Goal: Communication & Community: Answer question/provide support

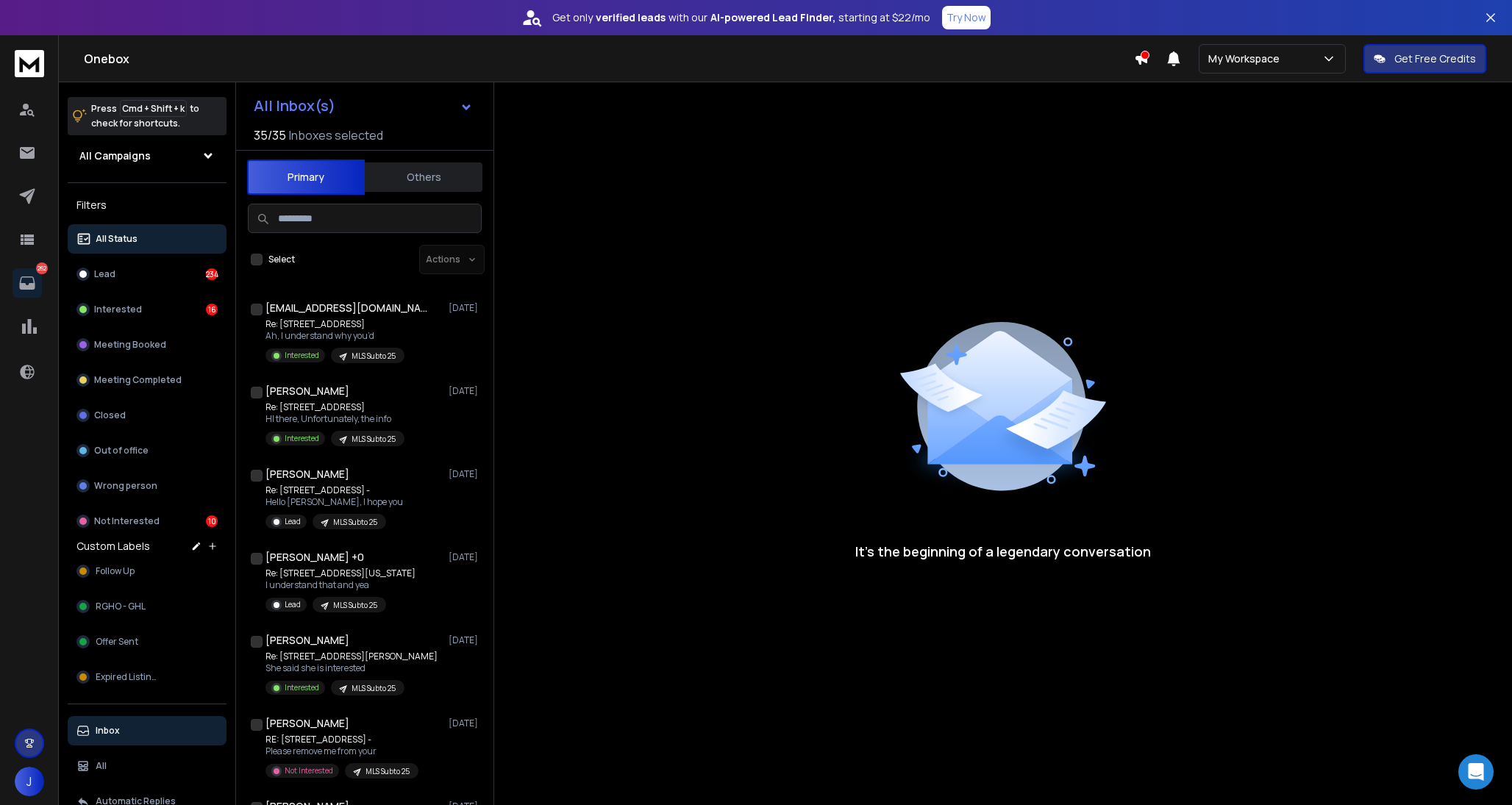
click at [488, 397] on div "gh2realty@gmail.com 11 Sep Re: 3919 E 34th St Ah, I understand why you’d Intere…" at bounding box center [365, 587] width 257 height 596
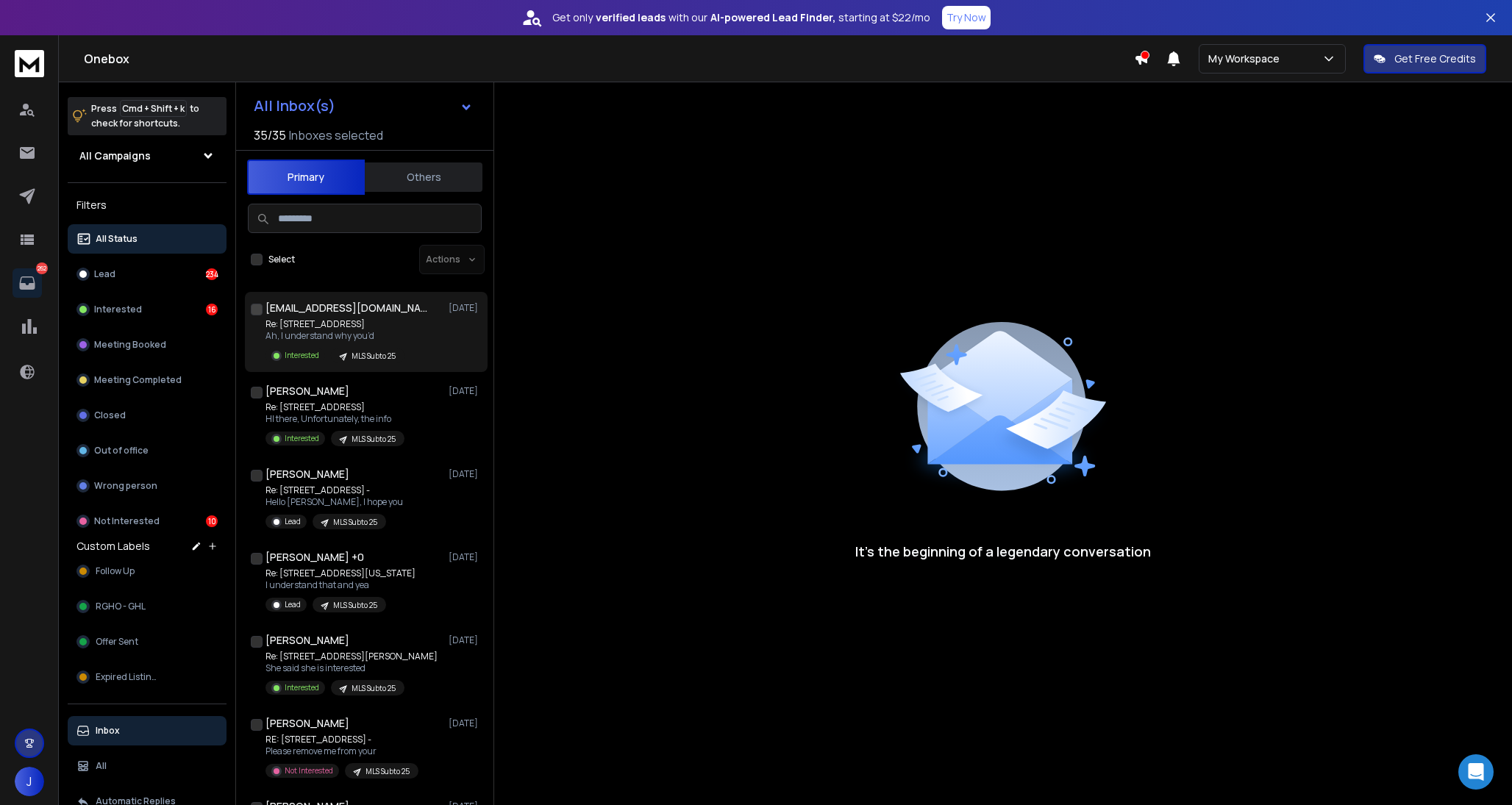
click at [438, 347] on div "Re: 3919 E 34th St Ah, I understand why you’d Interested MLS Subto 25" at bounding box center [373, 340] width 216 height 45
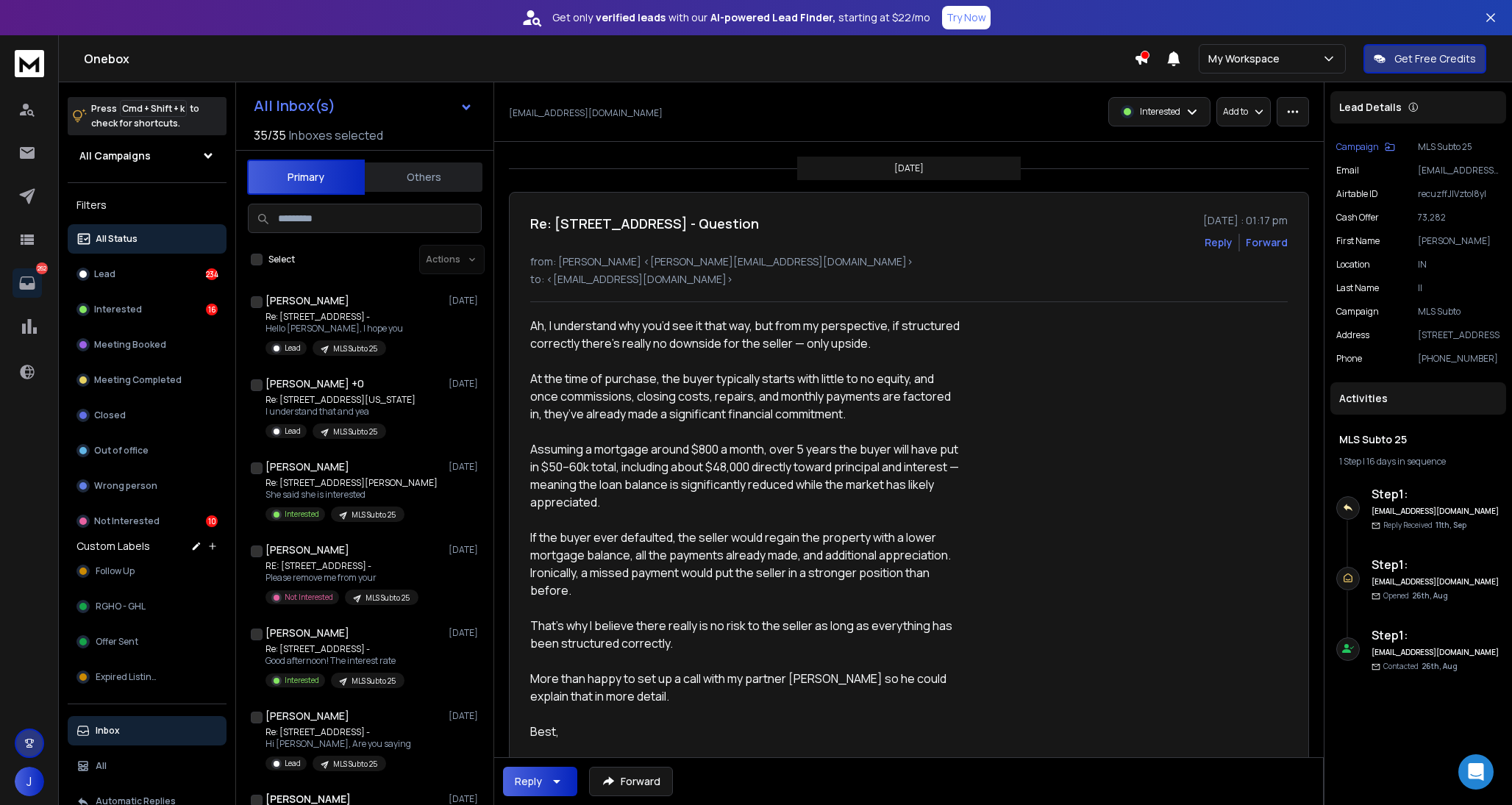
scroll to position [222, 0]
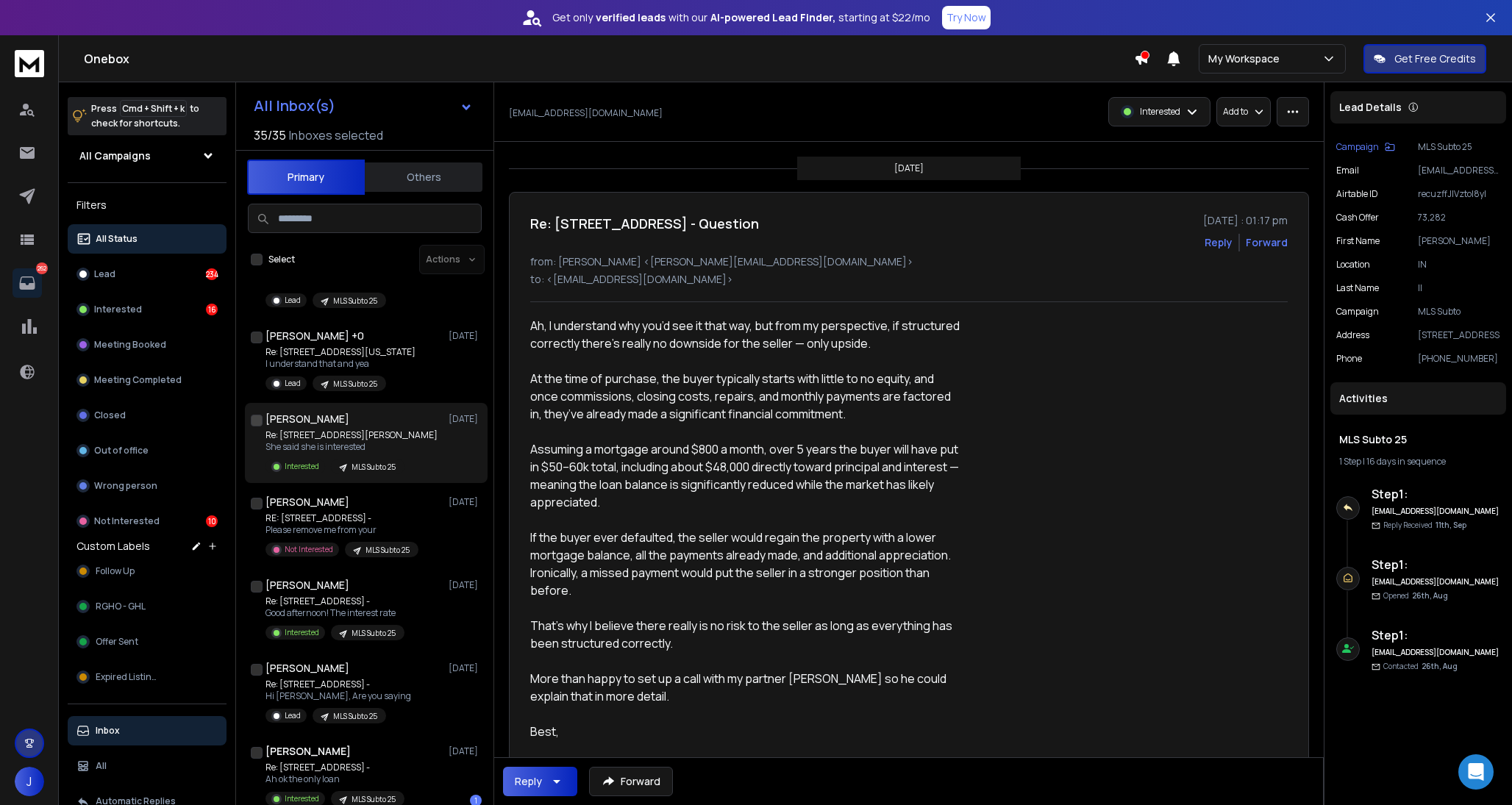
click at [398, 446] on p "She said she is interested" at bounding box center [352, 446] width 172 height 12
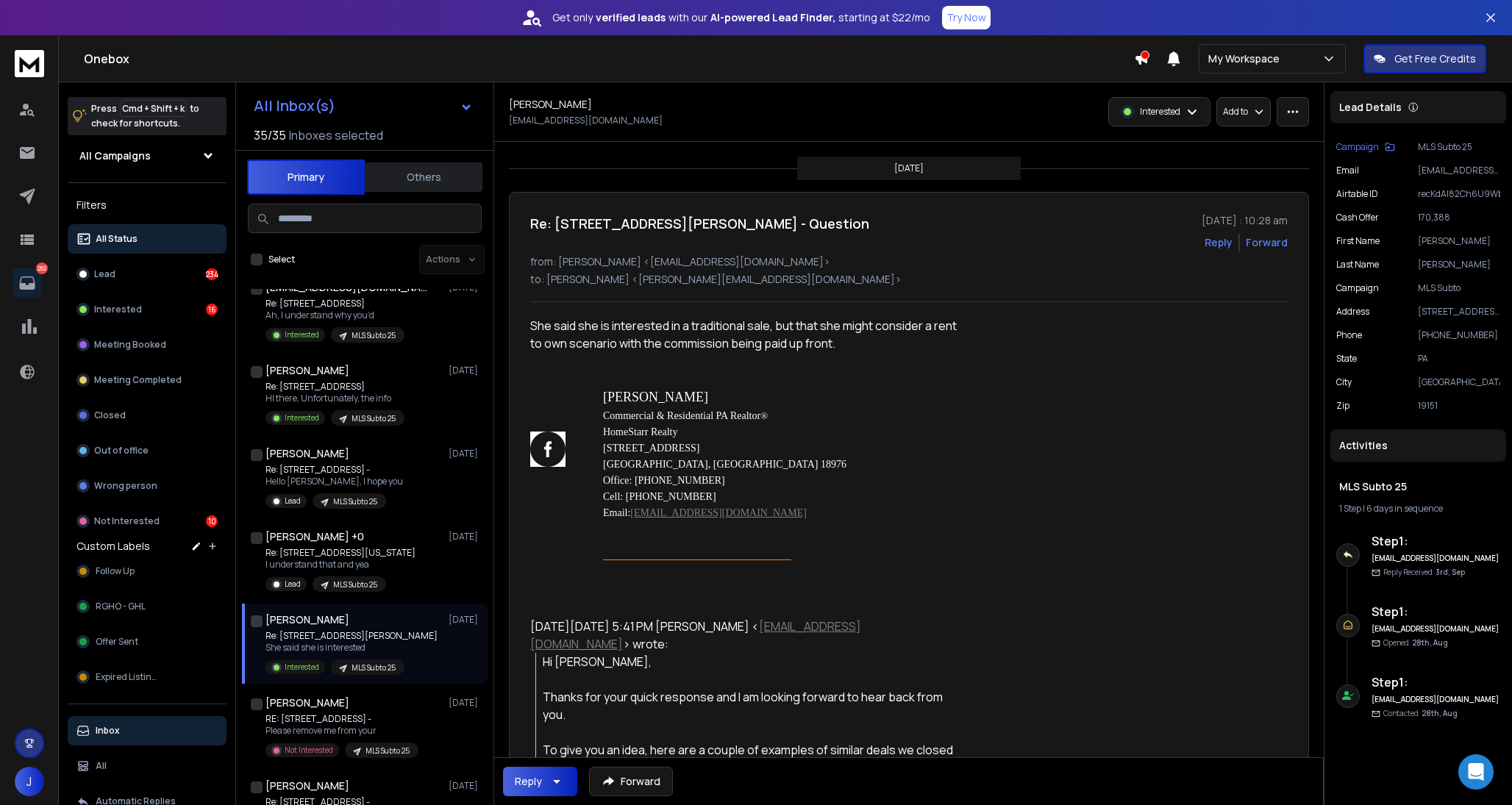
scroll to position [0, 0]
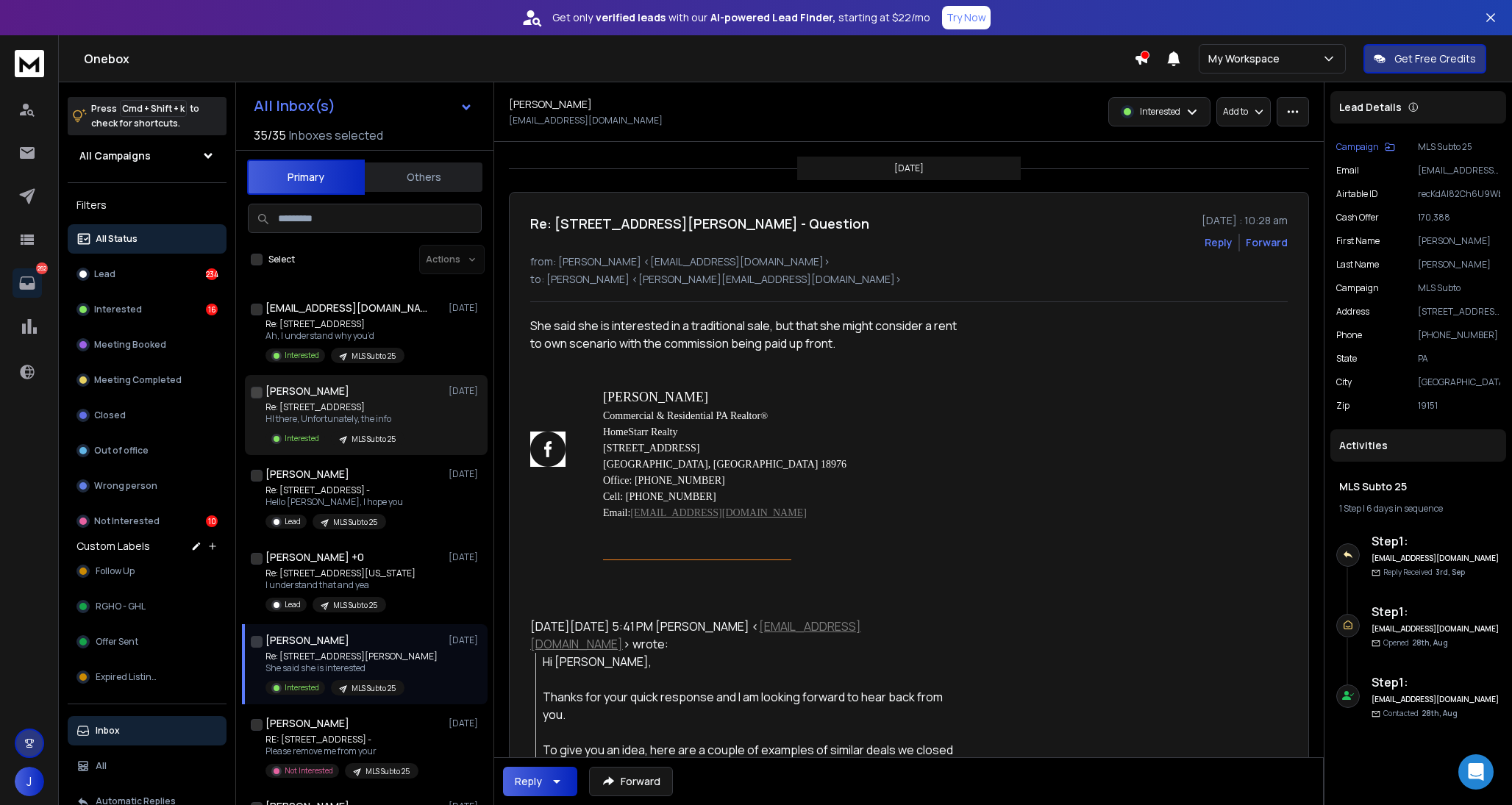
click at [401, 419] on p "HI there, Unfortunately, the info" at bounding box center [335, 419] width 139 height 12
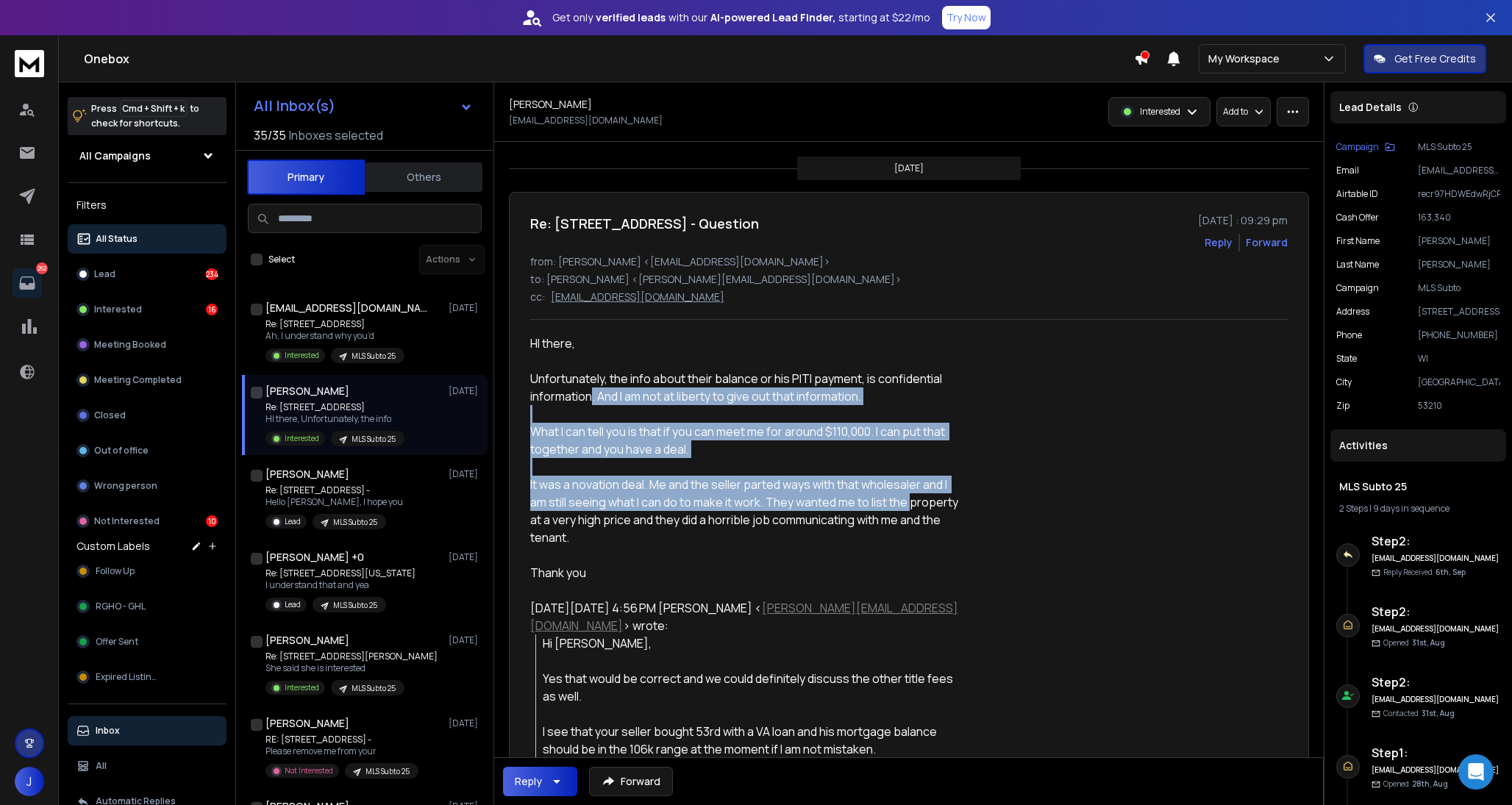
drag, startPoint x: 591, startPoint y: 388, endPoint x: 982, endPoint y: 501, distance: 407.0
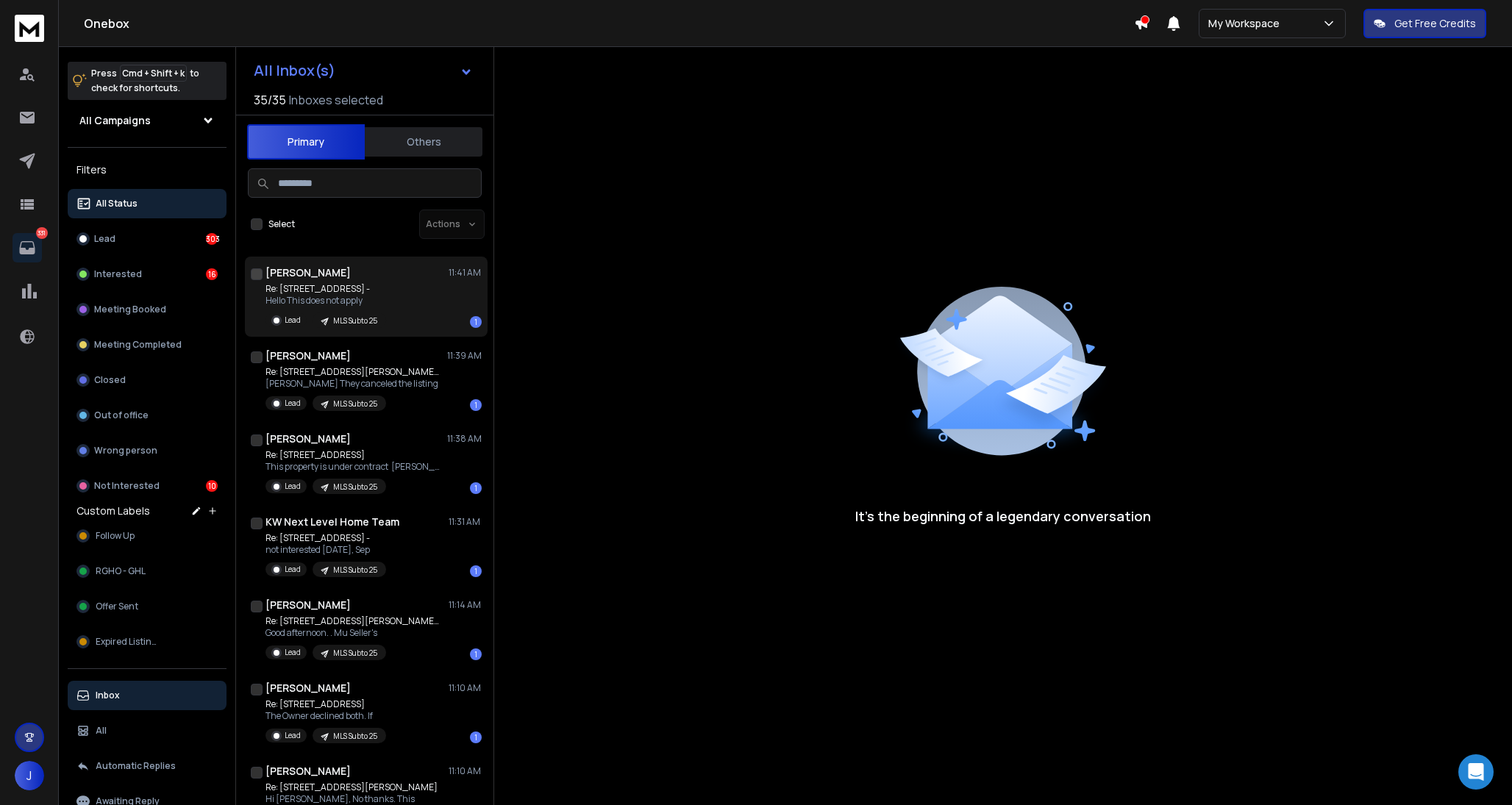
click at [432, 299] on div "Re: 4027 Reisterstown Rd - Hello This does not apply Lead MLS Subto 25 1" at bounding box center [373, 306] width 216 height 45
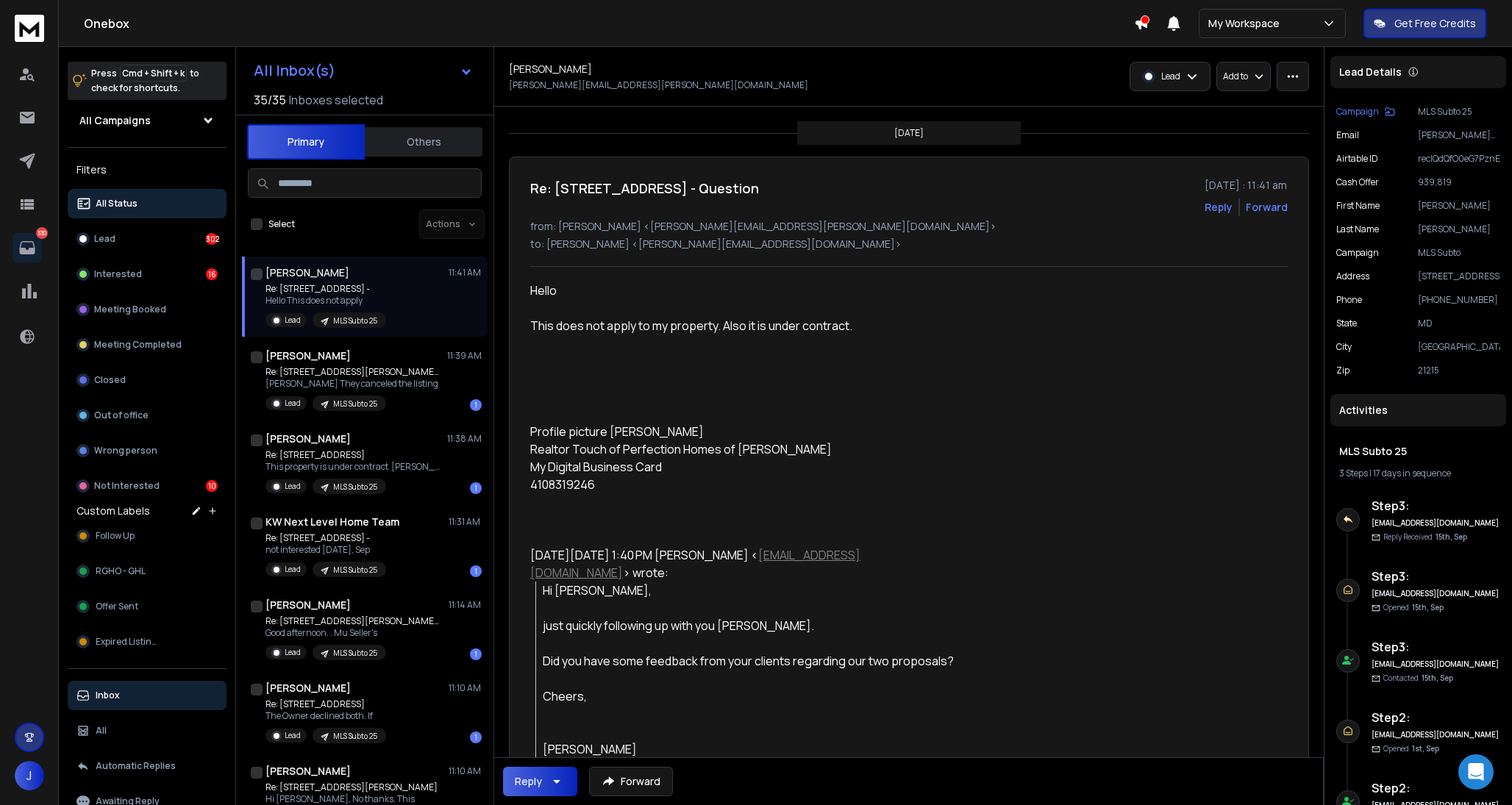
drag, startPoint x: 524, startPoint y: 323, endPoint x: 902, endPoint y: 322, distance: 378.0
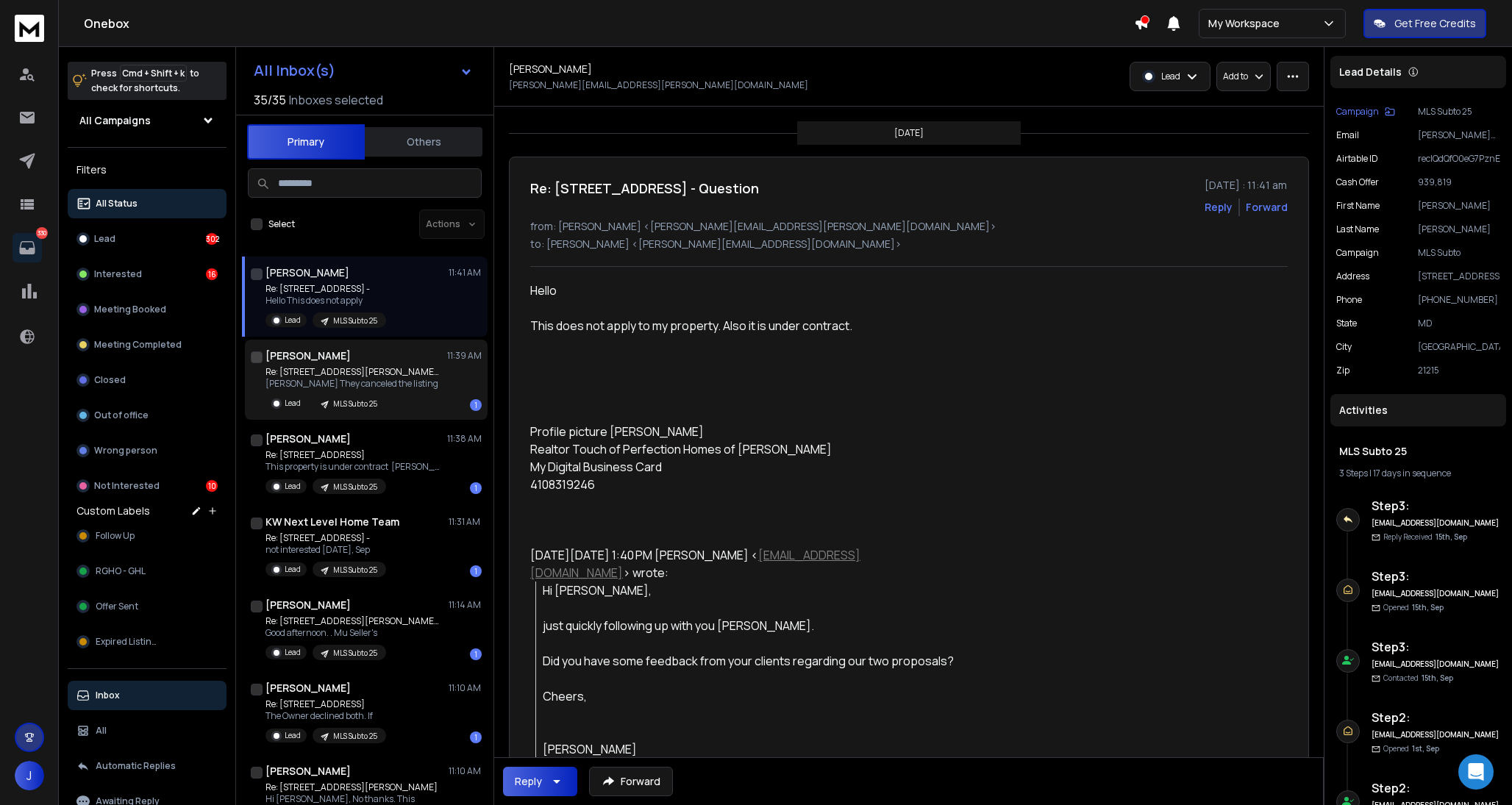
click at [432, 384] on div "Re: 6936 Ewing Ave - Matt They canceled the listing Lead MLS Subto 25 1" at bounding box center [373, 388] width 216 height 45
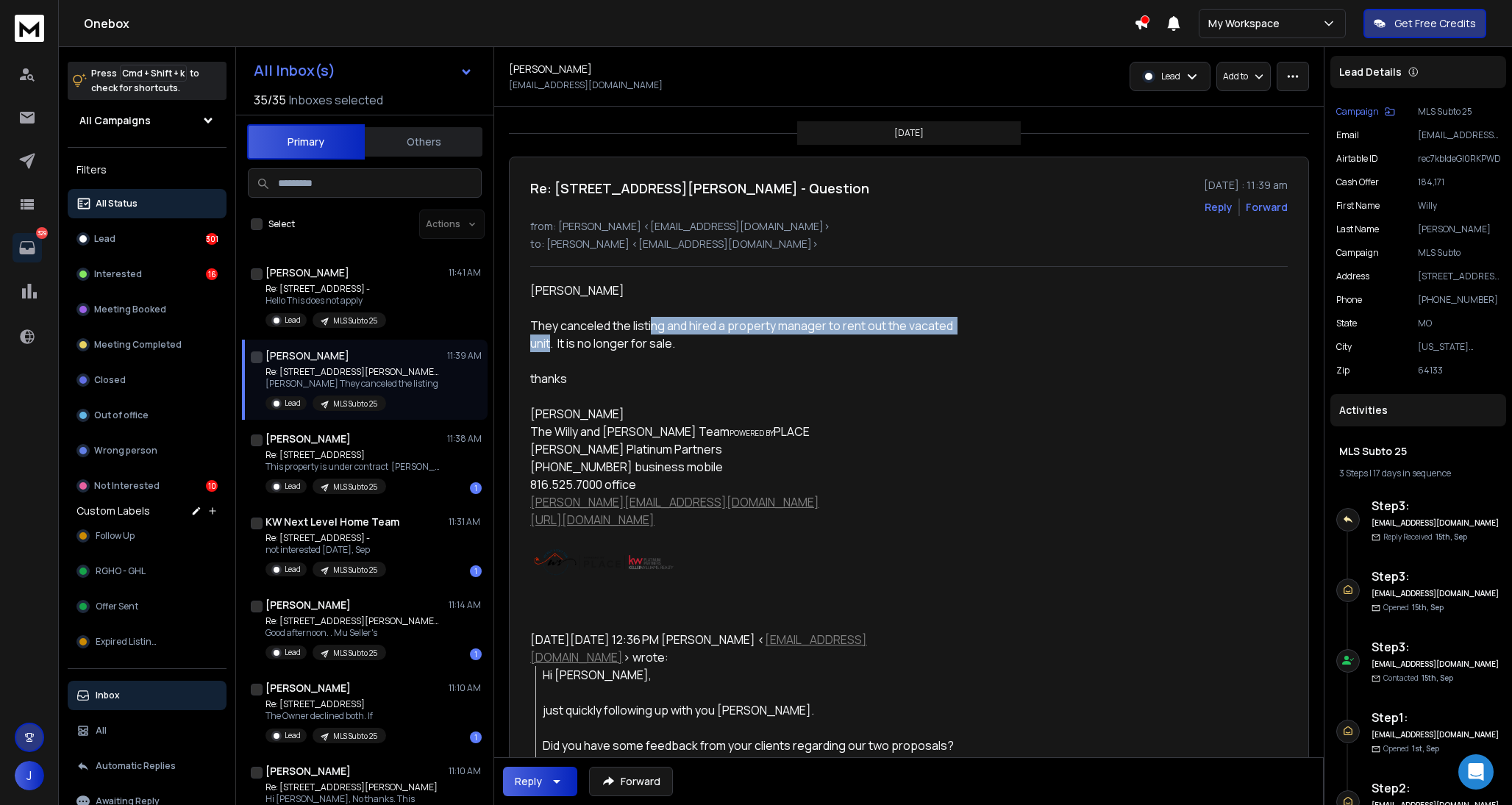
drag, startPoint x: 669, startPoint y: 327, endPoint x: 549, endPoint y: 344, distance: 121.2
click at [549, 344] on div "They canceled the listing and hired a property manager to rent out the vacated …" at bounding box center [744, 335] width 430 height 35
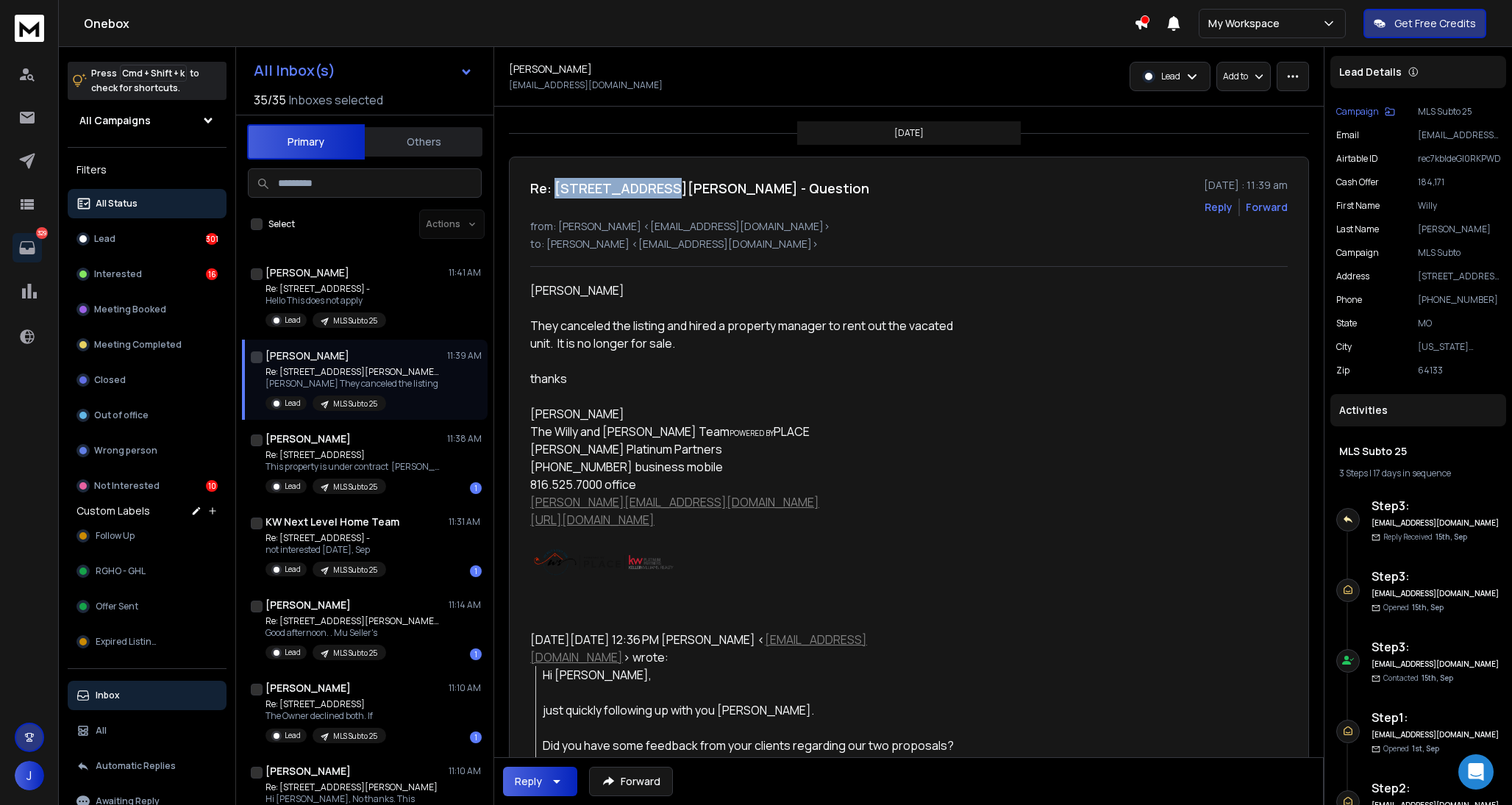
drag, startPoint x: 654, startPoint y: 191, endPoint x: 552, endPoint y: 187, distance: 102.1
click at [552, 187] on h1 "Re: 6936 Ewing Ave - Question" at bounding box center [699, 189] width 339 height 21
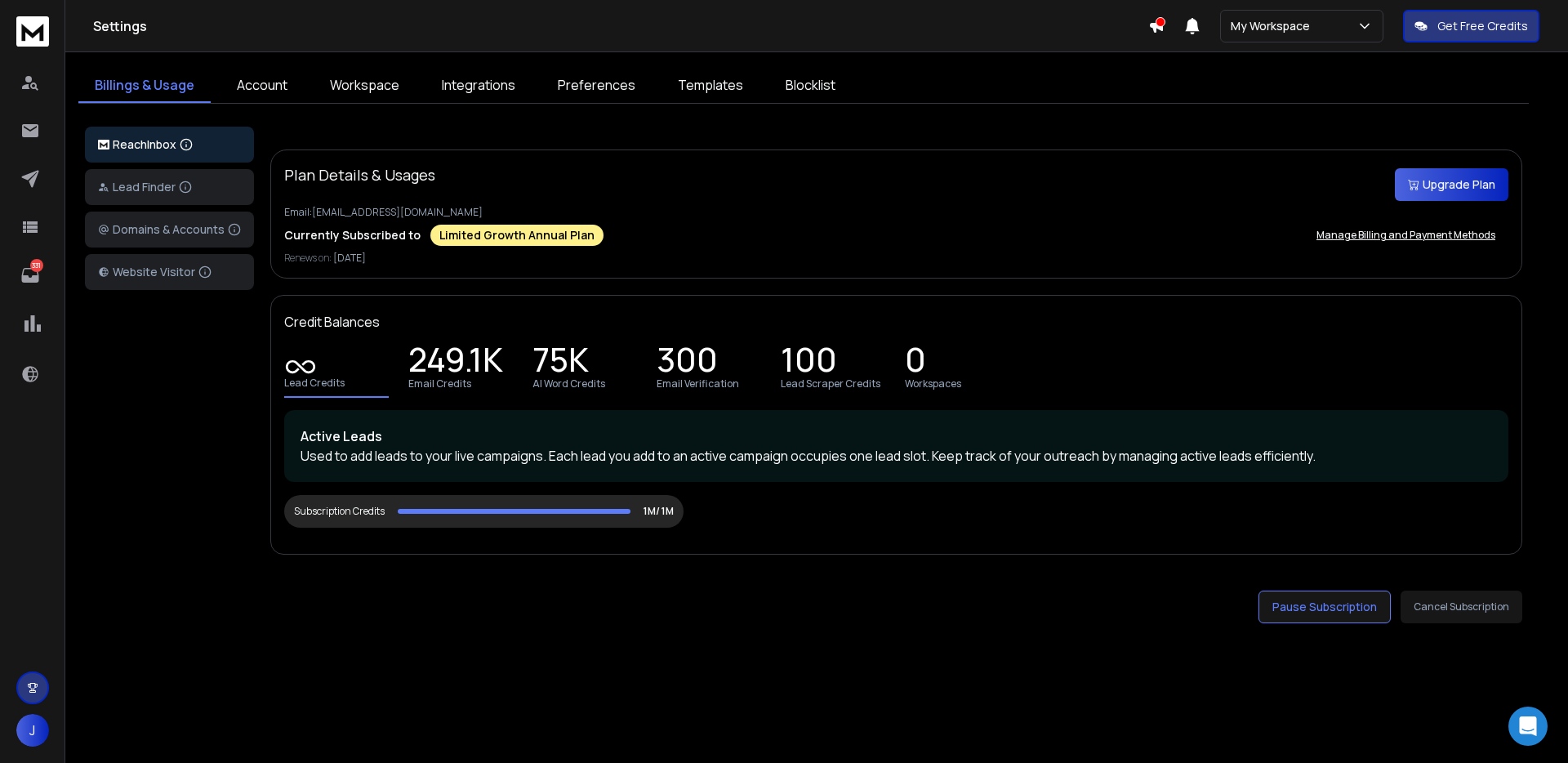
click at [1363, 228] on p "Manage Billing and Payment Methods" at bounding box center [1406, 235] width 179 height 13
click at [169, 226] on button "Domains & Accounts" at bounding box center [169, 229] width 169 height 36
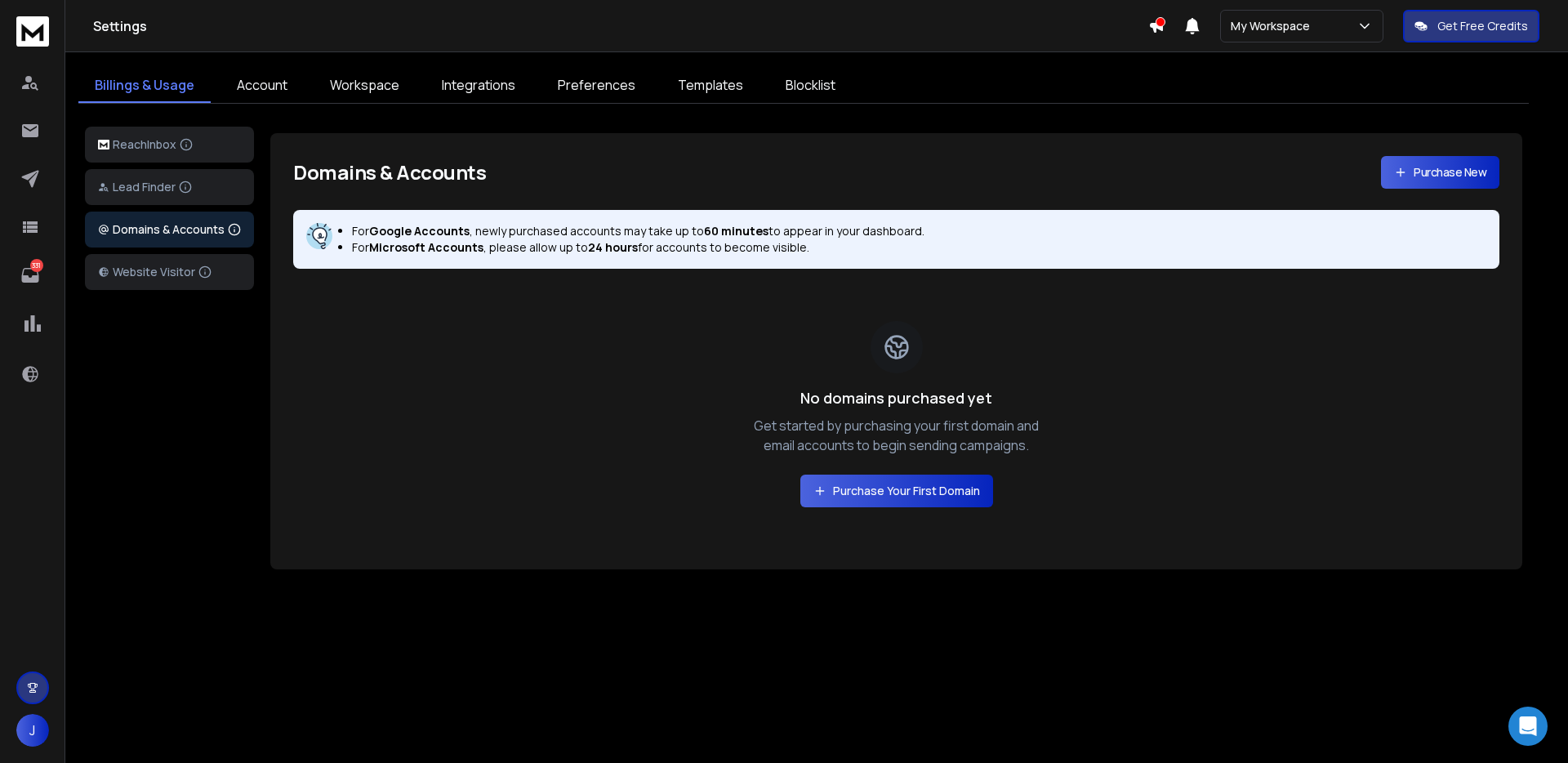
click at [1415, 166] on link "Purchase New" at bounding box center [1440, 172] width 119 height 33
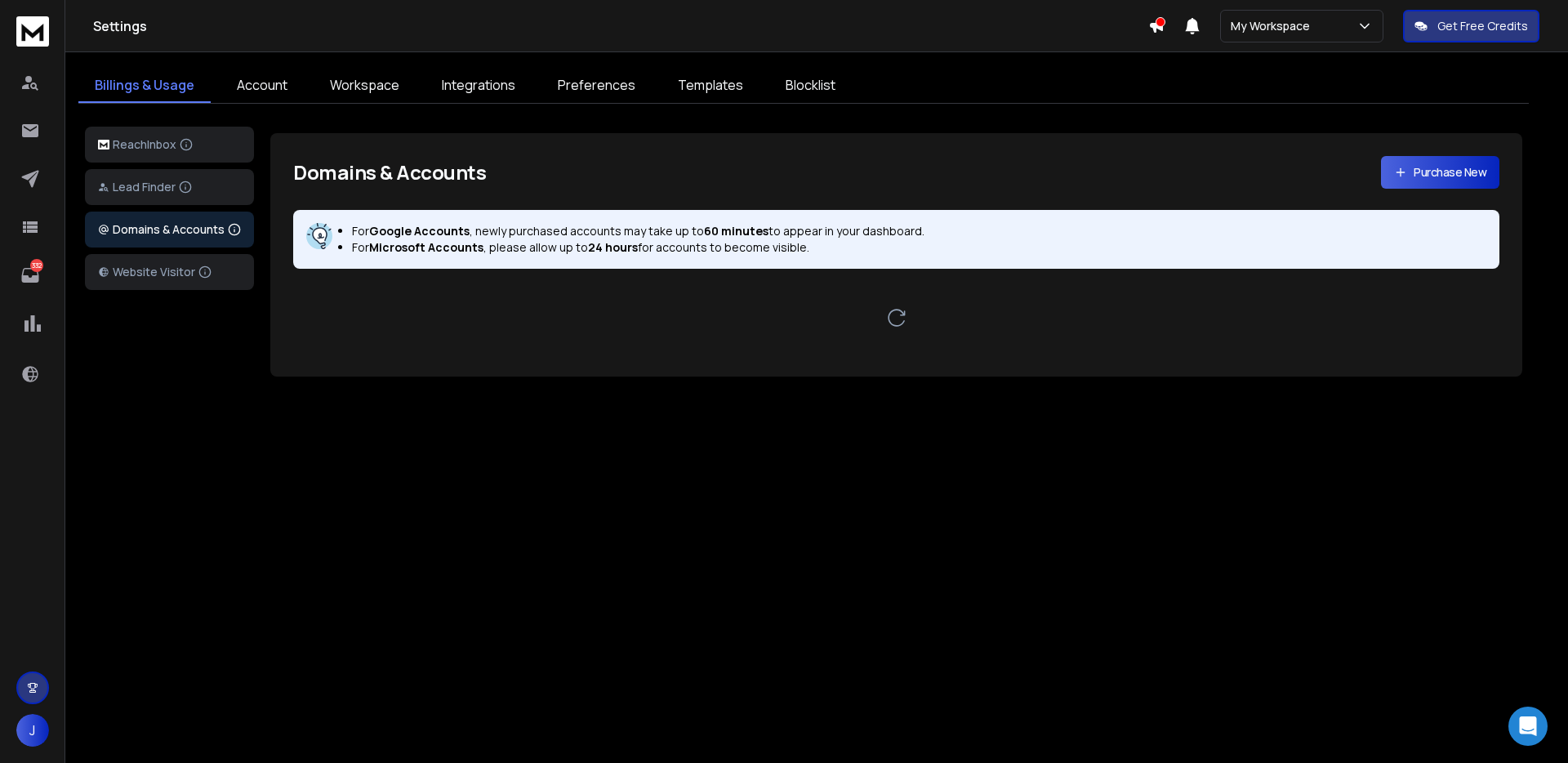
click at [161, 230] on button "Domains & Accounts" at bounding box center [169, 229] width 169 height 36
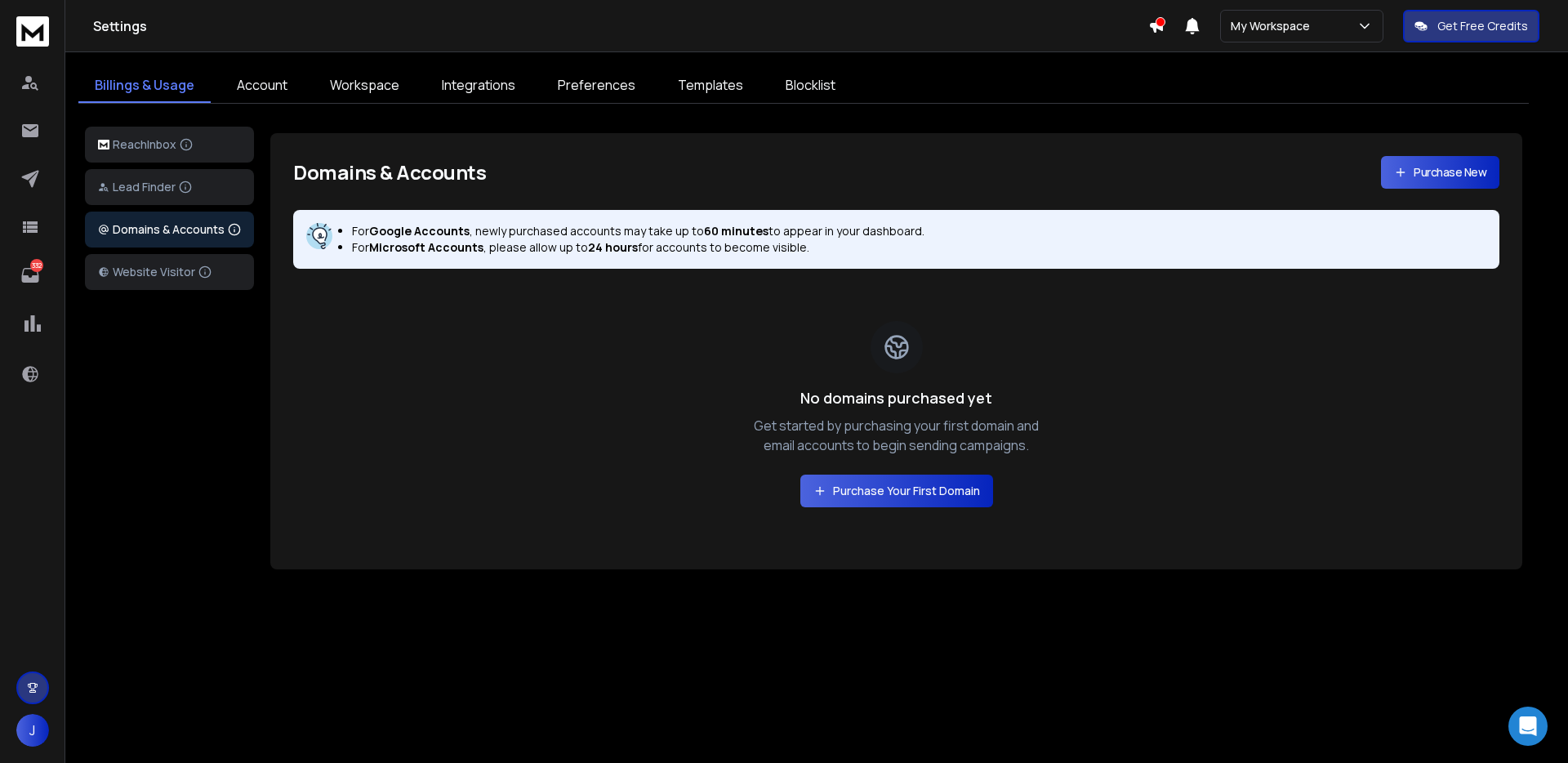
click at [379, 237] on strong "Google Accounts" at bounding box center [419, 230] width 101 height 15
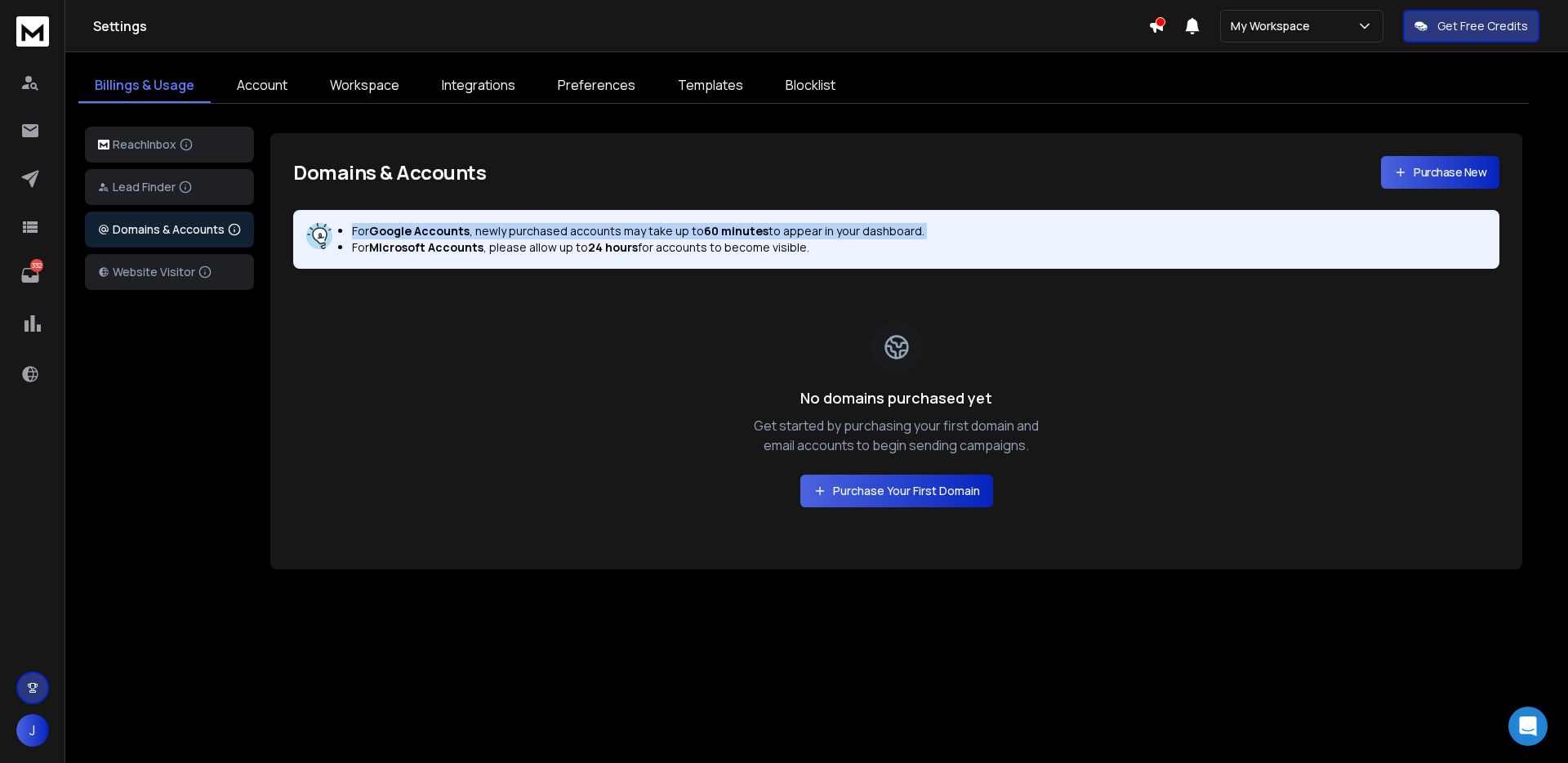
click at [379, 237] on strong "Google Accounts" at bounding box center [419, 230] width 101 height 15
click at [419, 247] on strong "Microsoft Accounts" at bounding box center [426, 246] width 114 height 15
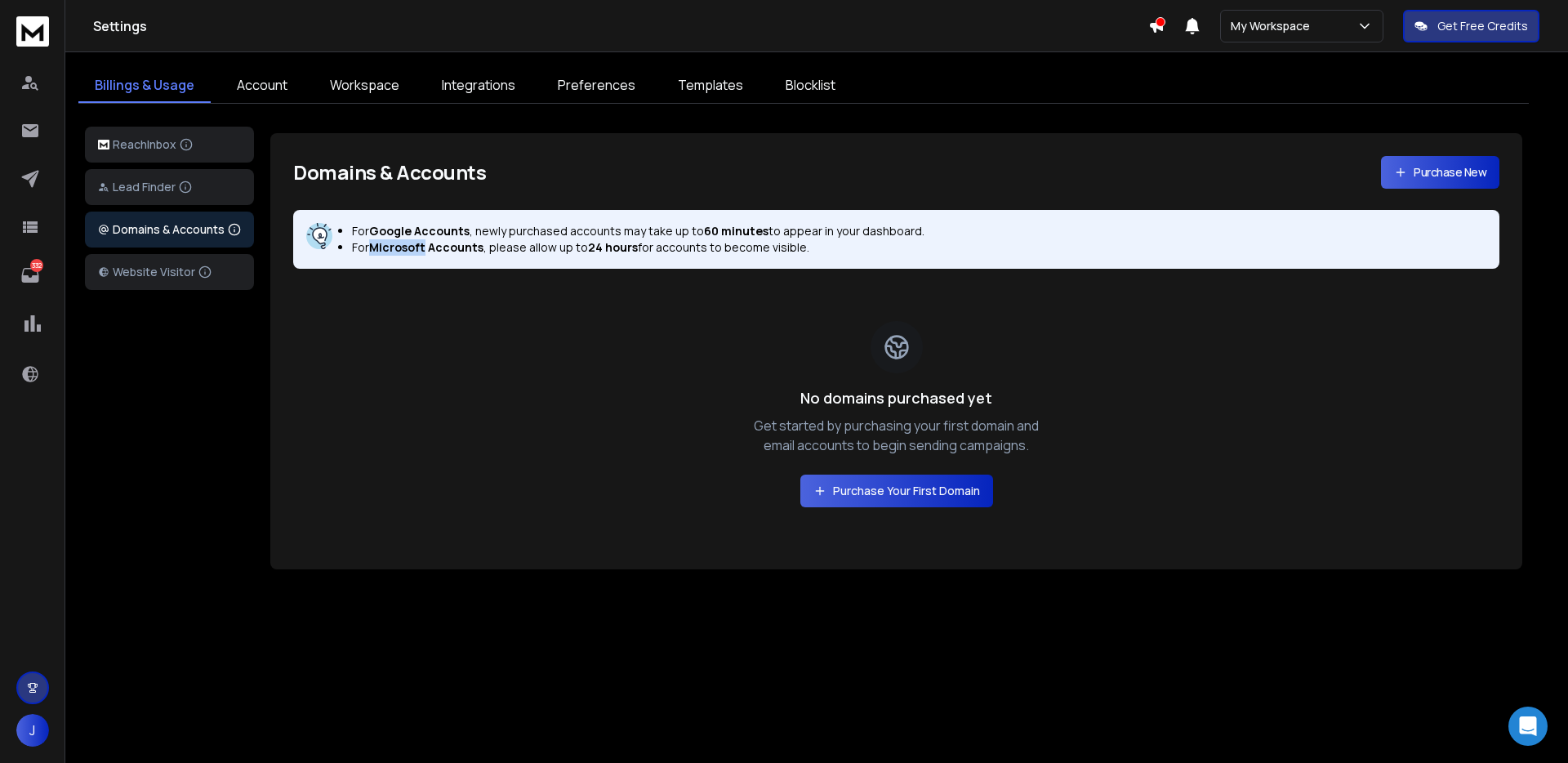
click at [419, 247] on strong "Microsoft Accounts" at bounding box center [426, 246] width 114 height 15
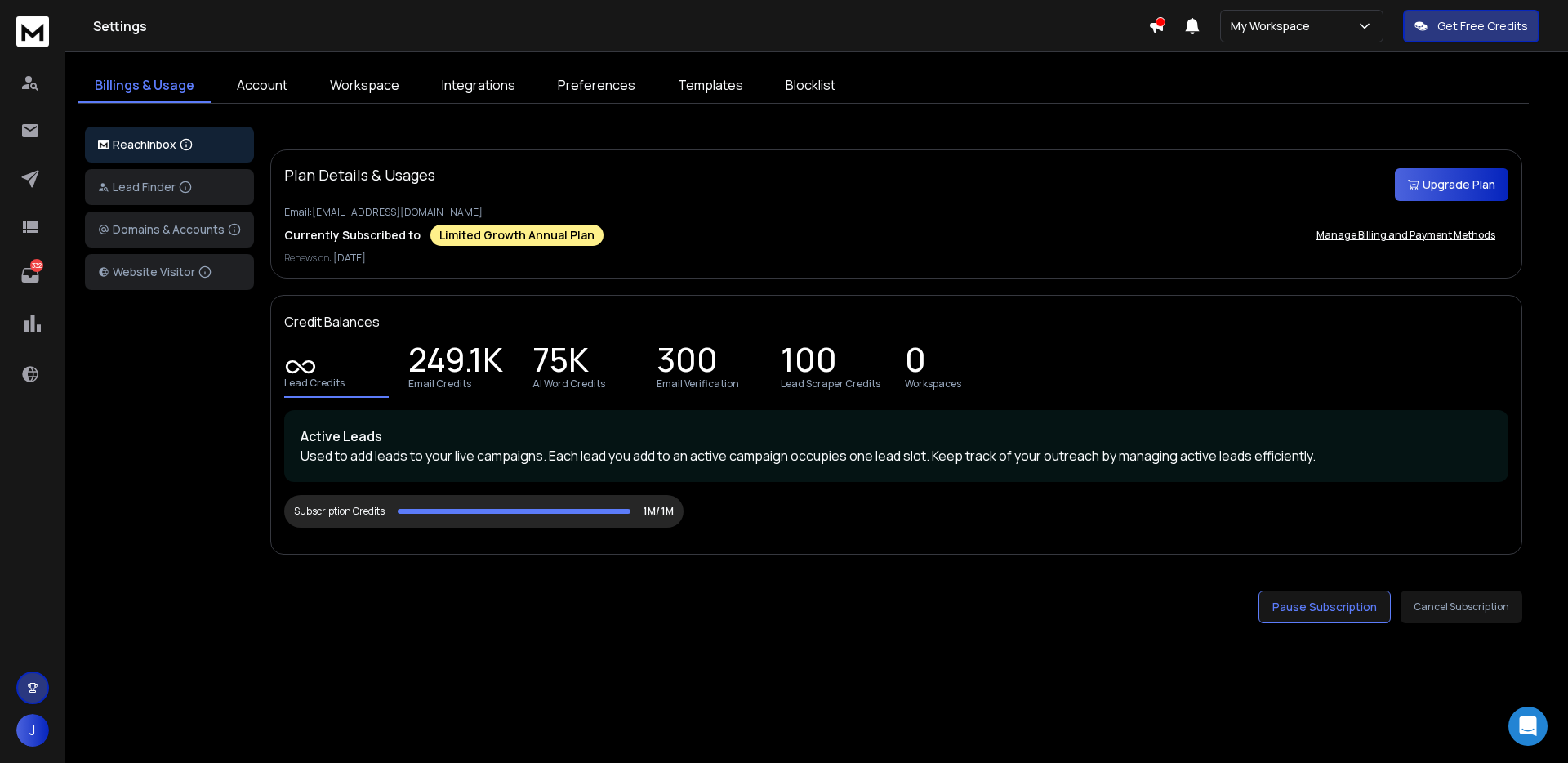
click at [194, 159] on button "ReachInbox" at bounding box center [169, 145] width 169 height 36
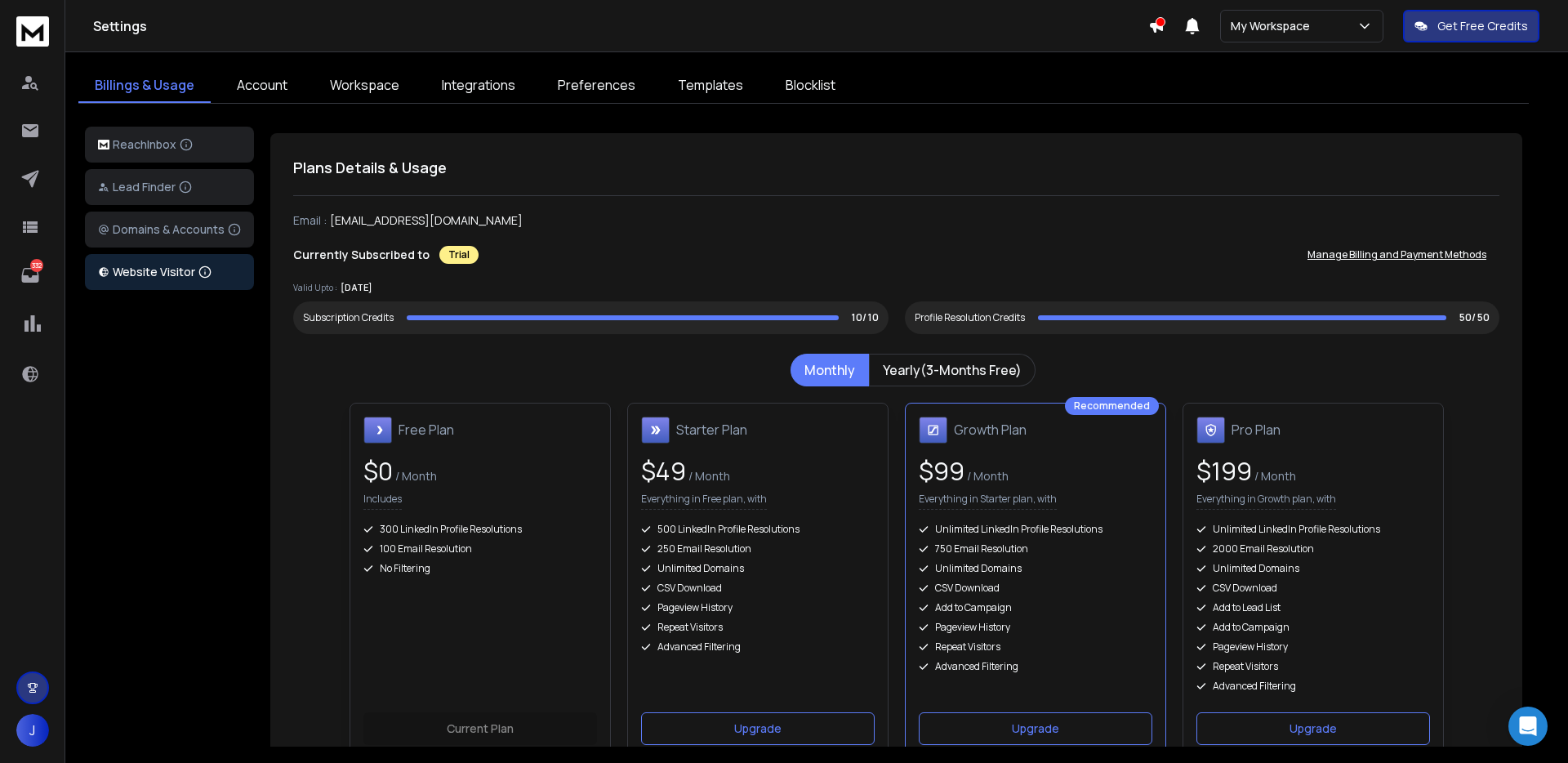
click at [170, 279] on button "Website Visitor" at bounding box center [169, 272] width 169 height 36
click at [465, 88] on link "Integrations" at bounding box center [478, 86] width 106 height 34
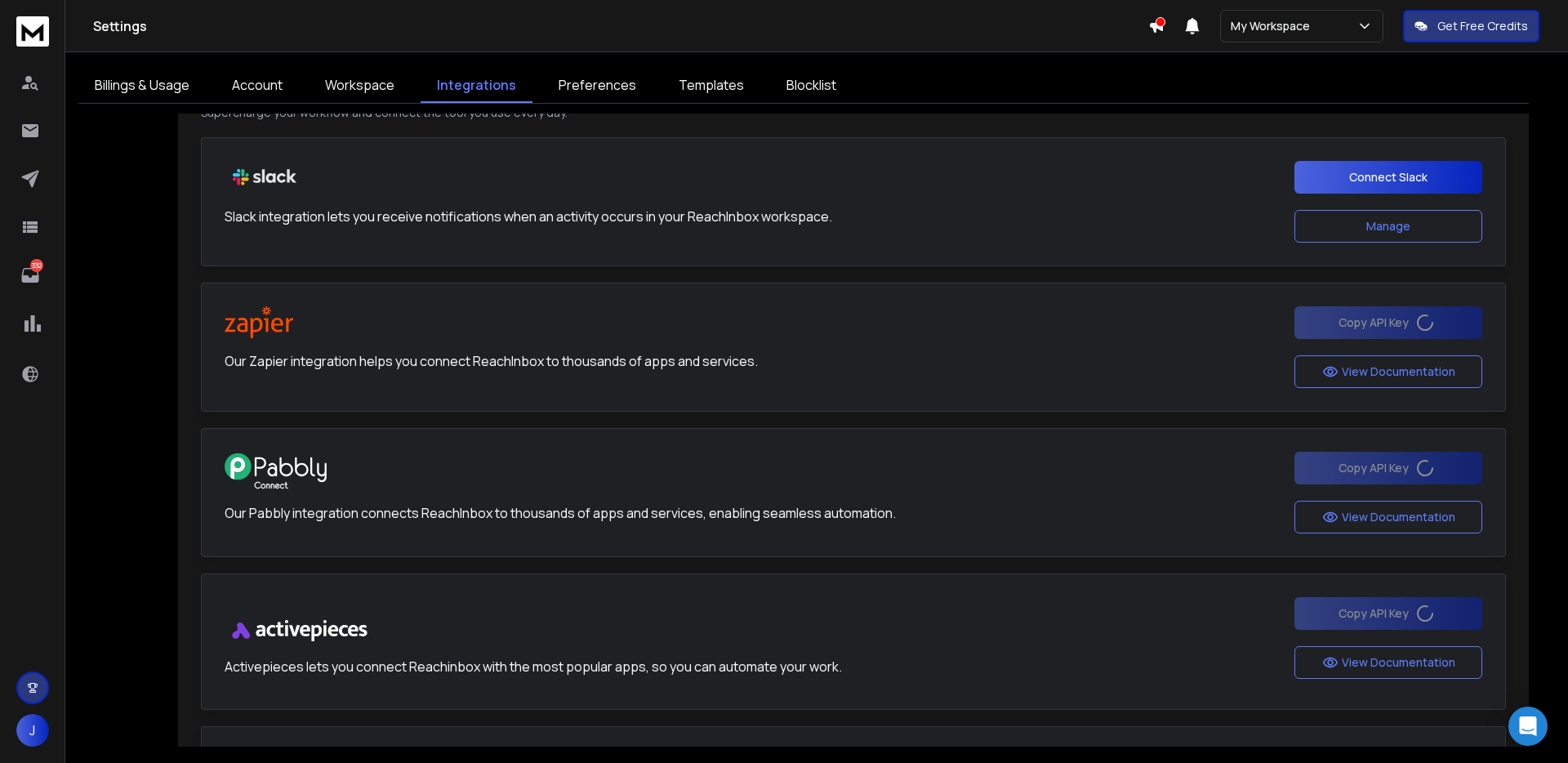
scroll to position [239, 0]
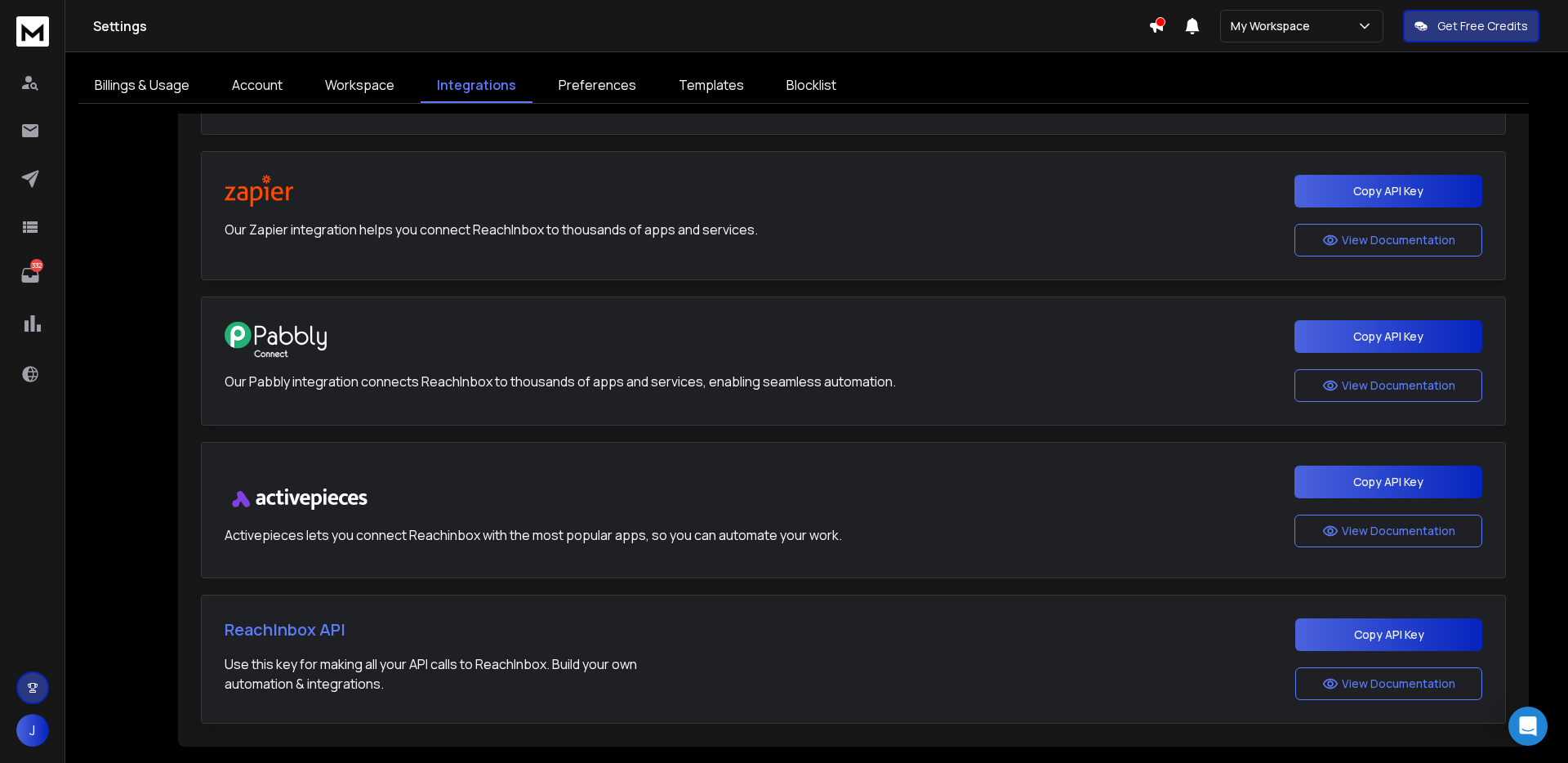
click at [342, 381] on p "Our Pabbly integration connects ReachInbox to thousands of apps and services, e…" at bounding box center [560, 382] width 672 height 20
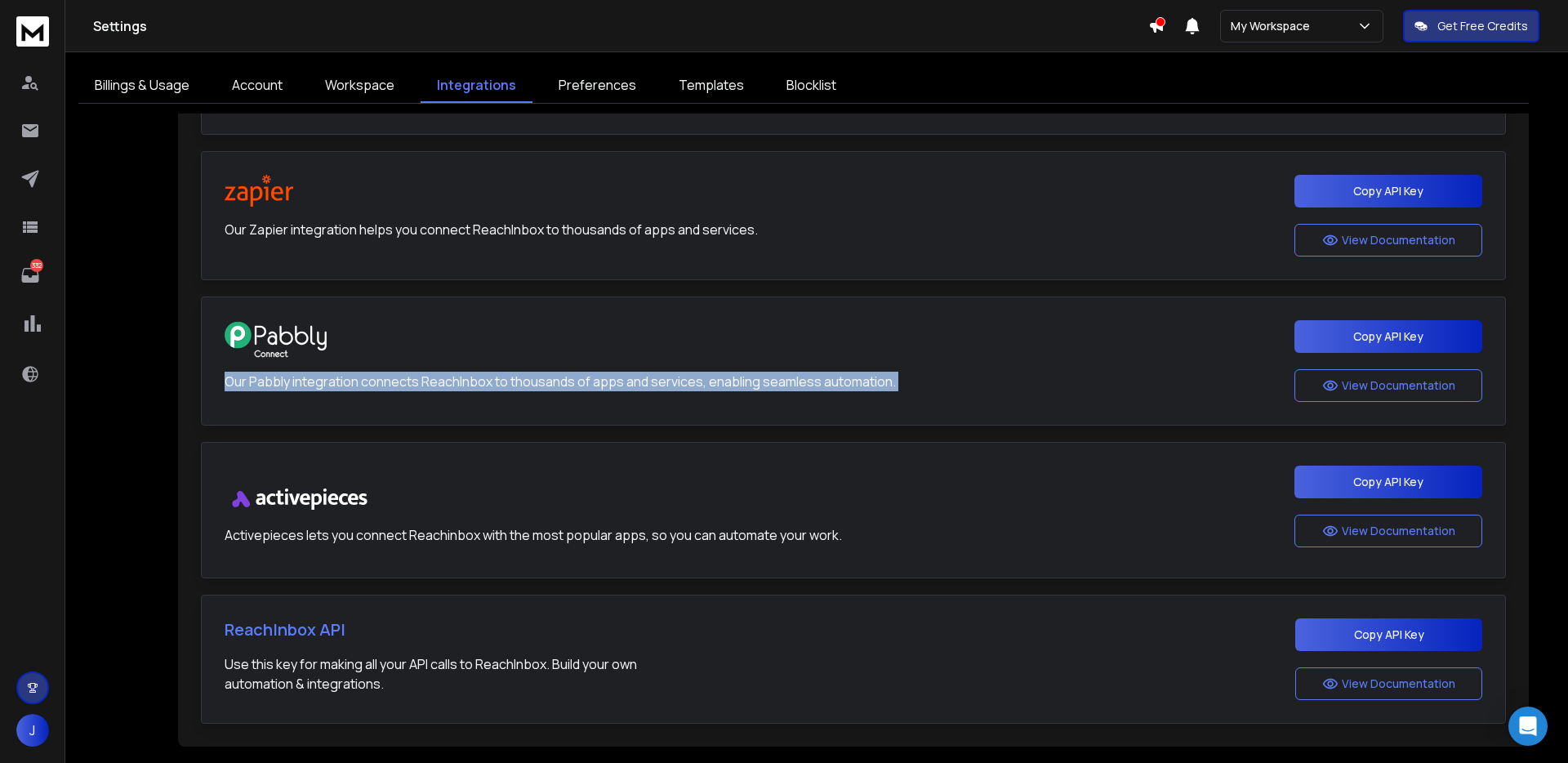
click at [335, 528] on p "Activepieces lets you connect Reachinbox with the most popular apps, so you can…" at bounding box center [533, 535] width 617 height 20
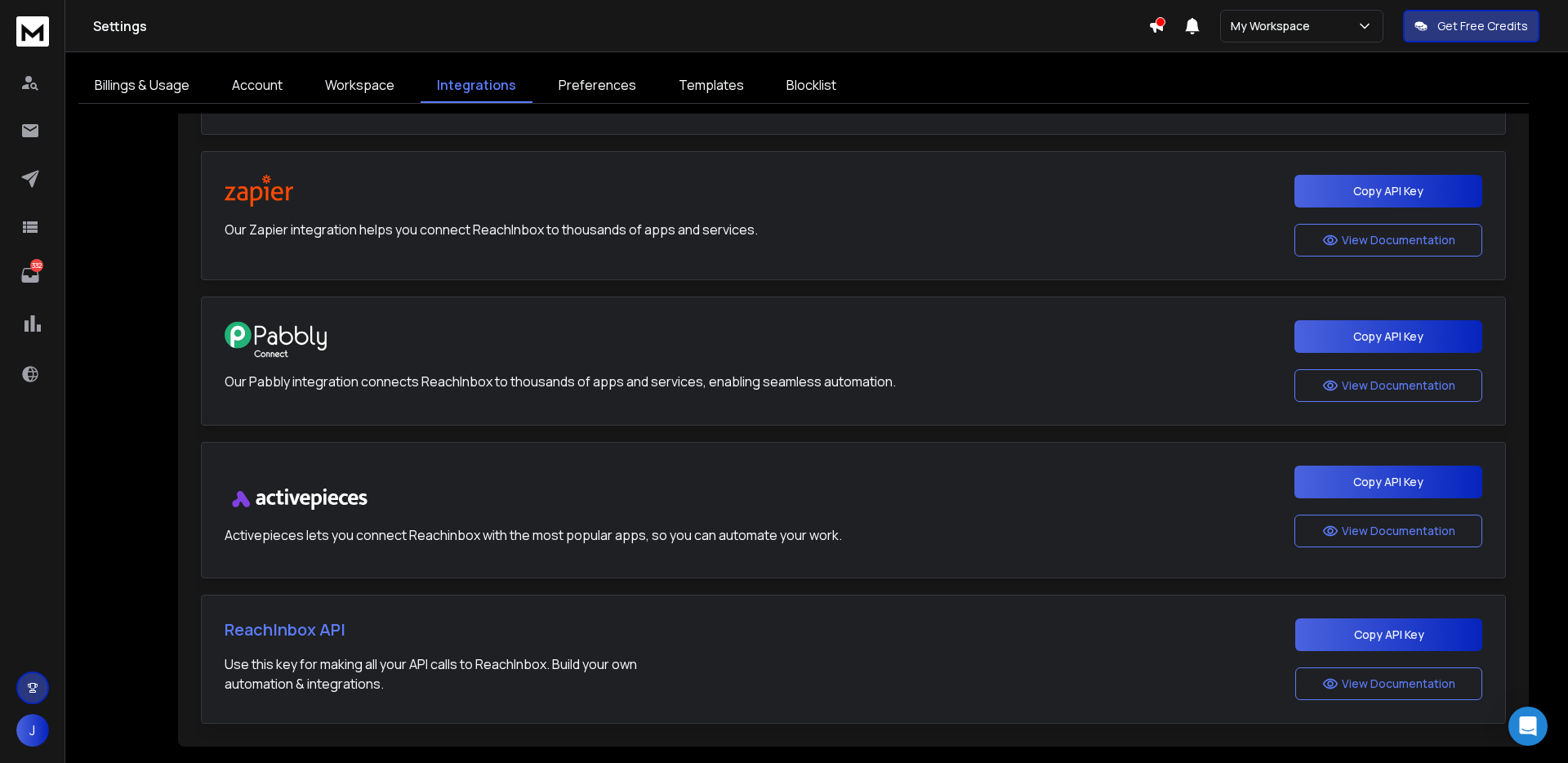
click at [335, 528] on p "Activepieces lets you connect Reachinbox with the most popular apps, so you can…" at bounding box center [533, 535] width 617 height 20
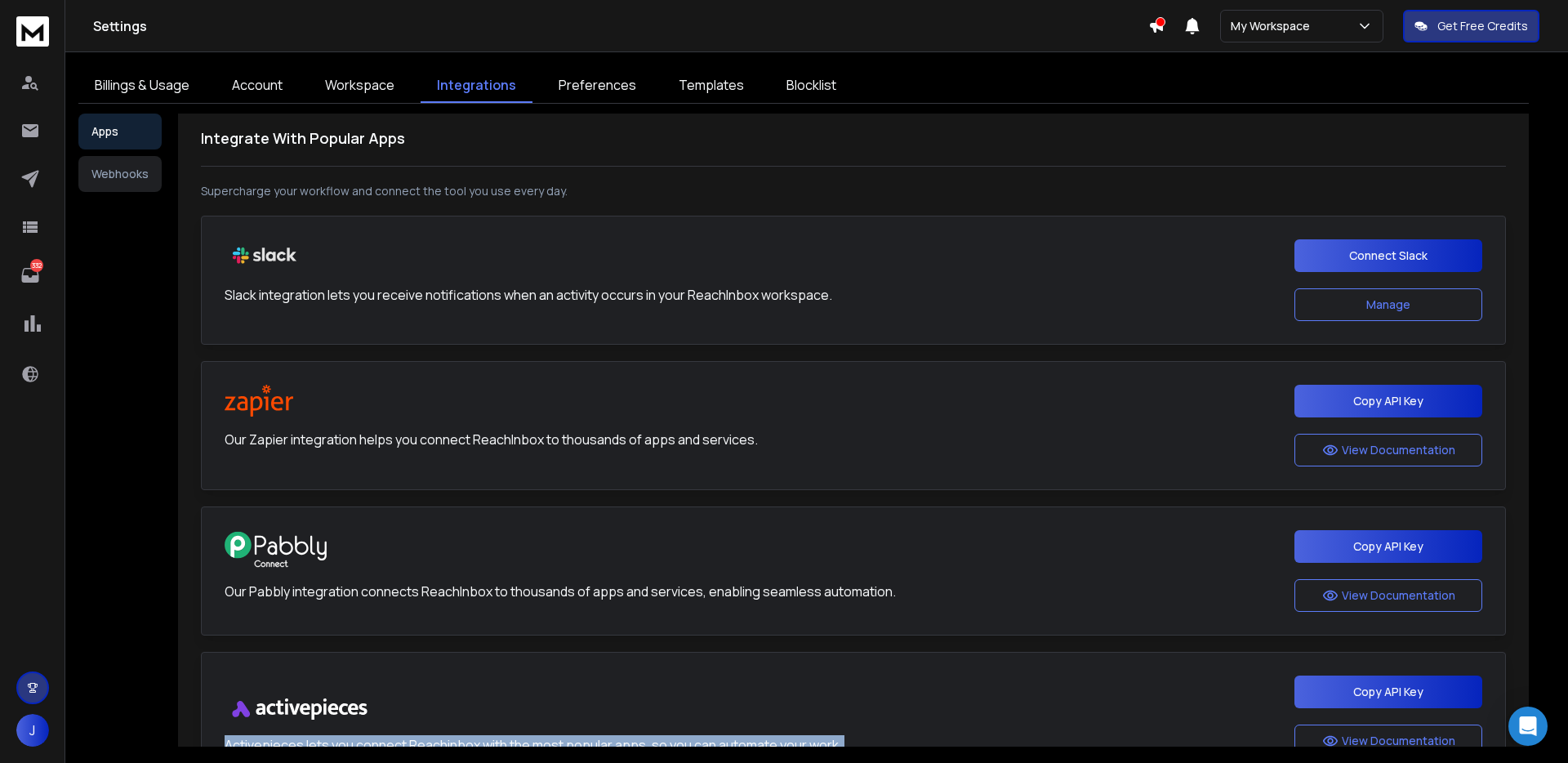
scroll to position [0, 0]
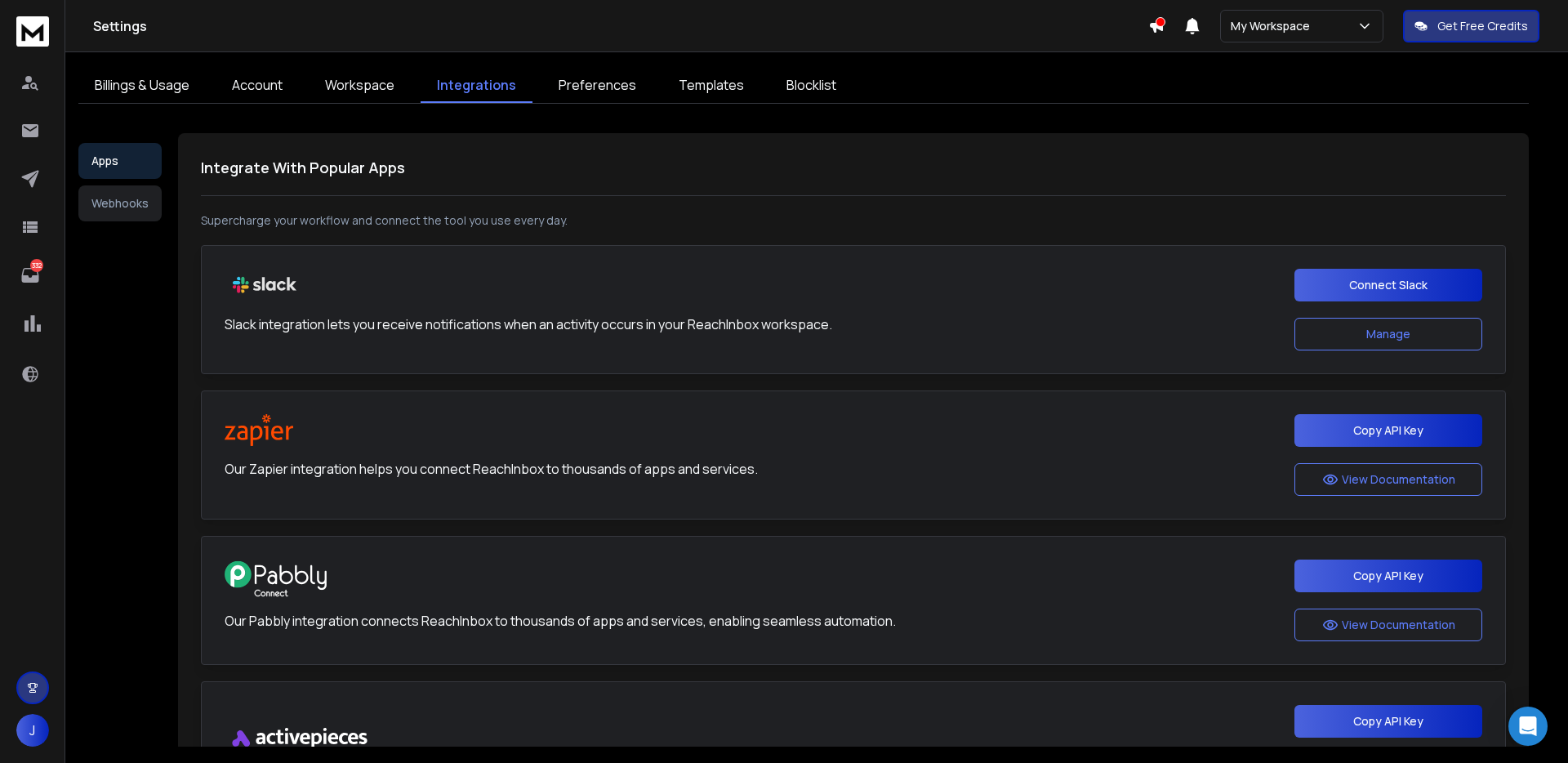
click at [265, 96] on link "Account" at bounding box center [257, 86] width 83 height 34
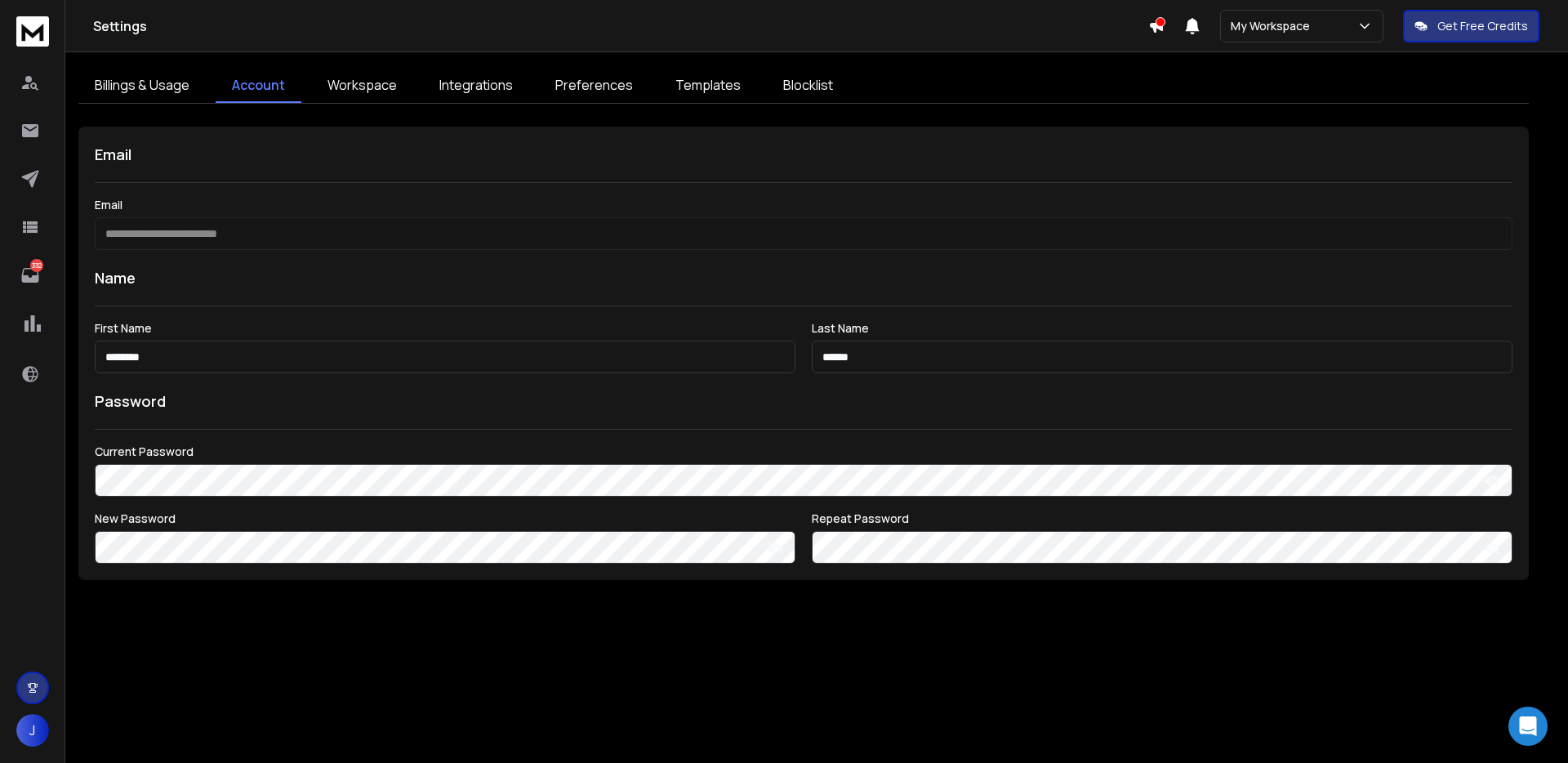
click at [126, 107] on div "**********" at bounding box center [804, 408] width 1450 height 678
click at [131, 96] on link "Billings & Usage" at bounding box center [142, 86] width 128 height 34
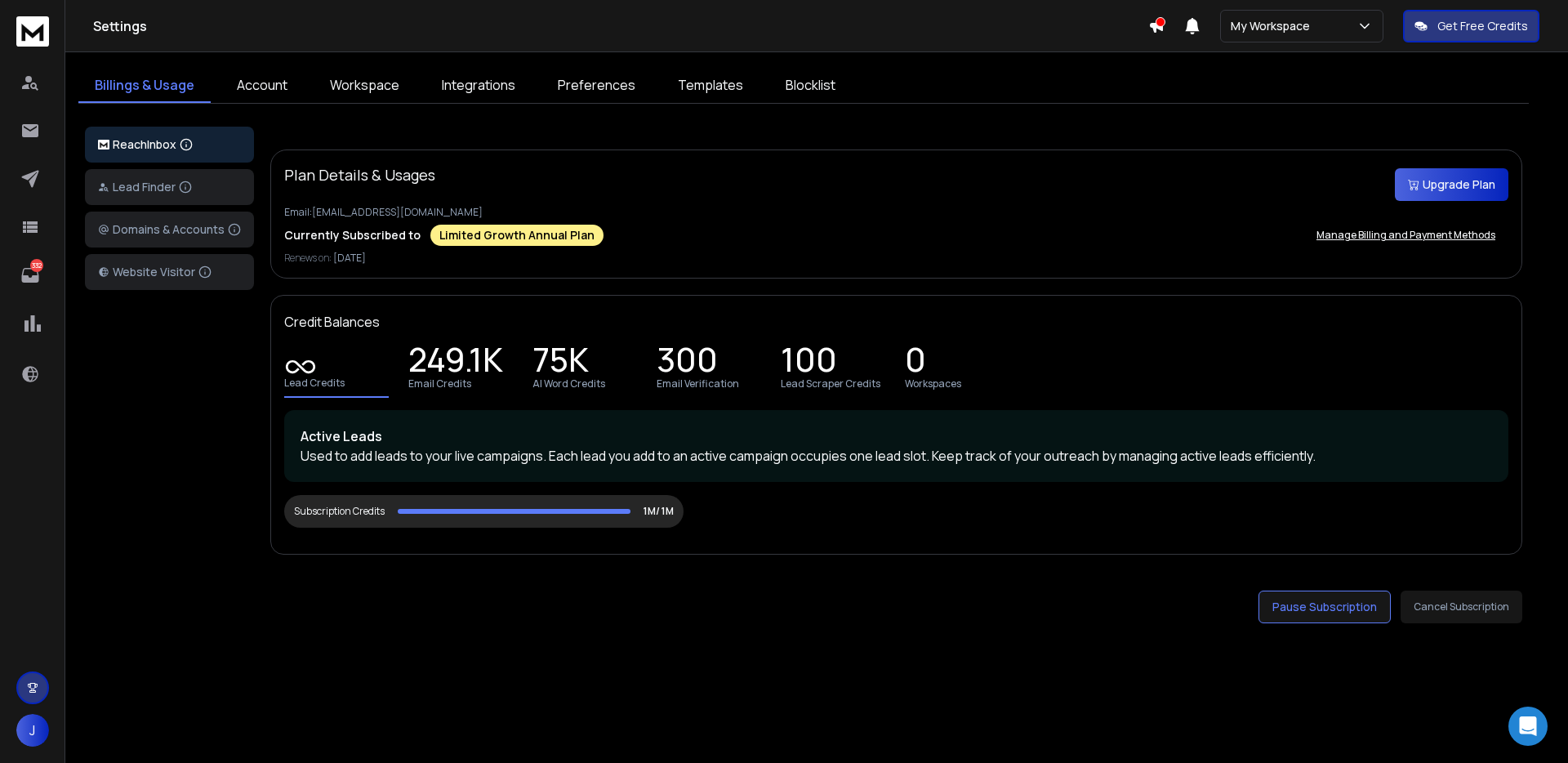
click at [449, 98] on link "Integrations" at bounding box center [478, 86] width 106 height 34
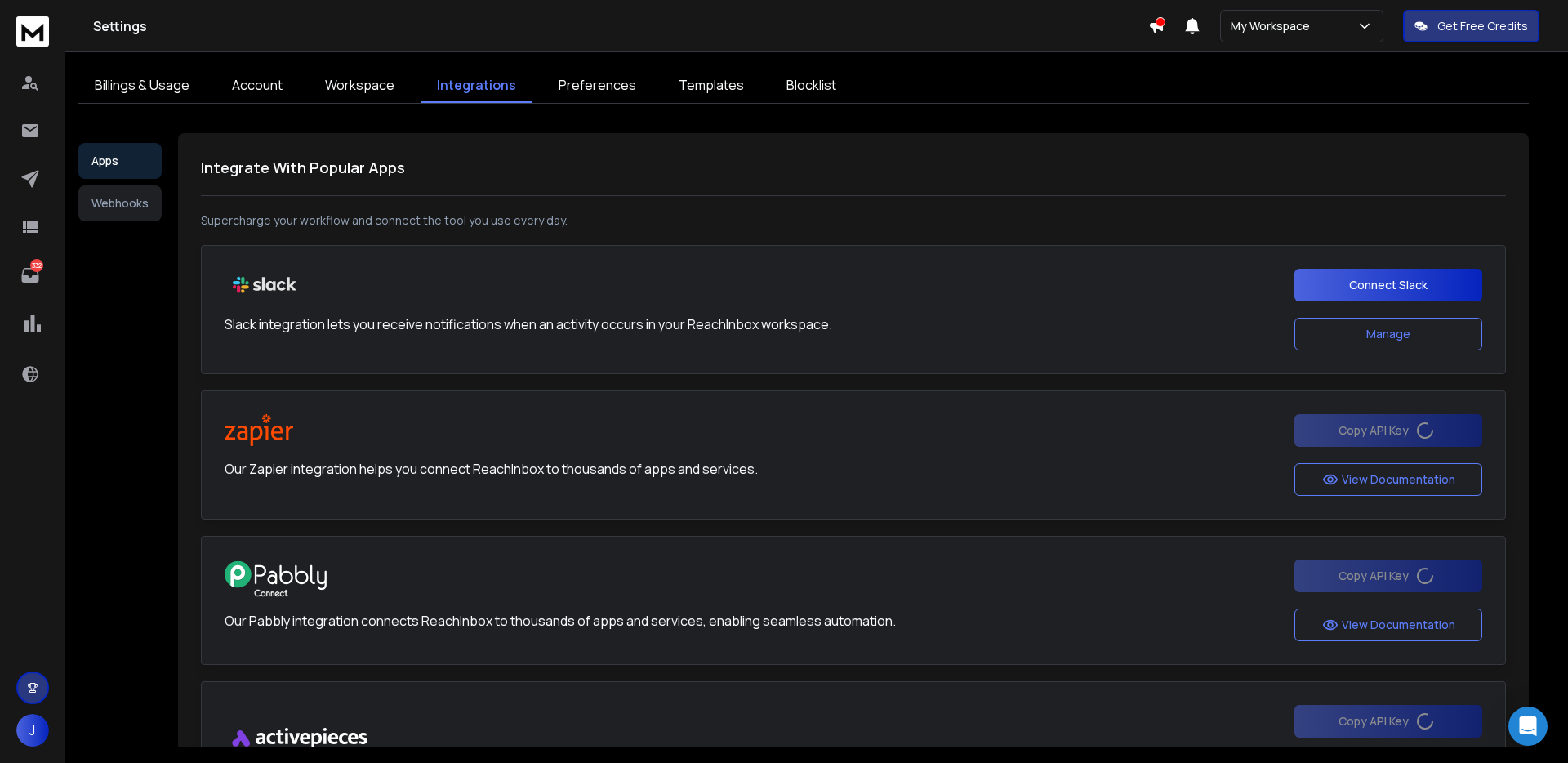
click at [588, 77] on link "Preferences" at bounding box center [598, 86] width 111 height 34
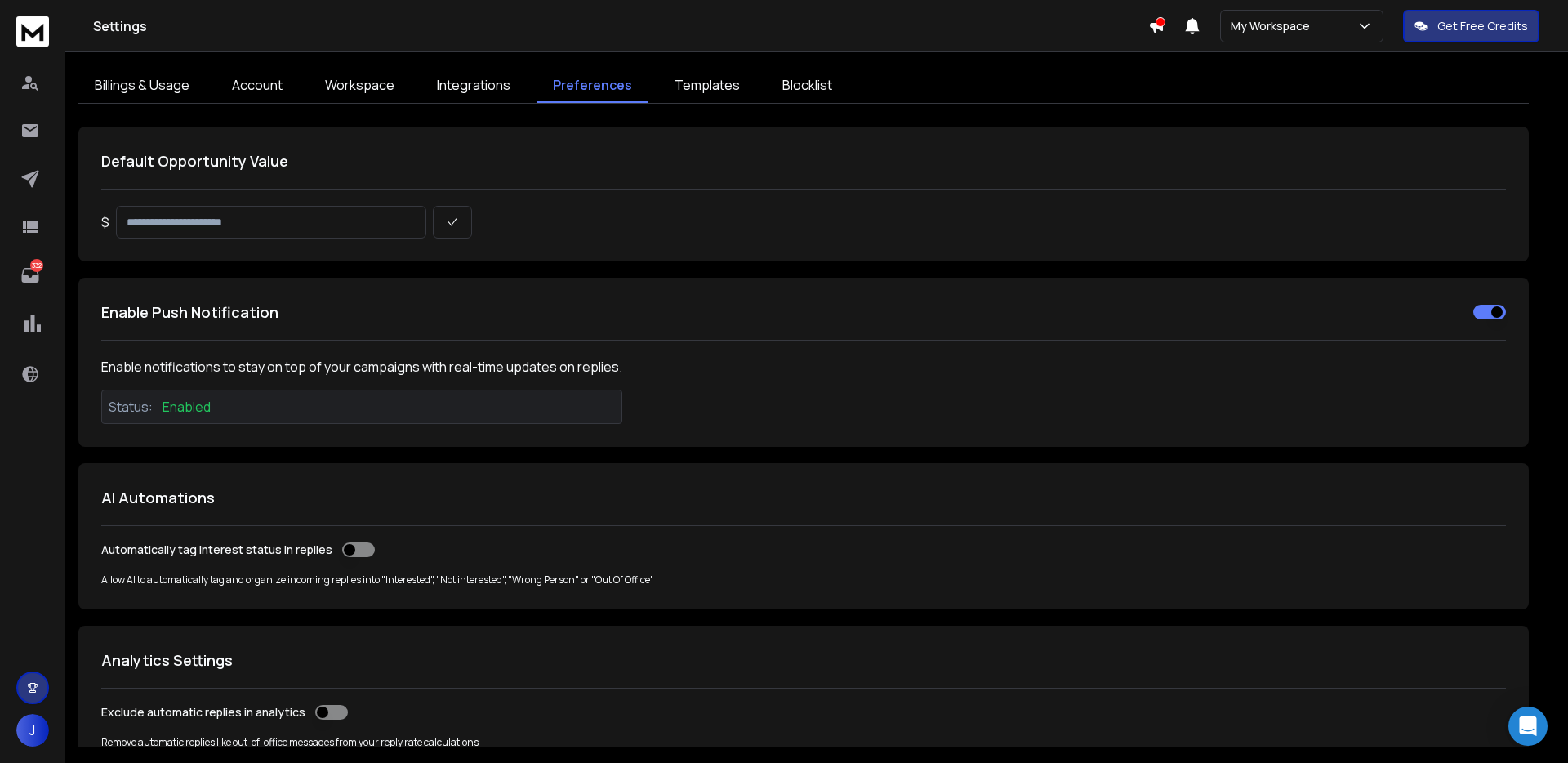
click at [712, 87] on link "Templates" at bounding box center [707, 86] width 98 height 34
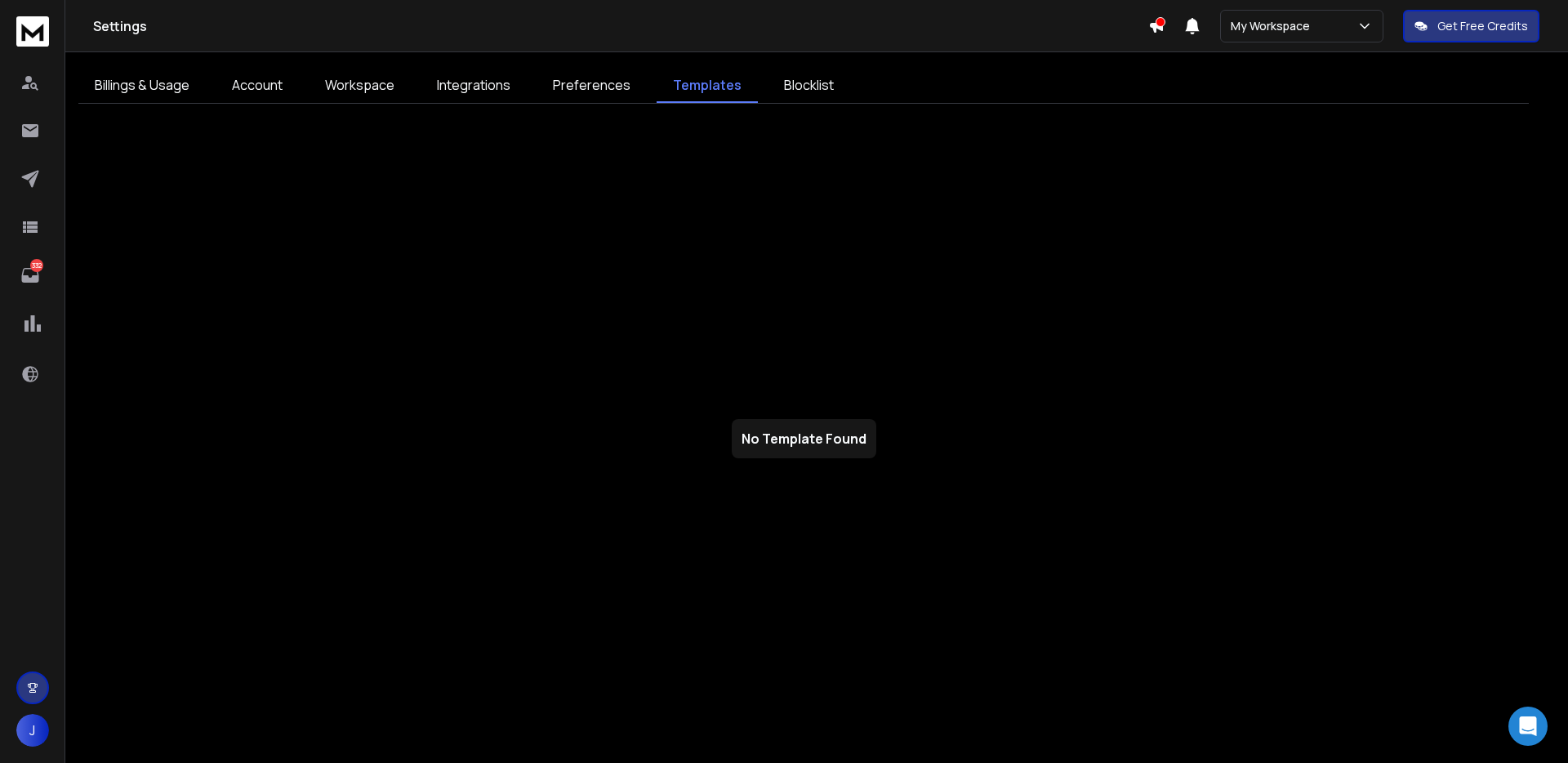
click at [809, 75] on link "Blocklist" at bounding box center [809, 86] width 82 height 34
click at [357, 81] on link "Workspace" at bounding box center [359, 86] width 102 height 34
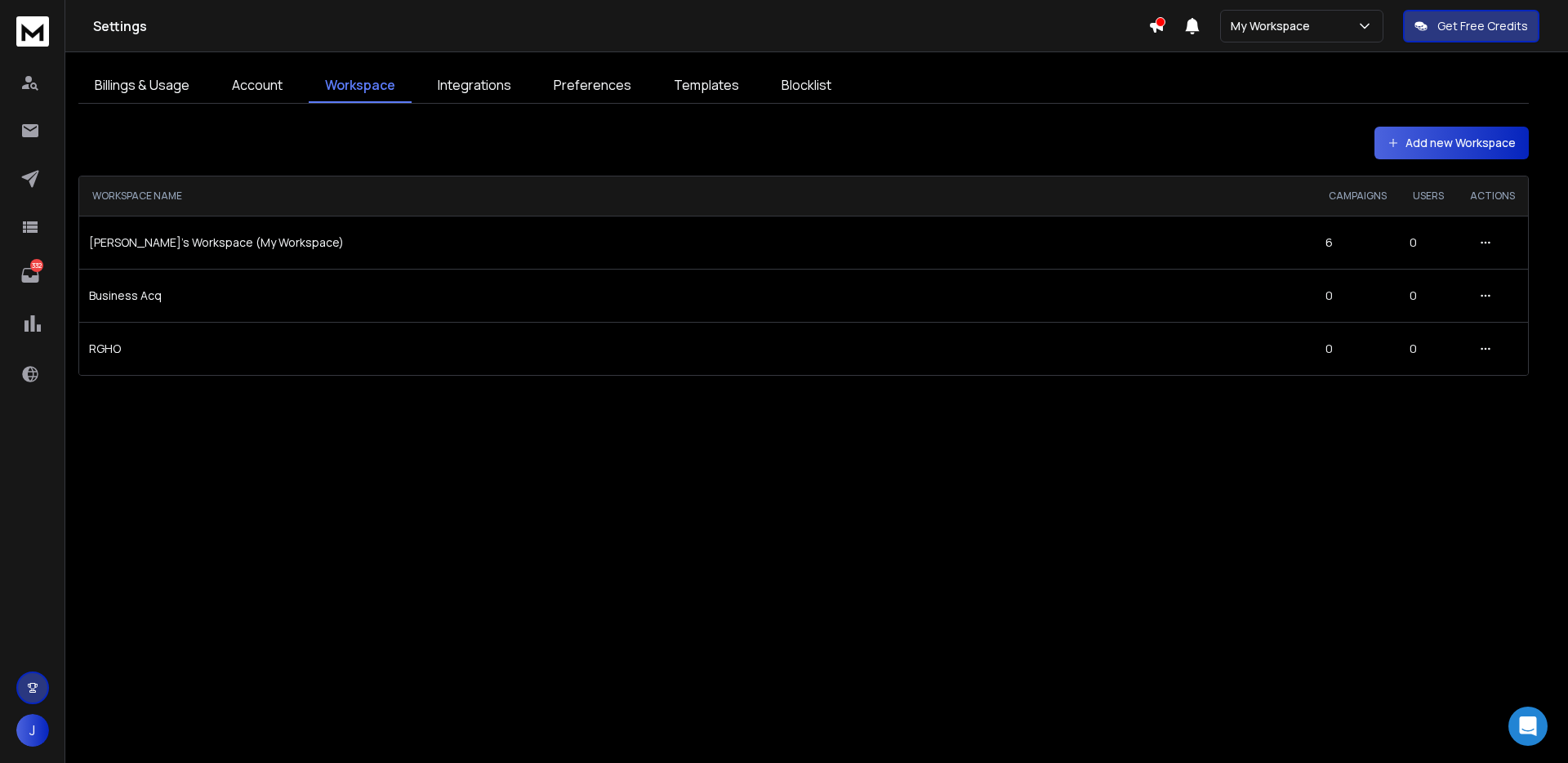
click at [271, 81] on link "Account" at bounding box center [257, 86] width 83 height 34
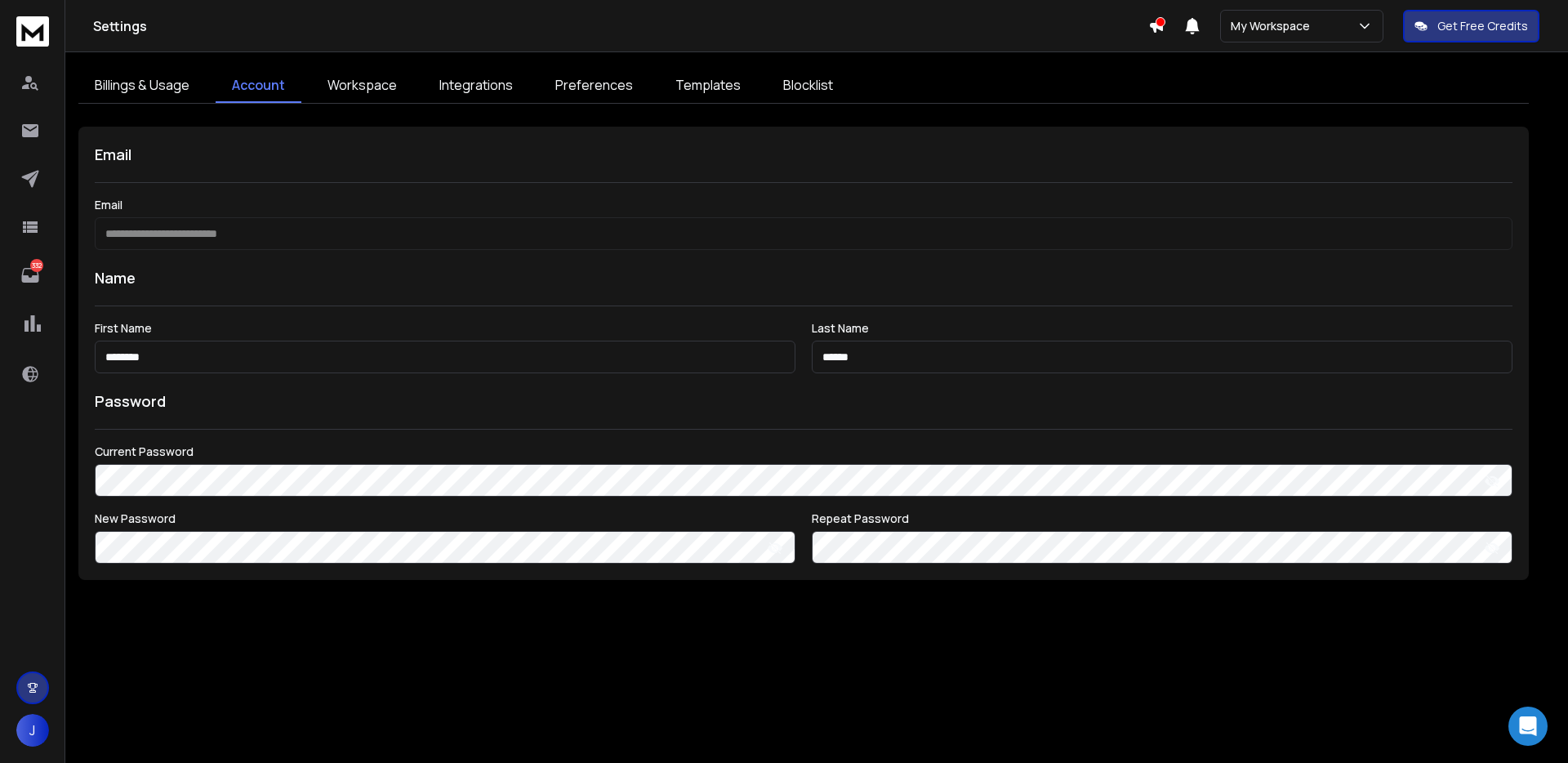
click at [154, 92] on link "Billings & Usage" at bounding box center [142, 86] width 128 height 34
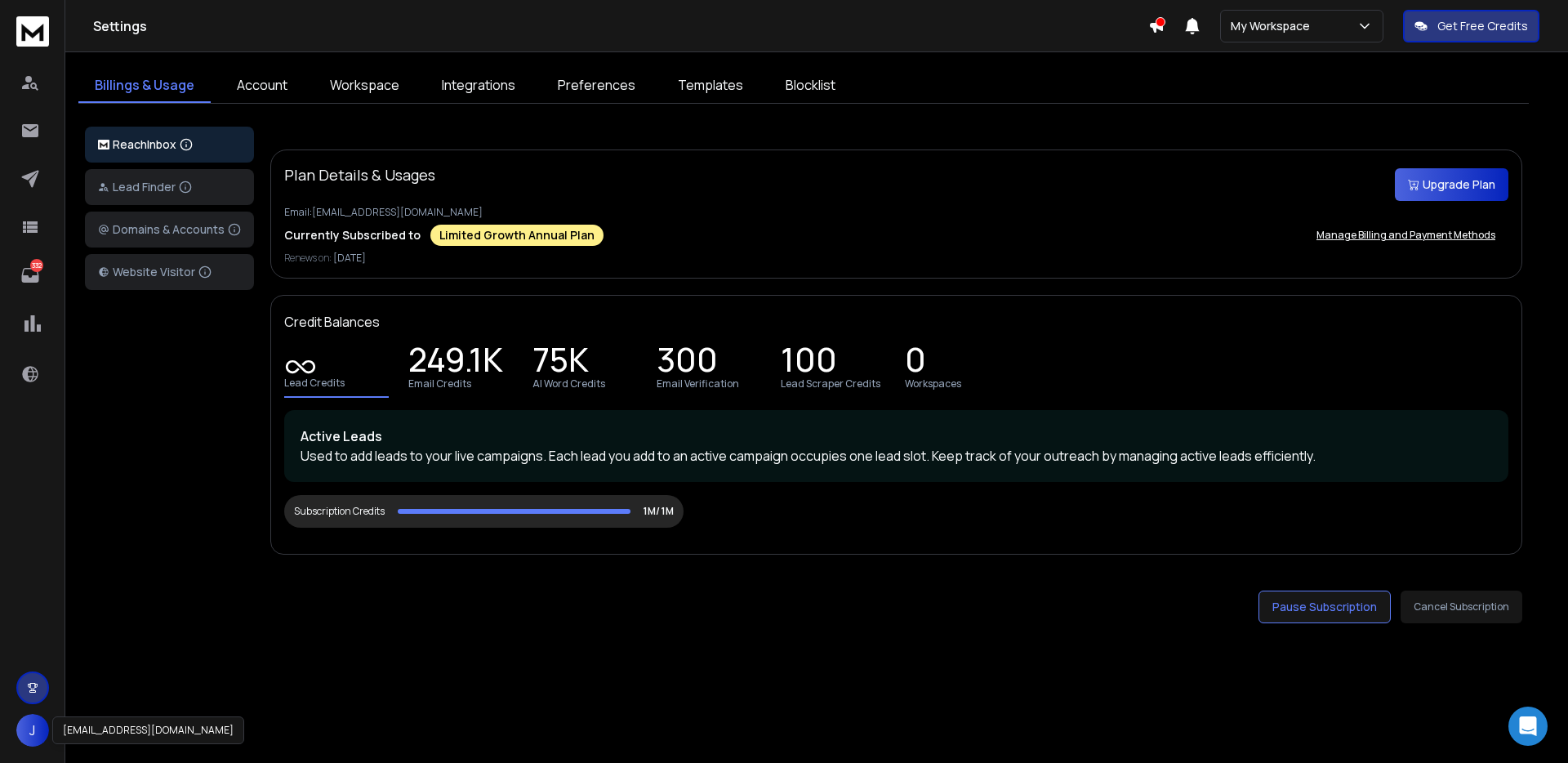
click at [51, 726] on div "332 J" at bounding box center [32, 381] width 65 height 763
click at [36, 726] on span "J" at bounding box center [32, 730] width 33 height 33
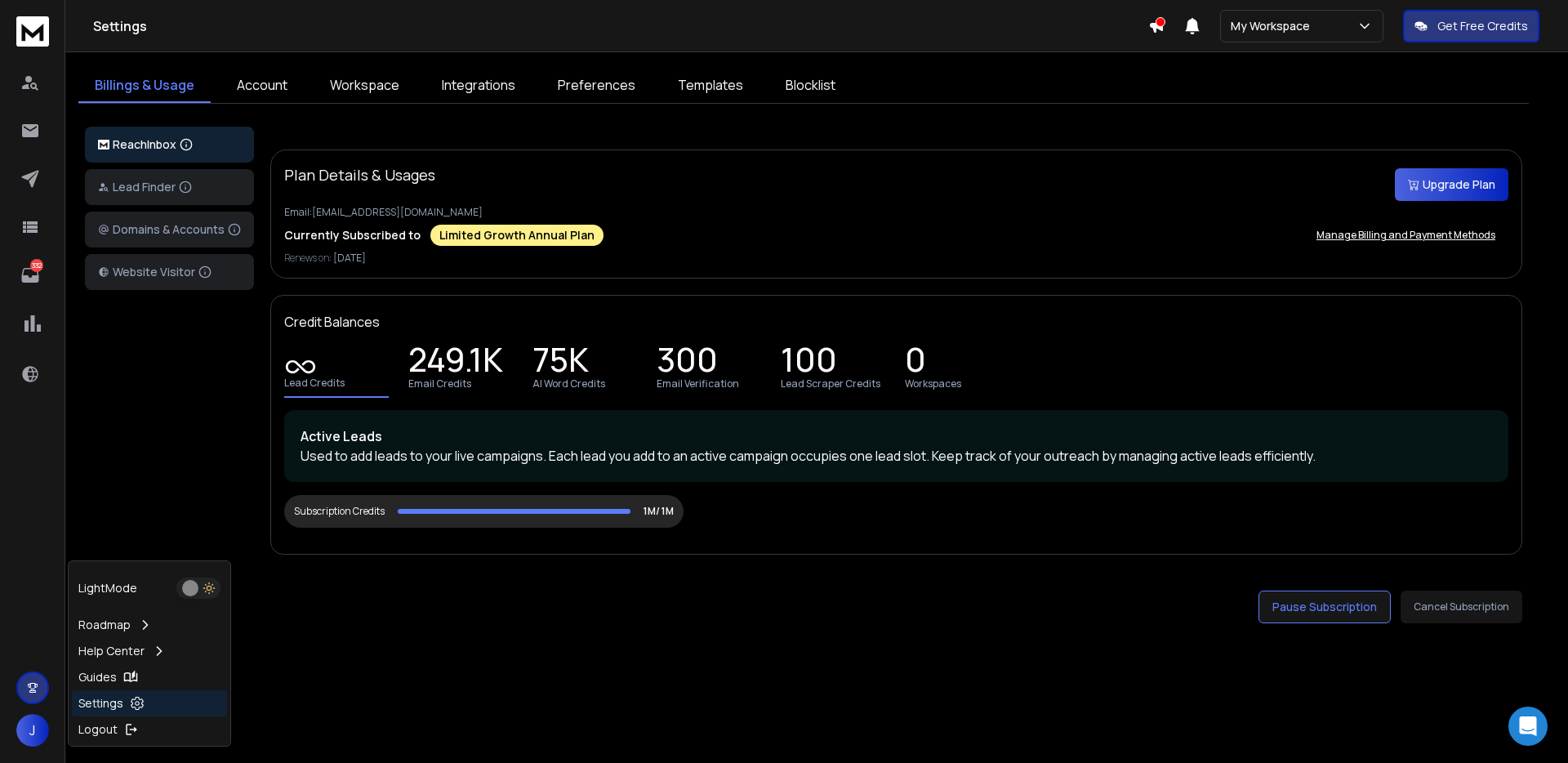
click at [89, 705] on p "Settings" at bounding box center [101, 703] width 45 height 16
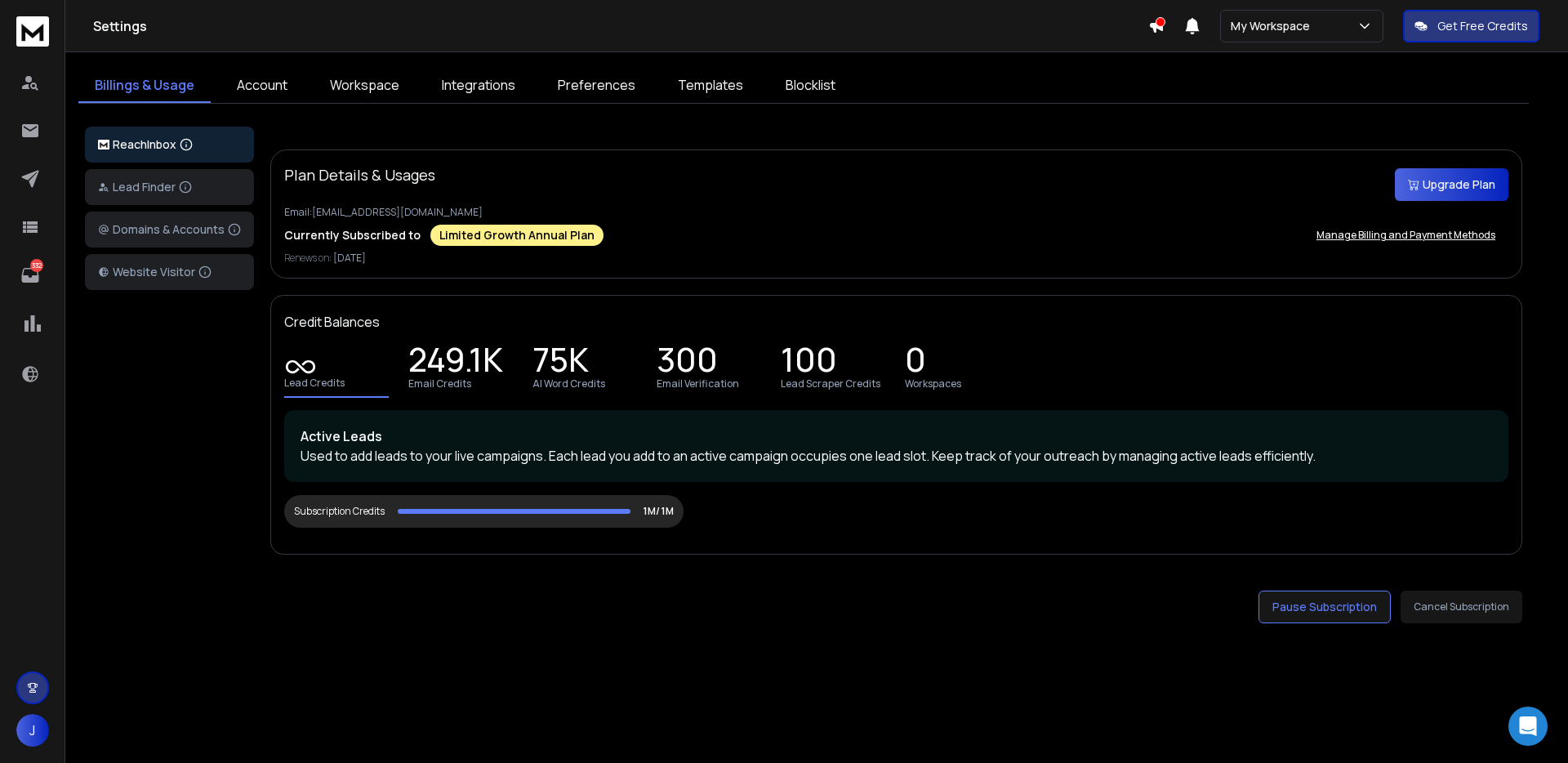
click at [271, 87] on link "Account" at bounding box center [261, 86] width 83 height 34
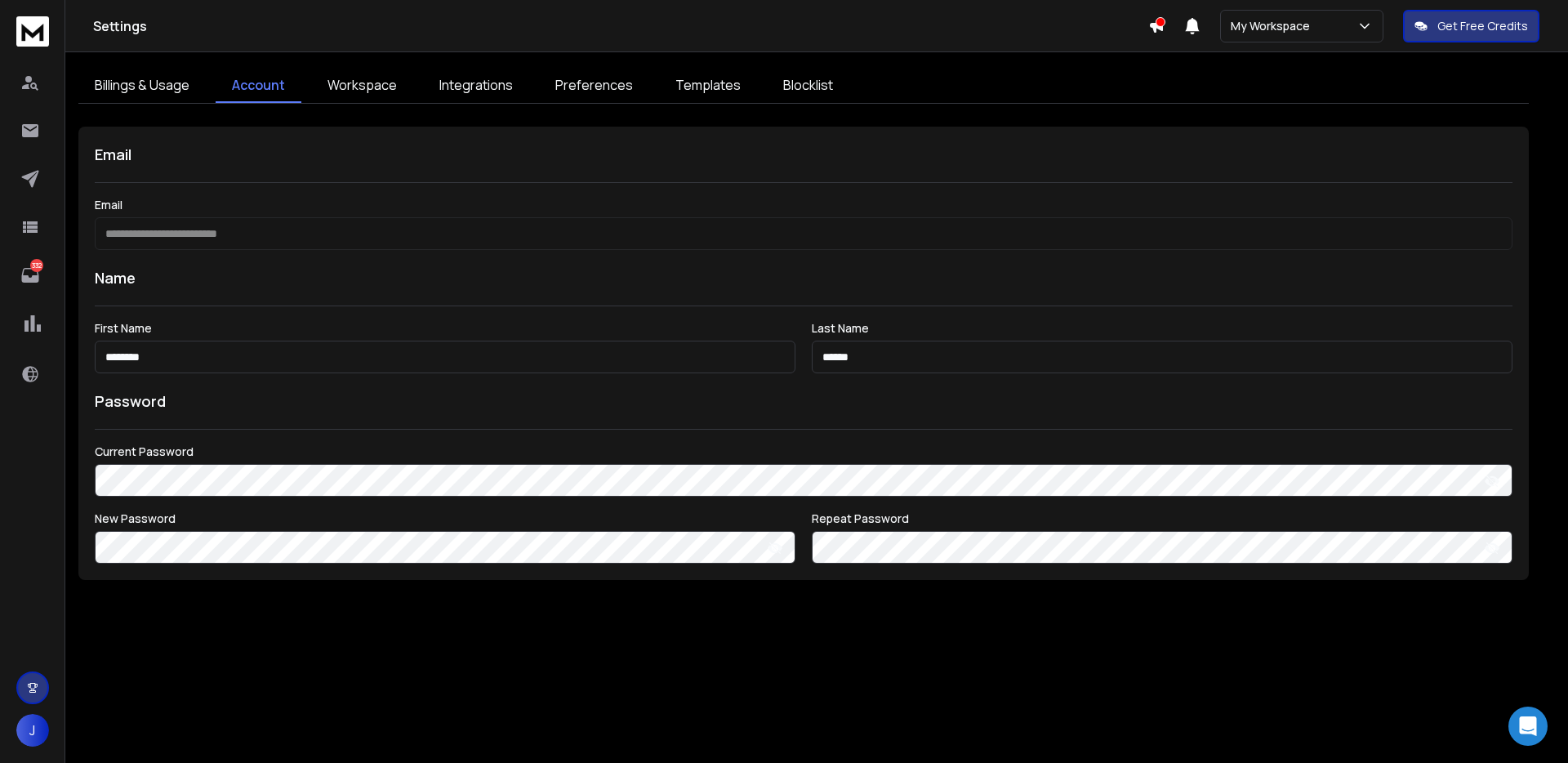
click at [334, 86] on link "Workspace" at bounding box center [362, 86] width 102 height 34
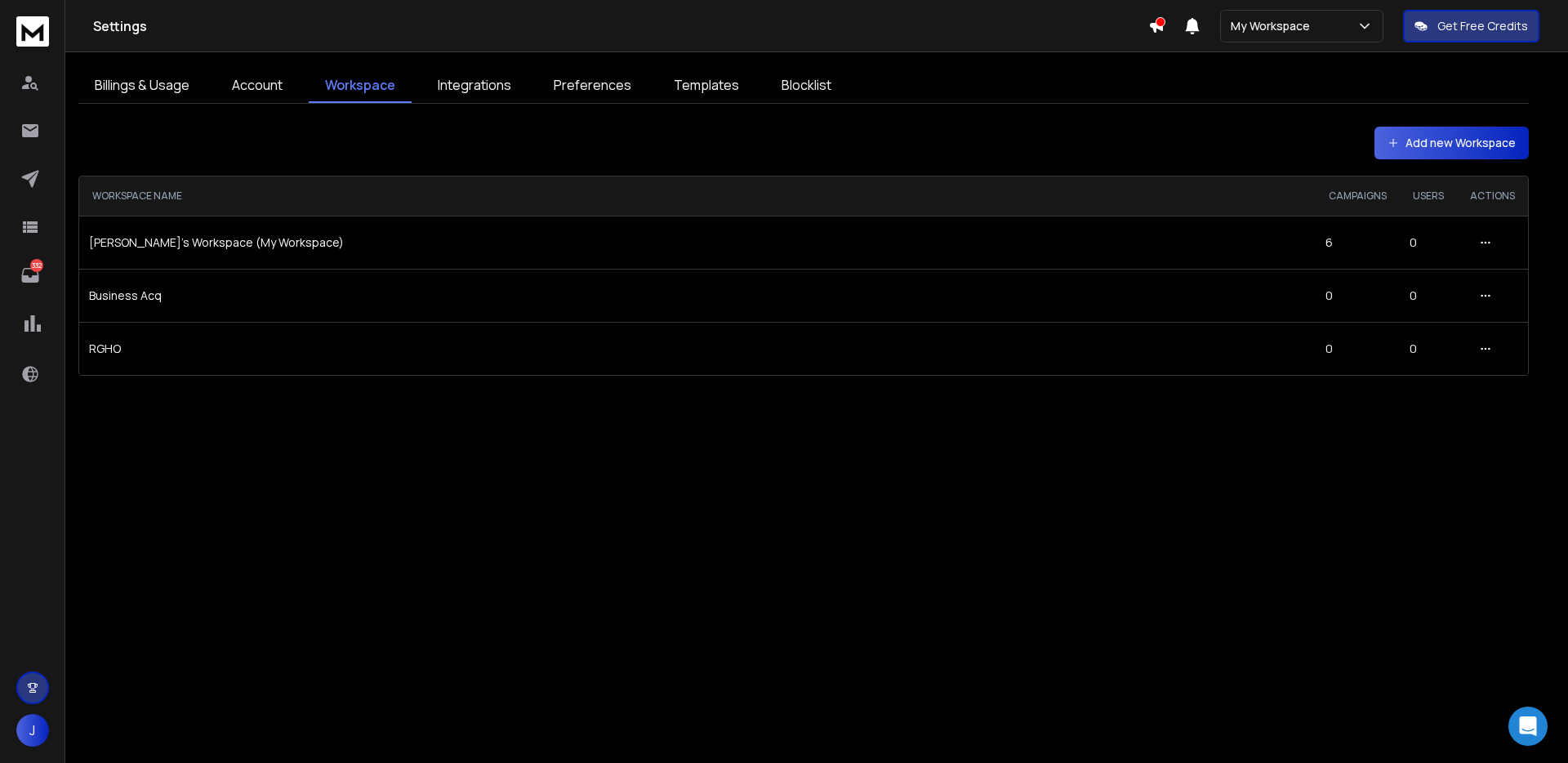
click at [431, 96] on link "Integrations" at bounding box center [474, 86] width 106 height 34
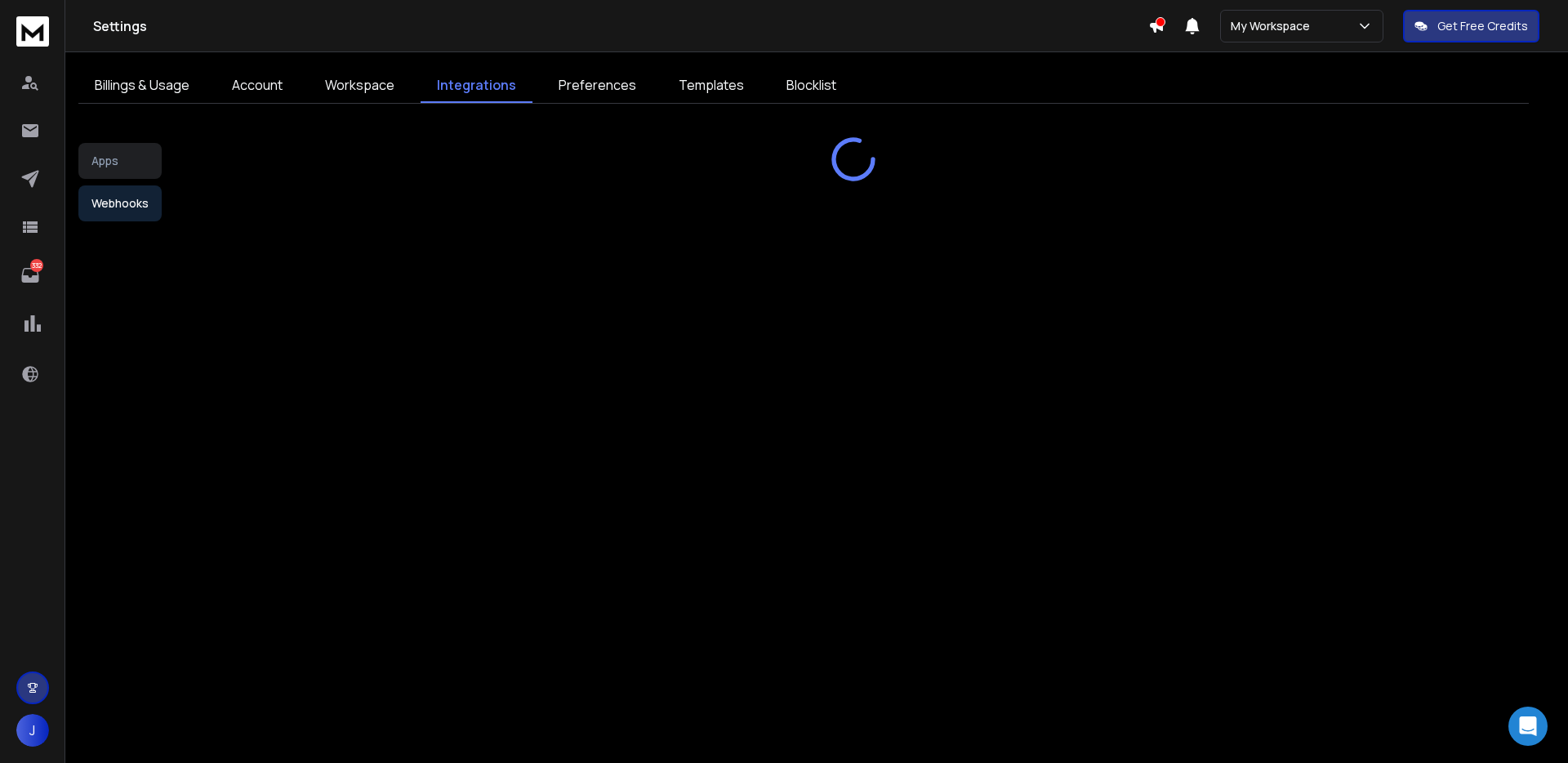
click at [159, 208] on button "Webhooks" at bounding box center [120, 203] width 83 height 36
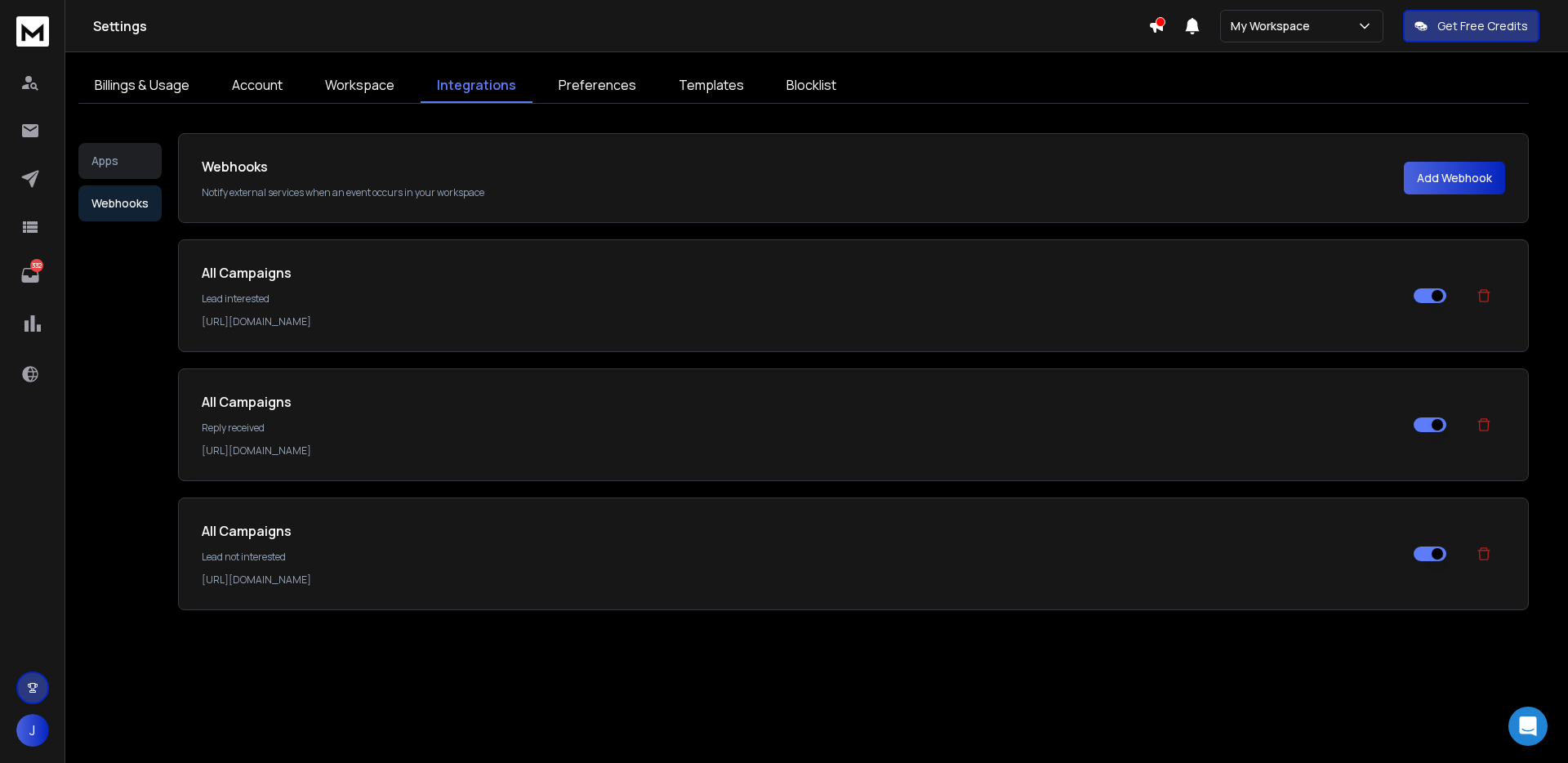
click at [109, 165] on button "Apps" at bounding box center [120, 161] width 83 height 36
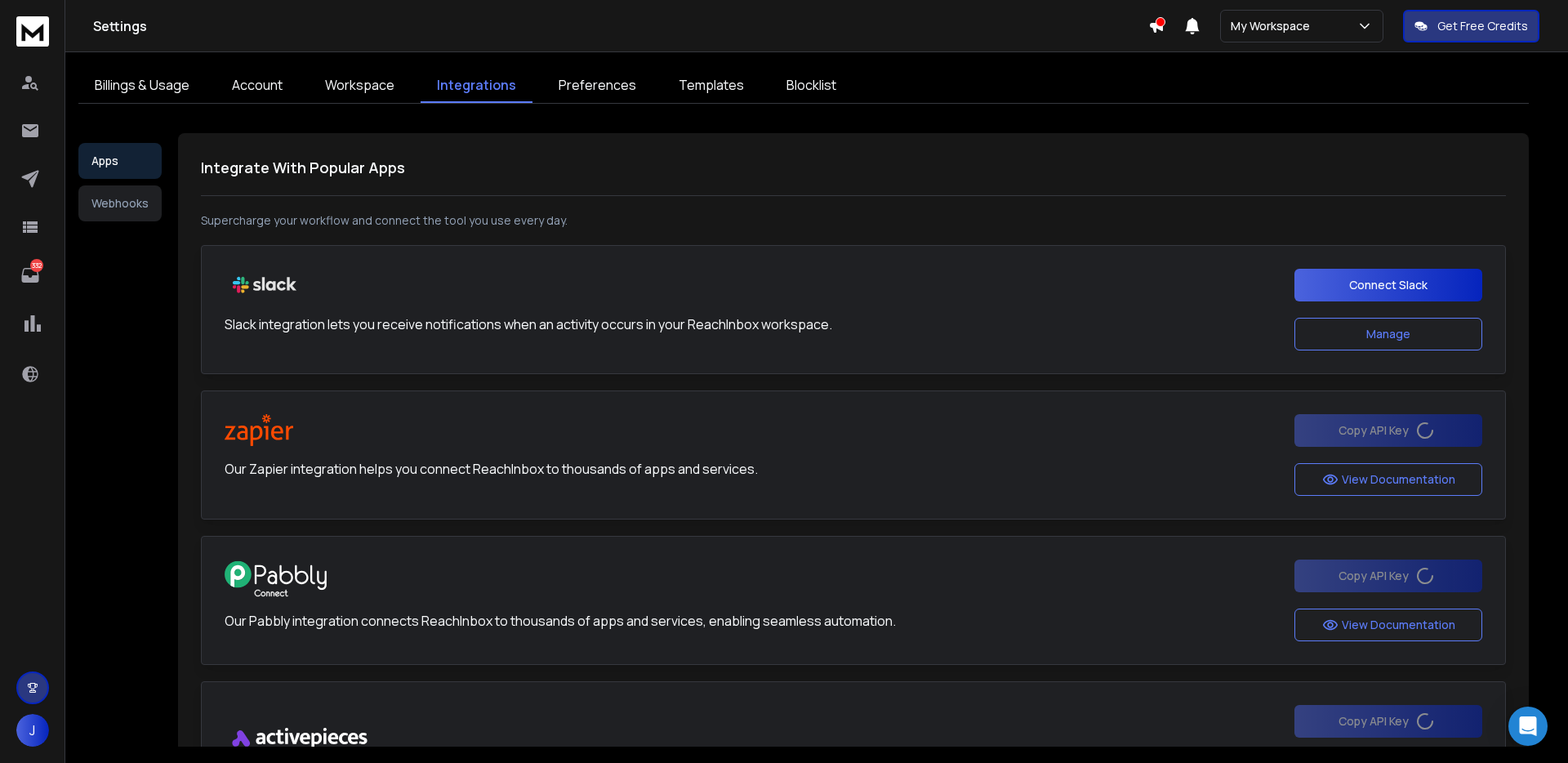
click at [602, 80] on link "Preferences" at bounding box center [598, 86] width 111 height 34
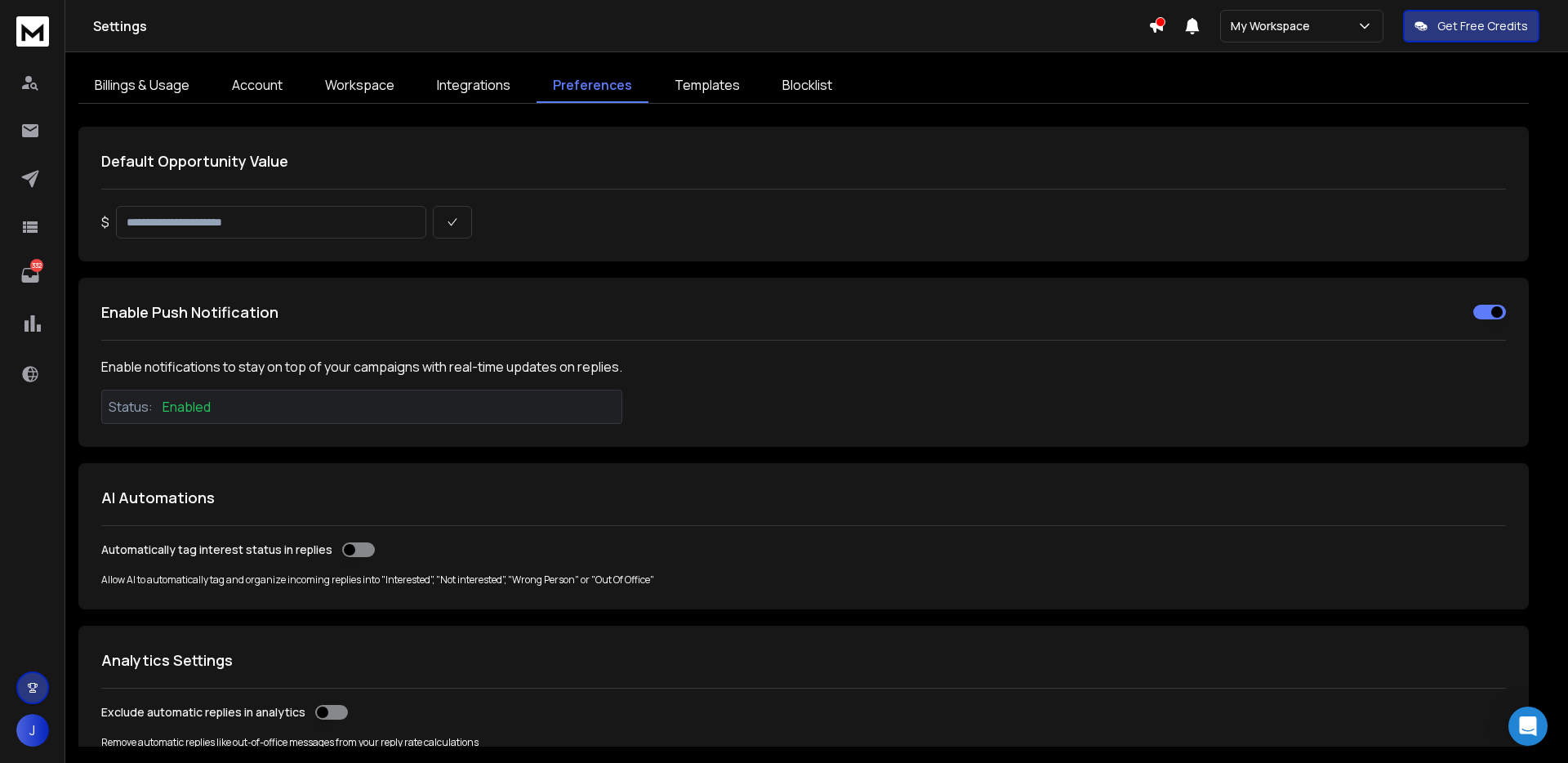
click at [706, 78] on link "Templates" at bounding box center [707, 86] width 98 height 34
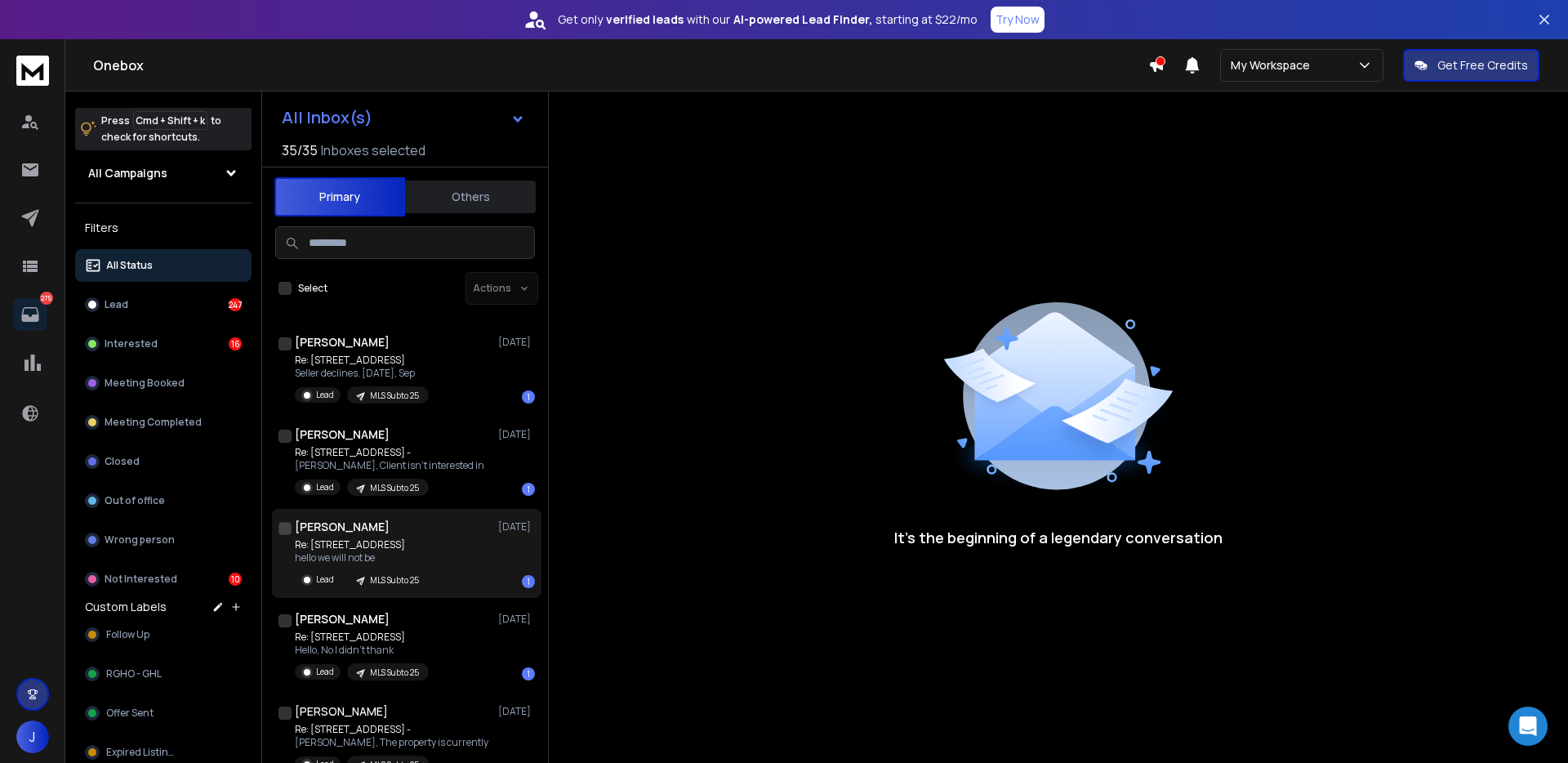
click at [460, 553] on div "Re: [STREET_ADDRESS] hello we will not be Lead MLS Subto 25 1" at bounding box center [415, 563] width 240 height 50
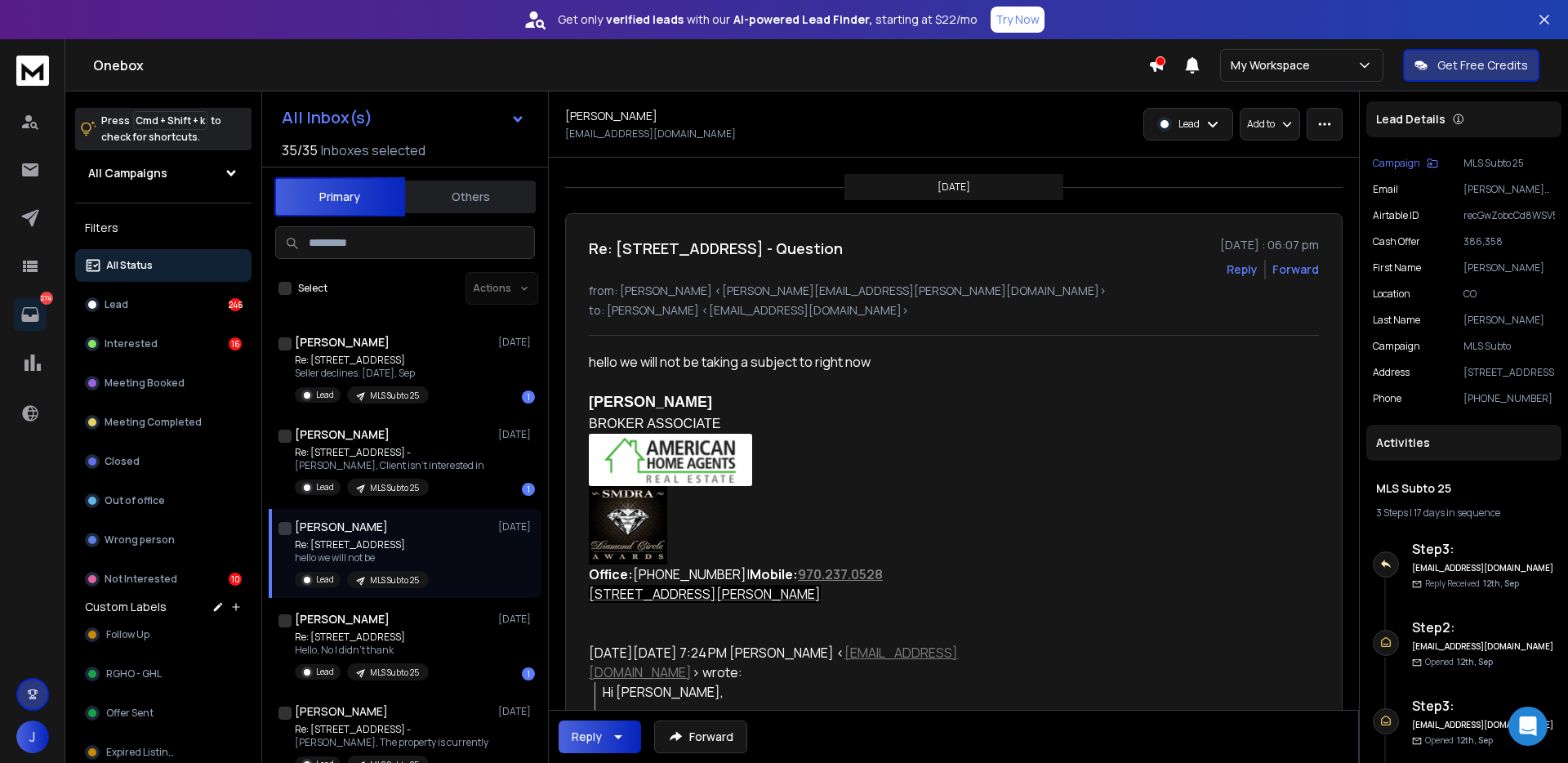
drag, startPoint x: 720, startPoint y: 372, endPoint x: 846, endPoint y: 372, distance: 126.0
click at [846, 372] on div "hello we will not be taking a subject to right now [PERSON_NAME] BROKER ASSOCIA…" at bounding box center [827, 478] width 477 height 252
drag, startPoint x: 921, startPoint y: 372, endPoint x: 702, endPoint y: 372, distance: 219.0
click at [702, 372] on div "hello we will not be taking a subject to right now [PERSON_NAME] BROKER ASSOCIA…" at bounding box center [827, 478] width 477 height 252
drag, startPoint x: 703, startPoint y: 362, endPoint x: 943, endPoint y: 360, distance: 240.0
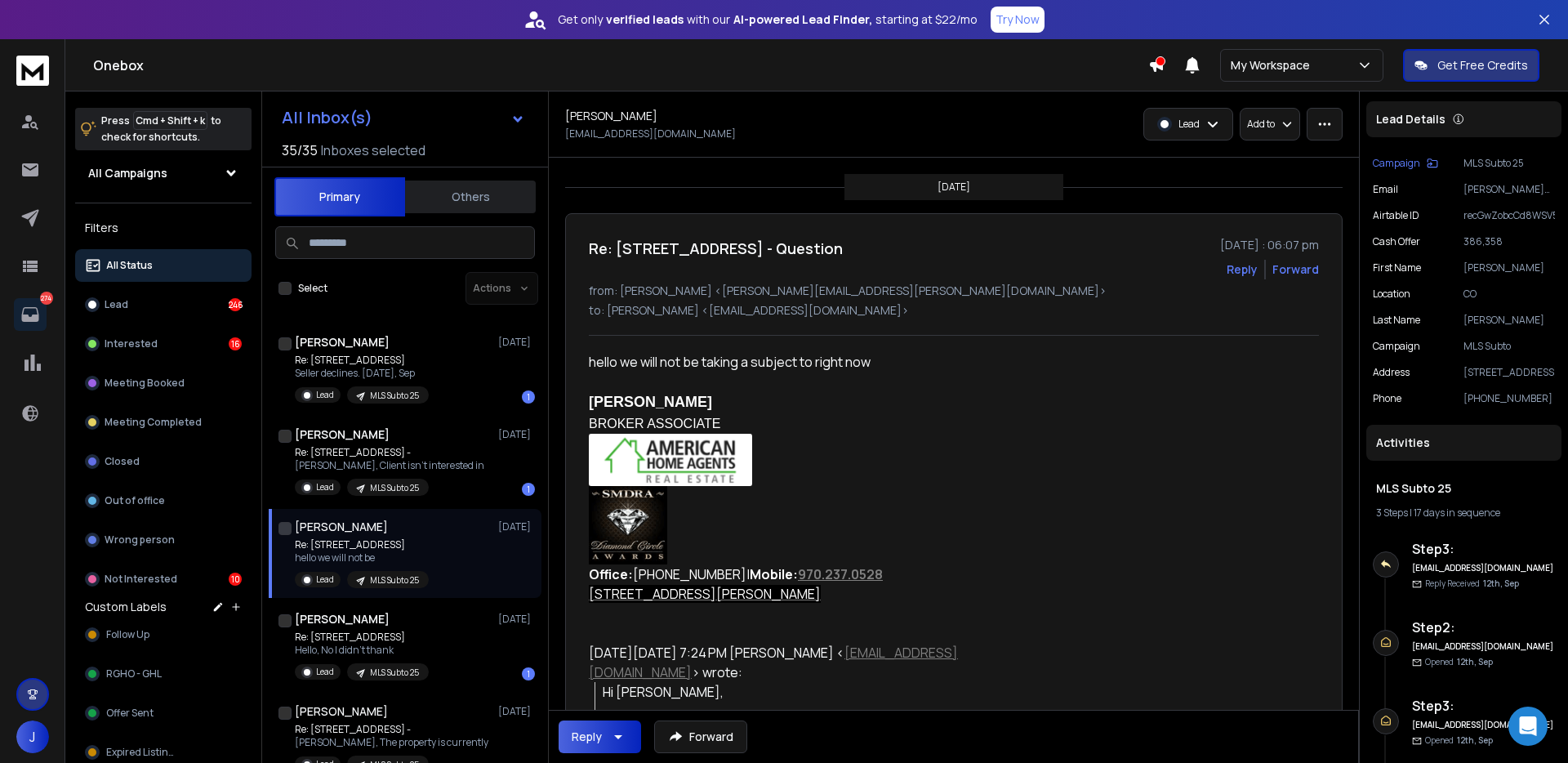
click at [943, 360] on div "hello we will not be taking a subject to right now Tawni Nixon BROKER ASSOCIATE…" at bounding box center [827, 478] width 477 height 252
click at [846, 387] on div "hello we will not be taking a subject to right now Tawni Nixon BROKER ASSOCIATE…" at bounding box center [827, 478] width 477 height 252
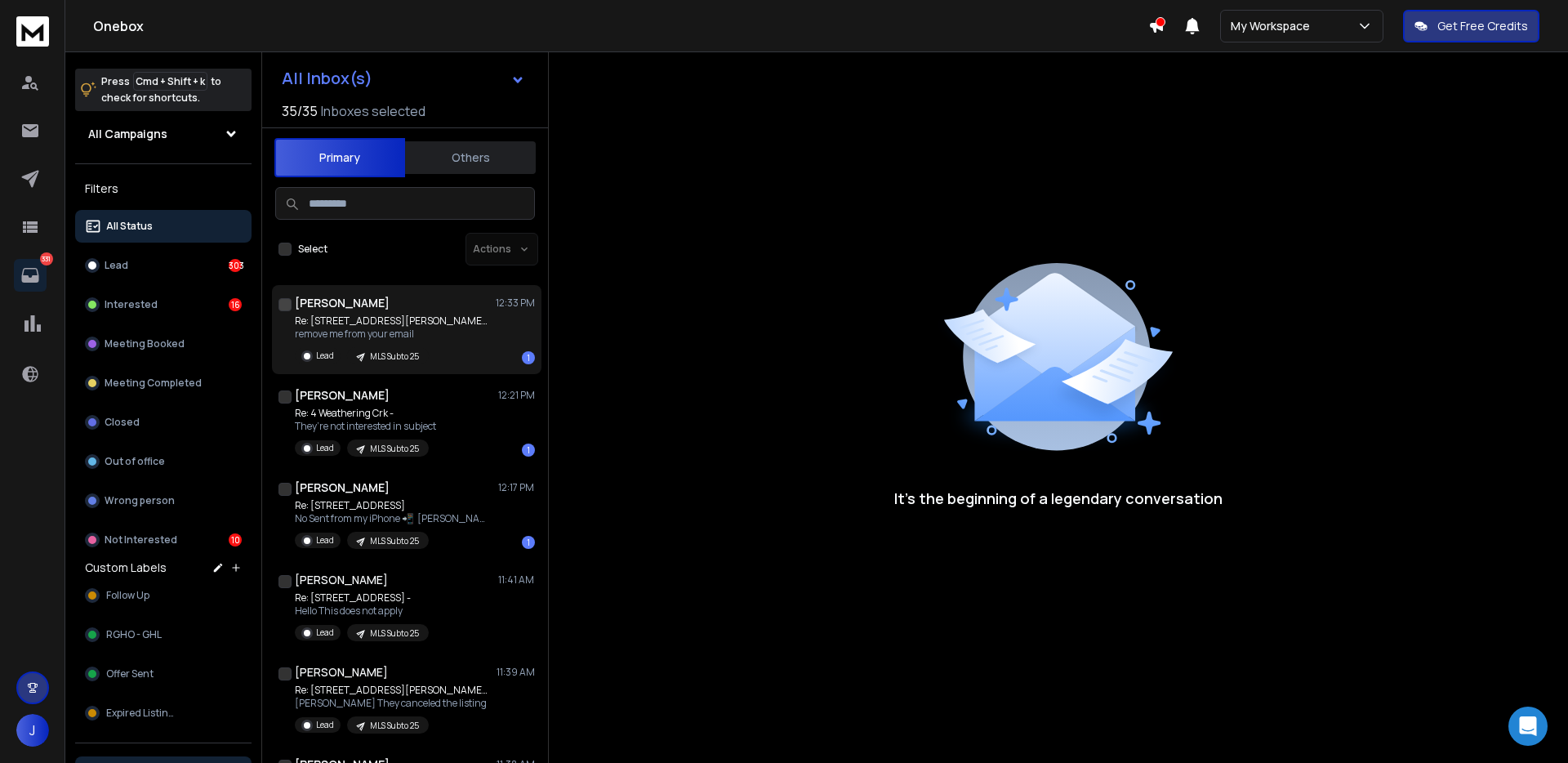
click at [377, 323] on p "Re: [STREET_ADDRESS][PERSON_NAME] -" at bounding box center [393, 321] width 196 height 13
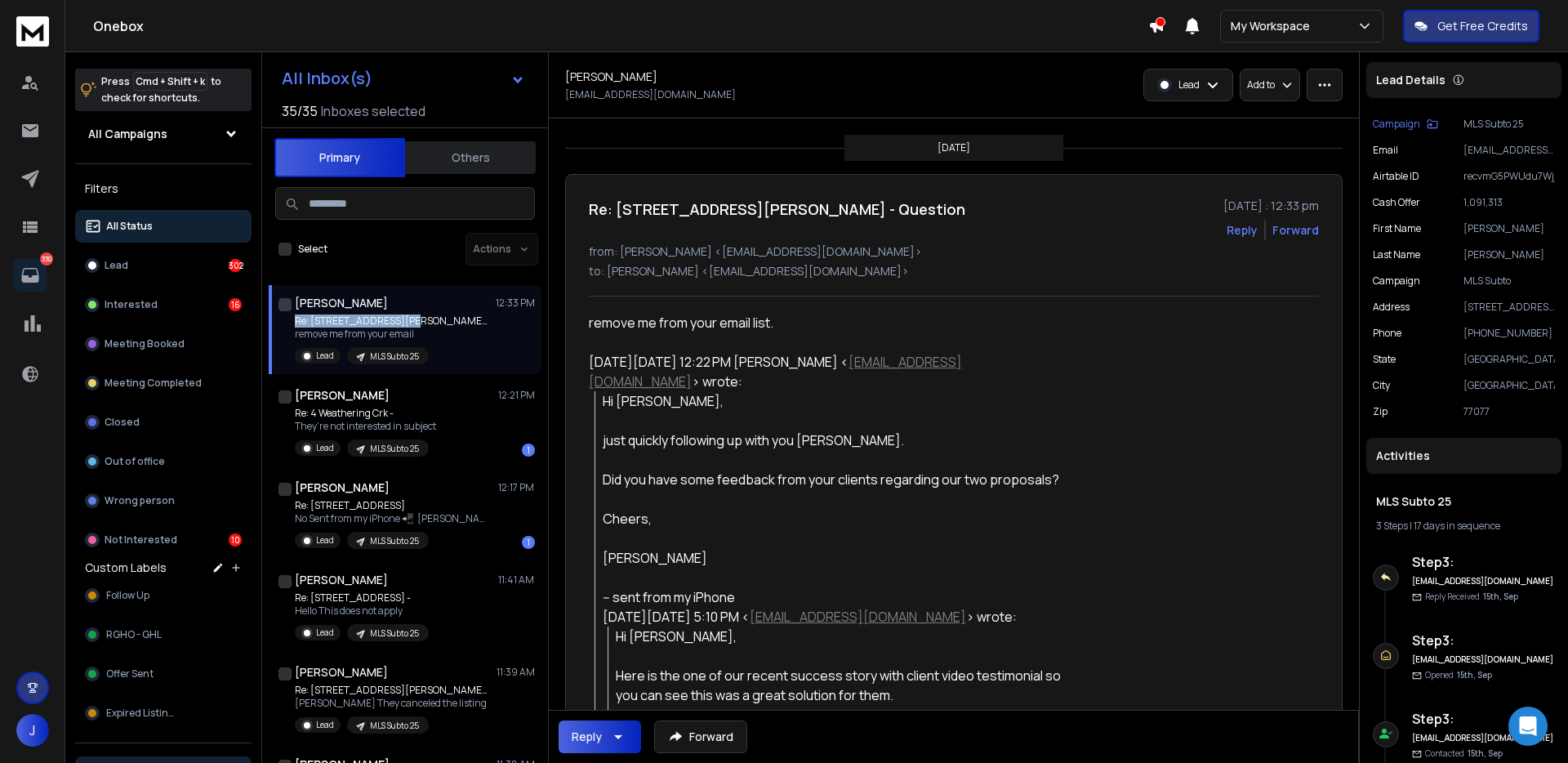
drag, startPoint x: 540, startPoint y: 308, endPoint x: 538, endPoint y: 319, distance: 11.2
click at [538, 319] on div "[PERSON_NAME] 12:33 PM Re: [STREET_ADDRESS][PERSON_NAME] - remove me from your …" at bounding box center [405, 564] width 285 height 565
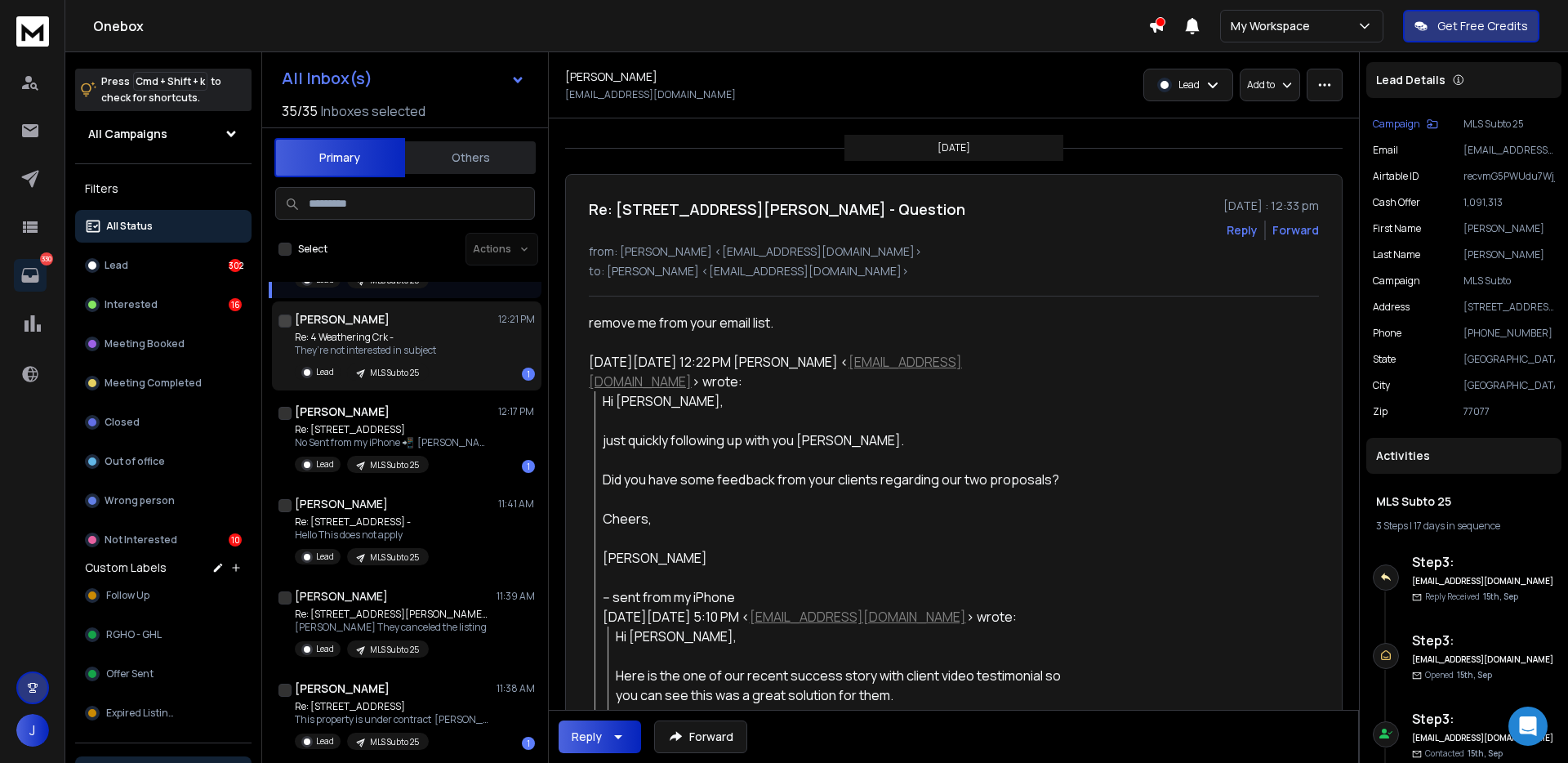
click at [450, 331] on div "Re: 4 Weathering Crk - They’re not interested in subject Lead MLS Subto 25 1" at bounding box center [415, 356] width 240 height 50
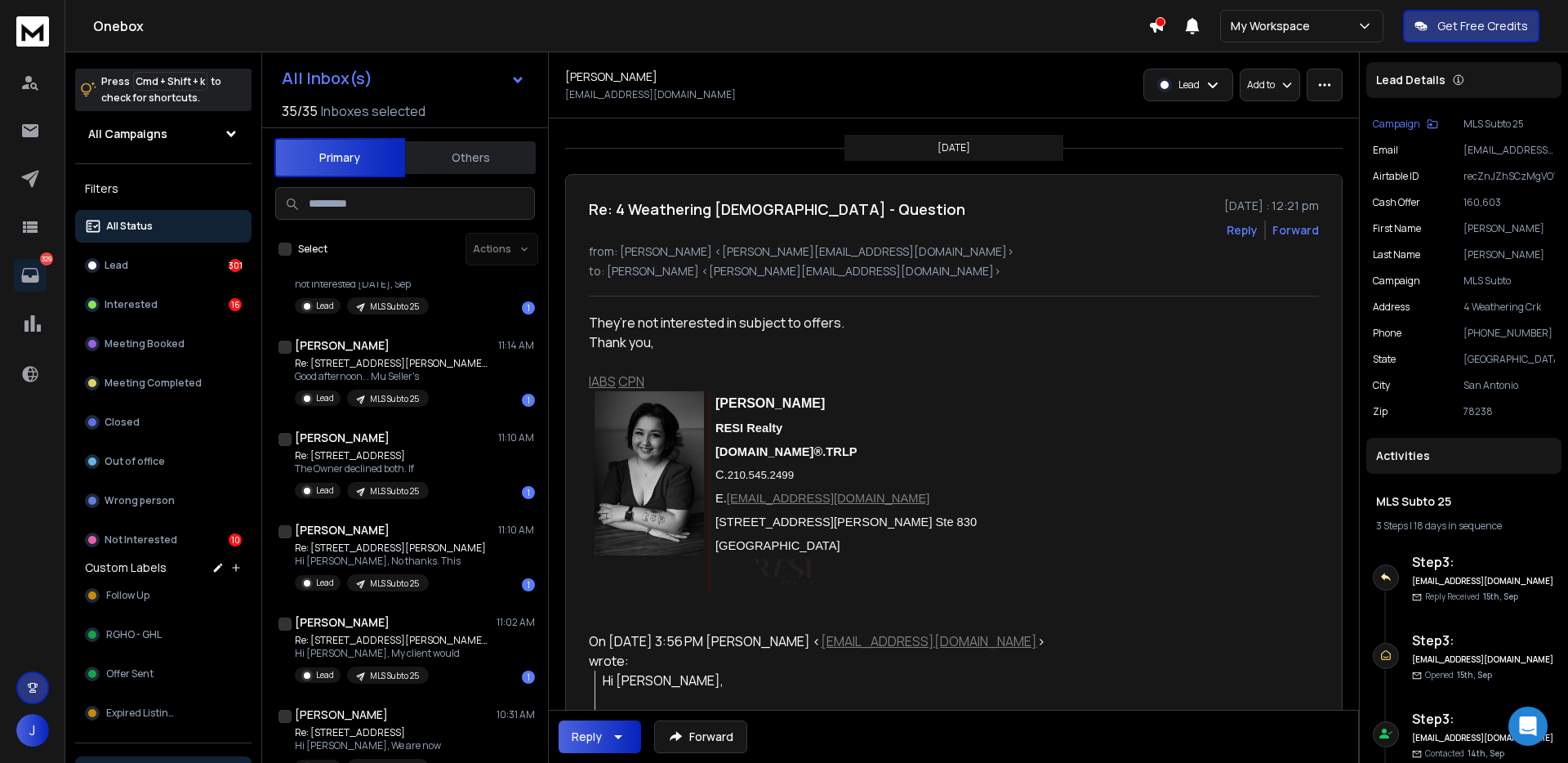
scroll to position [610, 0]
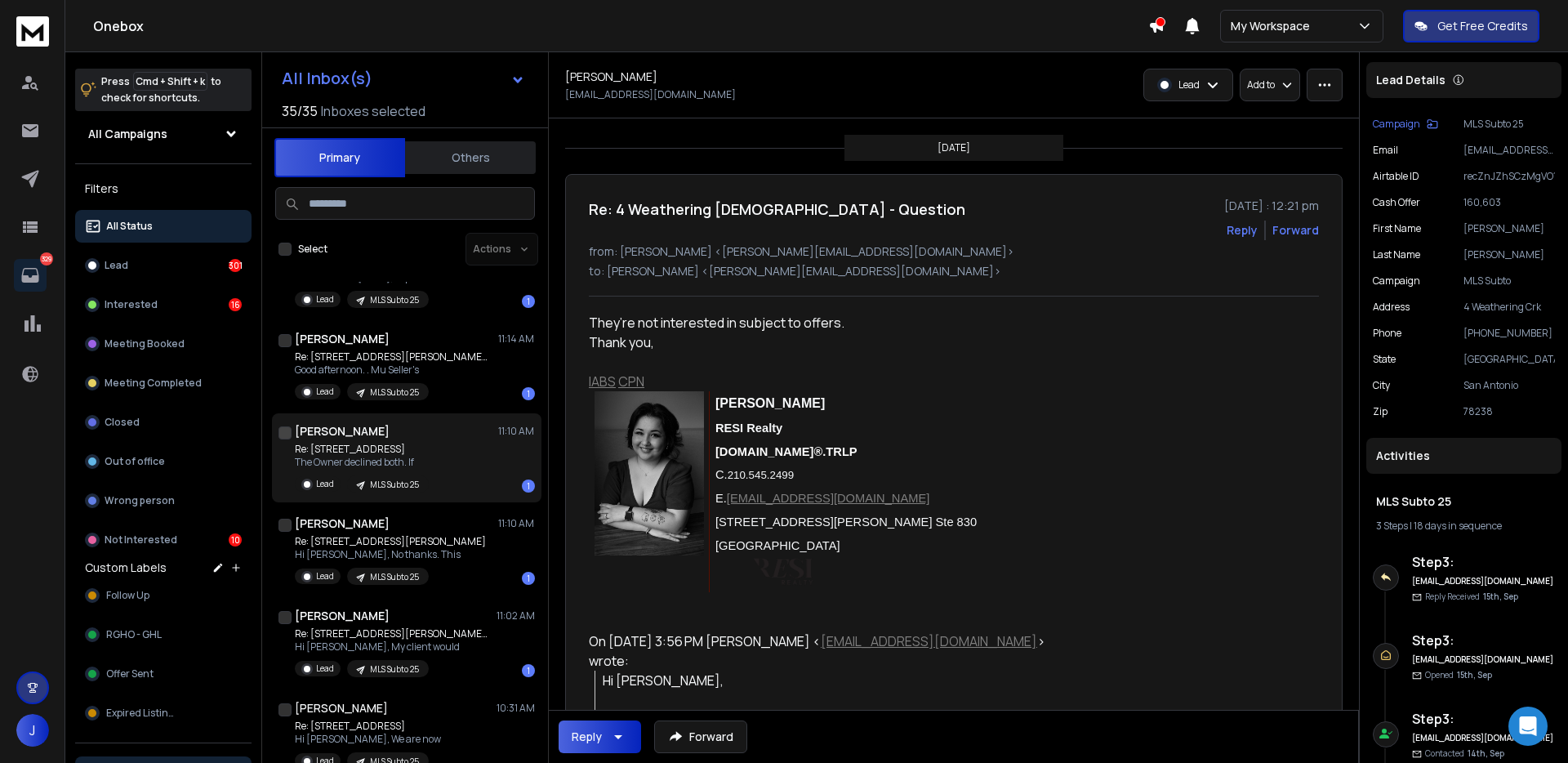
click at [457, 449] on div "Re: 7320 Decatur Blvd #5 The Owner declined both. If Lead MLS Subto 25 1" at bounding box center [415, 468] width 240 height 50
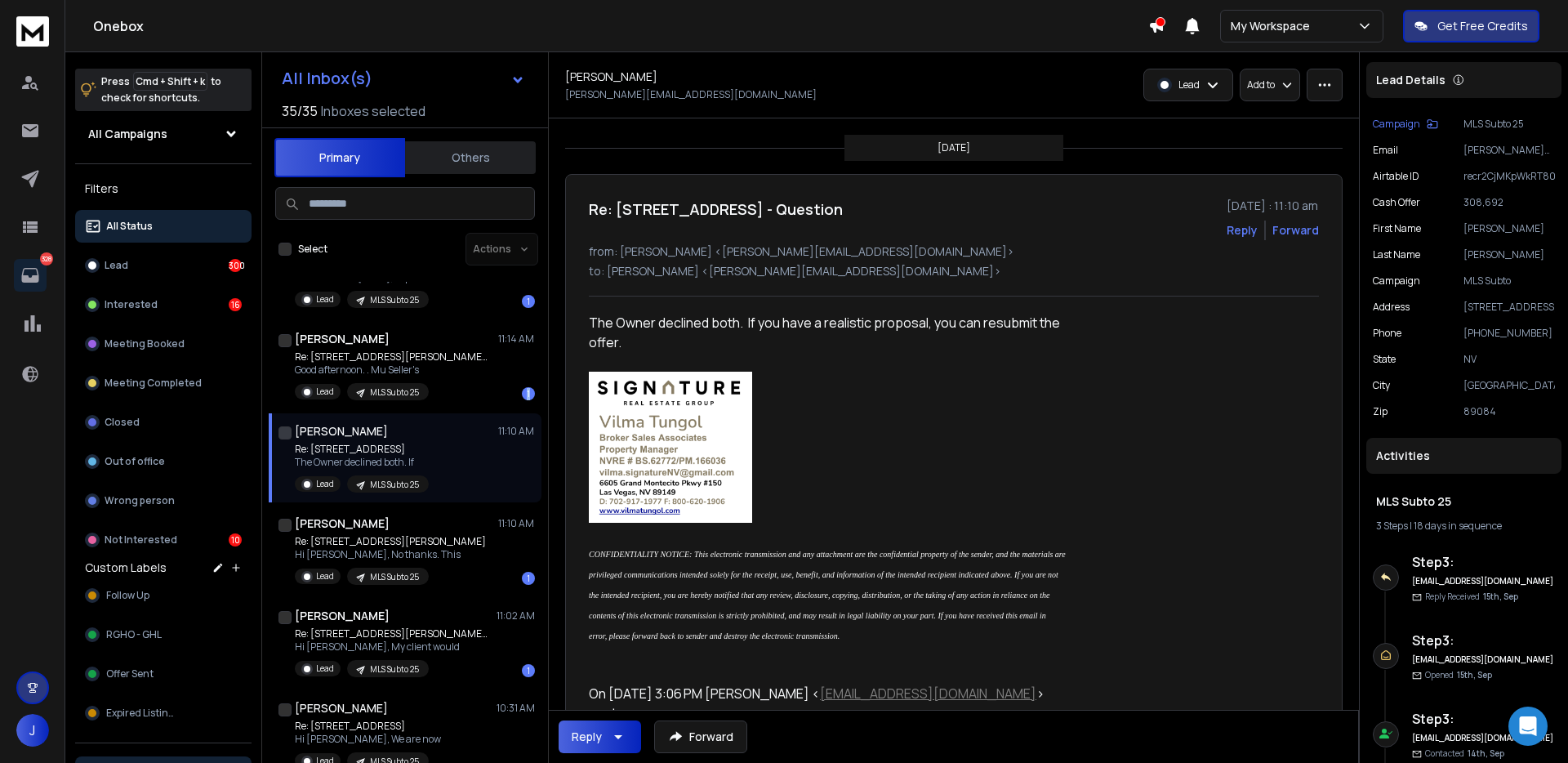
drag, startPoint x: 541, startPoint y: 385, endPoint x: 538, endPoint y: 394, distance: 9.5
click at [538, 394] on div "Gracie de Leon 12:33 PM Re: 1207 Ashford Pkwy - remove me from your email Lead …" at bounding box center [405, 564] width 285 height 565
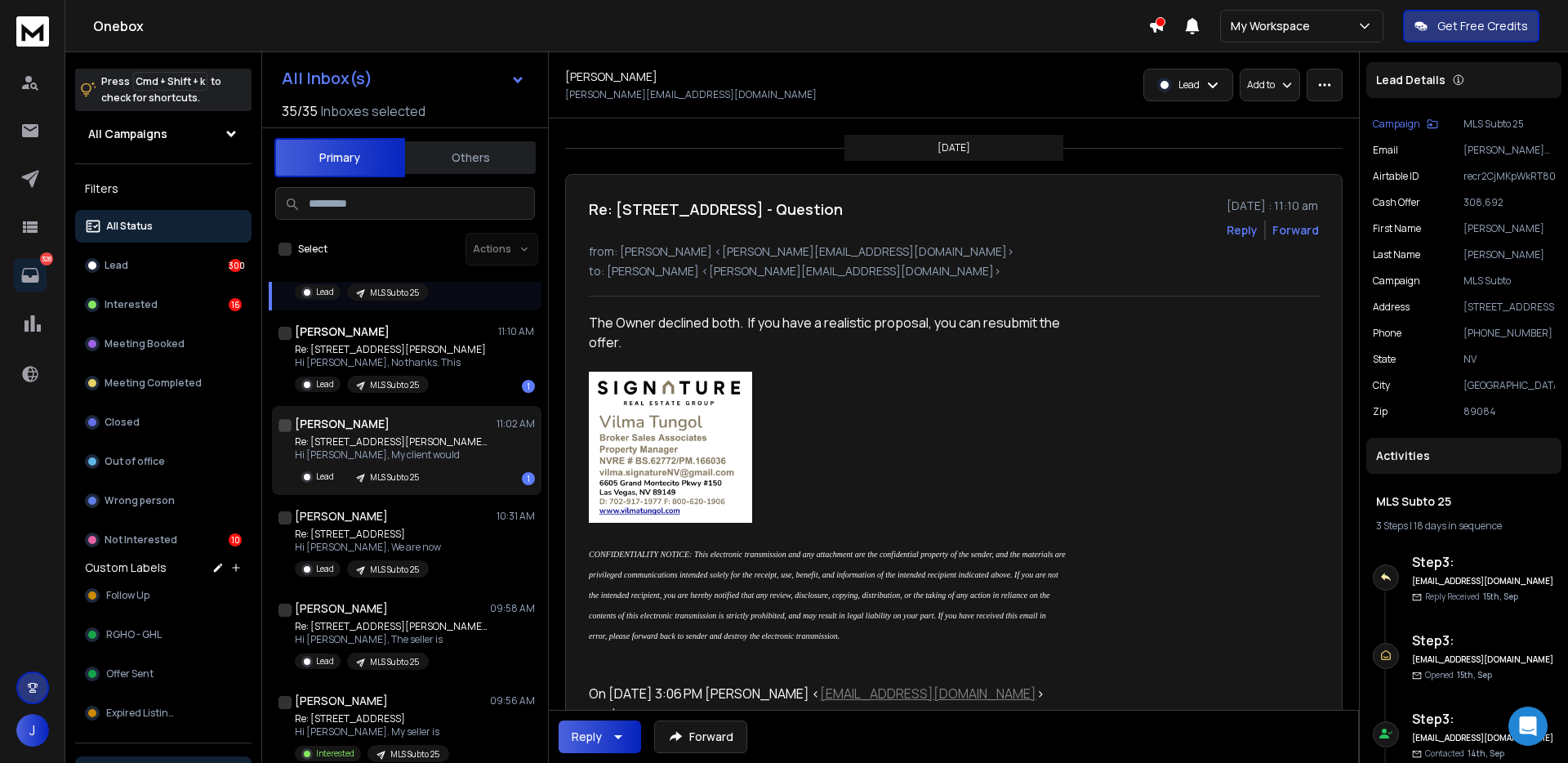
scroll to position [809, 0]
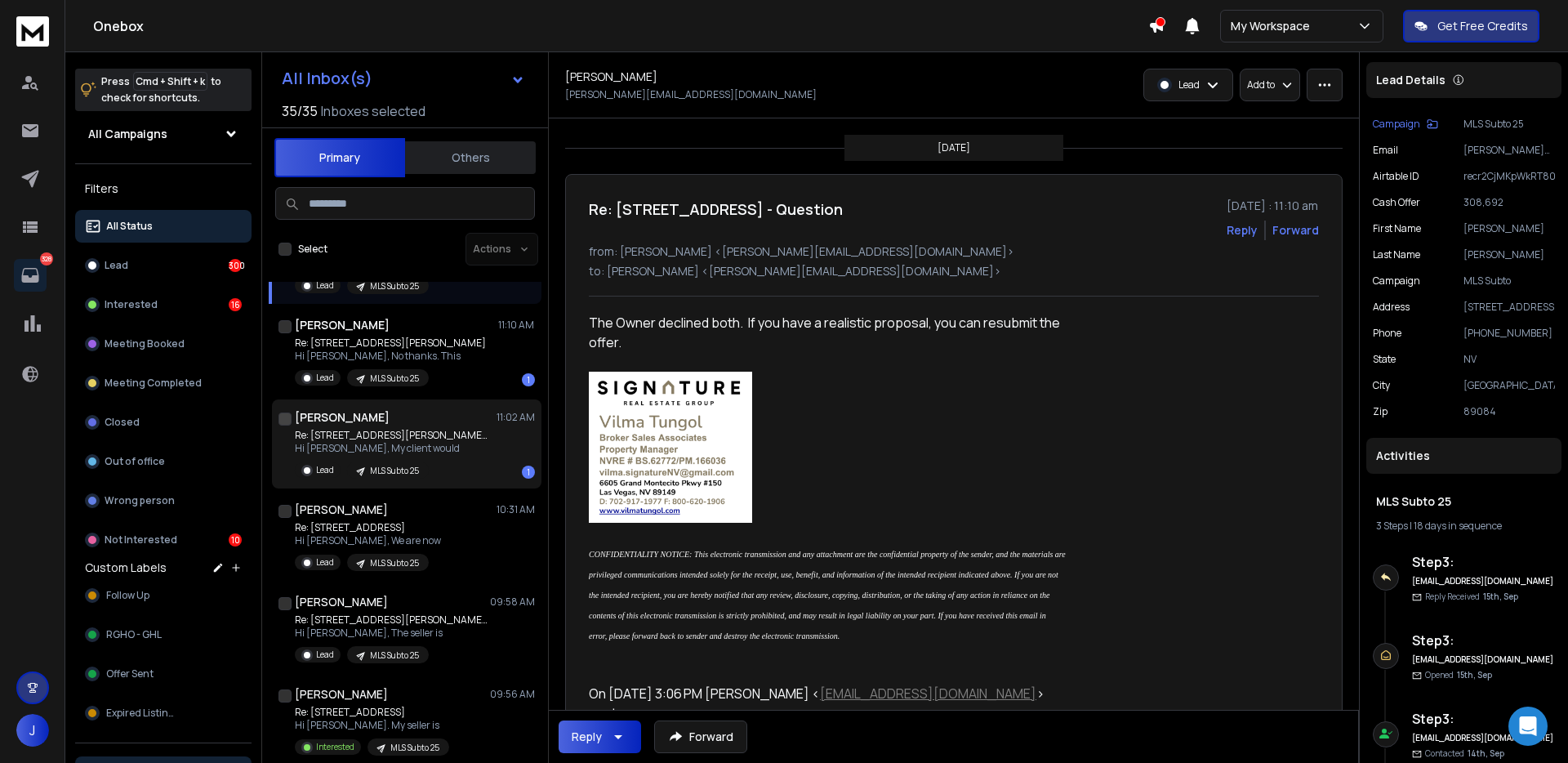
click at [463, 433] on div "Re: 2681 Batelli Ct - Hi Matt, My client would Lead MLS Subto 25 1" at bounding box center [415, 454] width 240 height 50
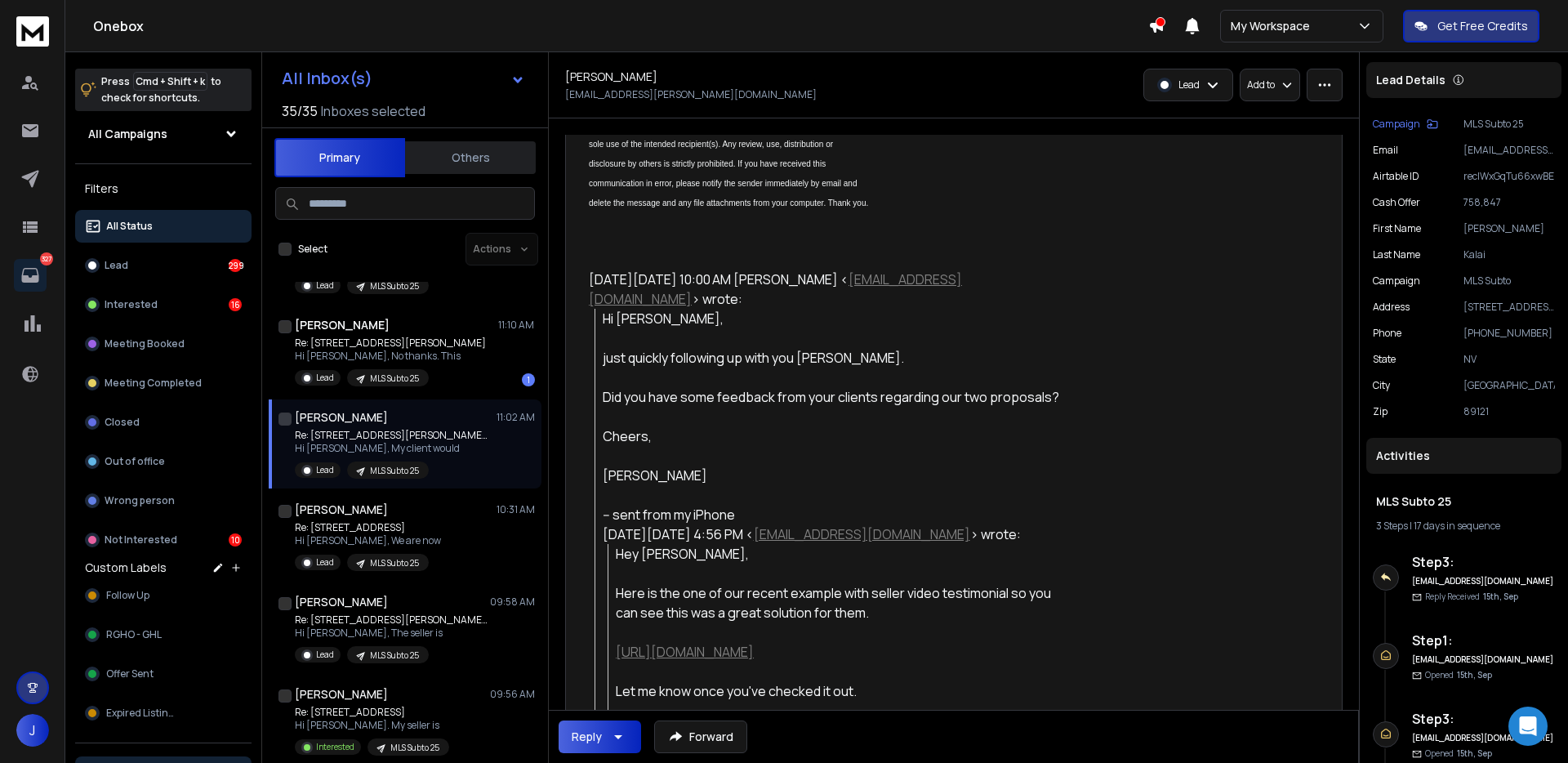
scroll to position [0, 0]
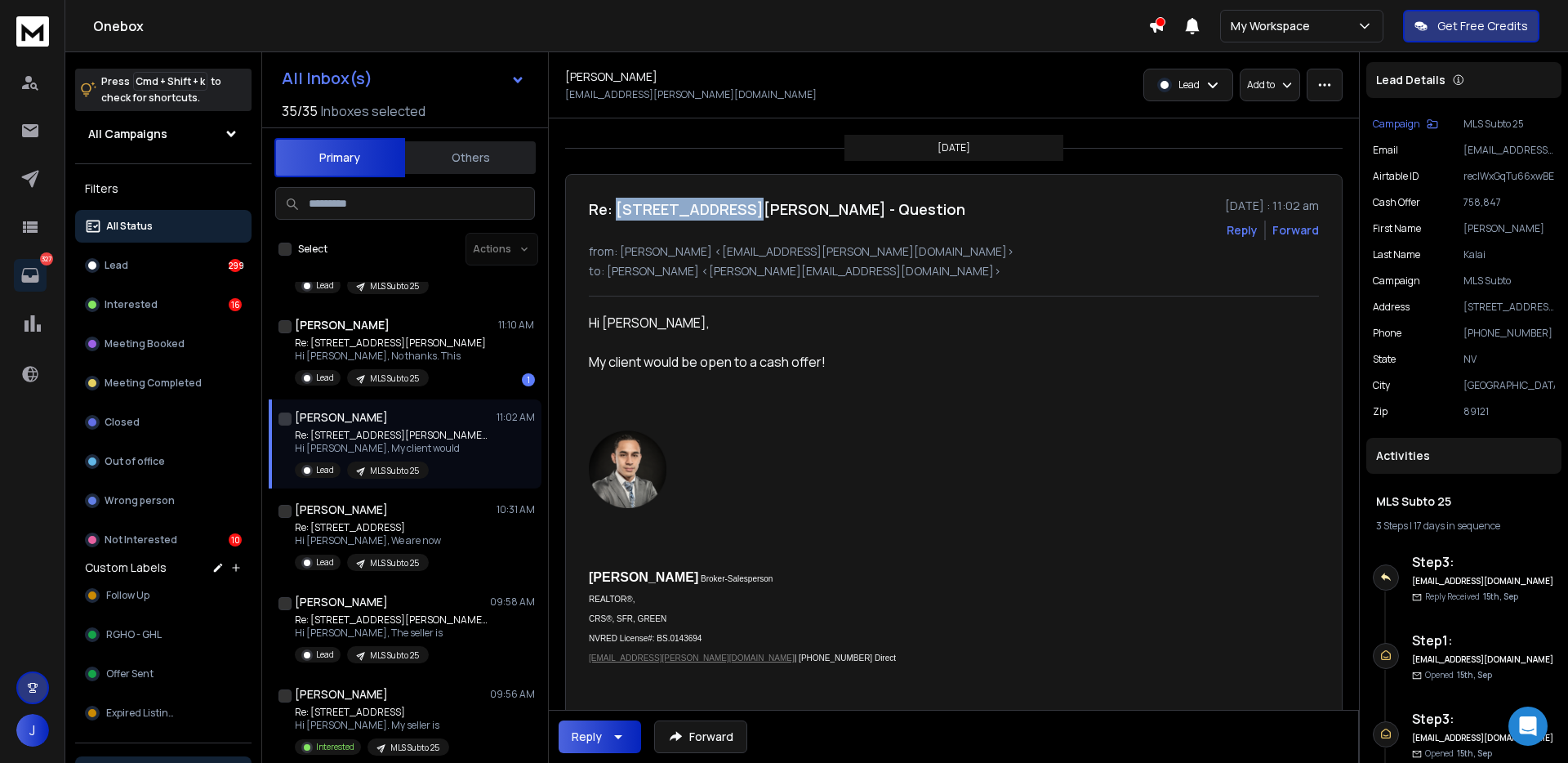
drag, startPoint x: 716, startPoint y: 205, endPoint x: 617, endPoint y: 211, distance: 99.2
click at [617, 211] on h1 "Re: 2681 Batelli Ct - Question" at bounding box center [777, 210] width 376 height 23
drag, startPoint x: 548, startPoint y: 411, endPoint x: 545, endPoint y: 427, distance: 16.3
click at [545, 427] on div "All Inbox(s) 35 / 35 Inboxes selected Primary Others Select Actions Gracie de L…" at bounding box center [914, 434] width 1307 height 763
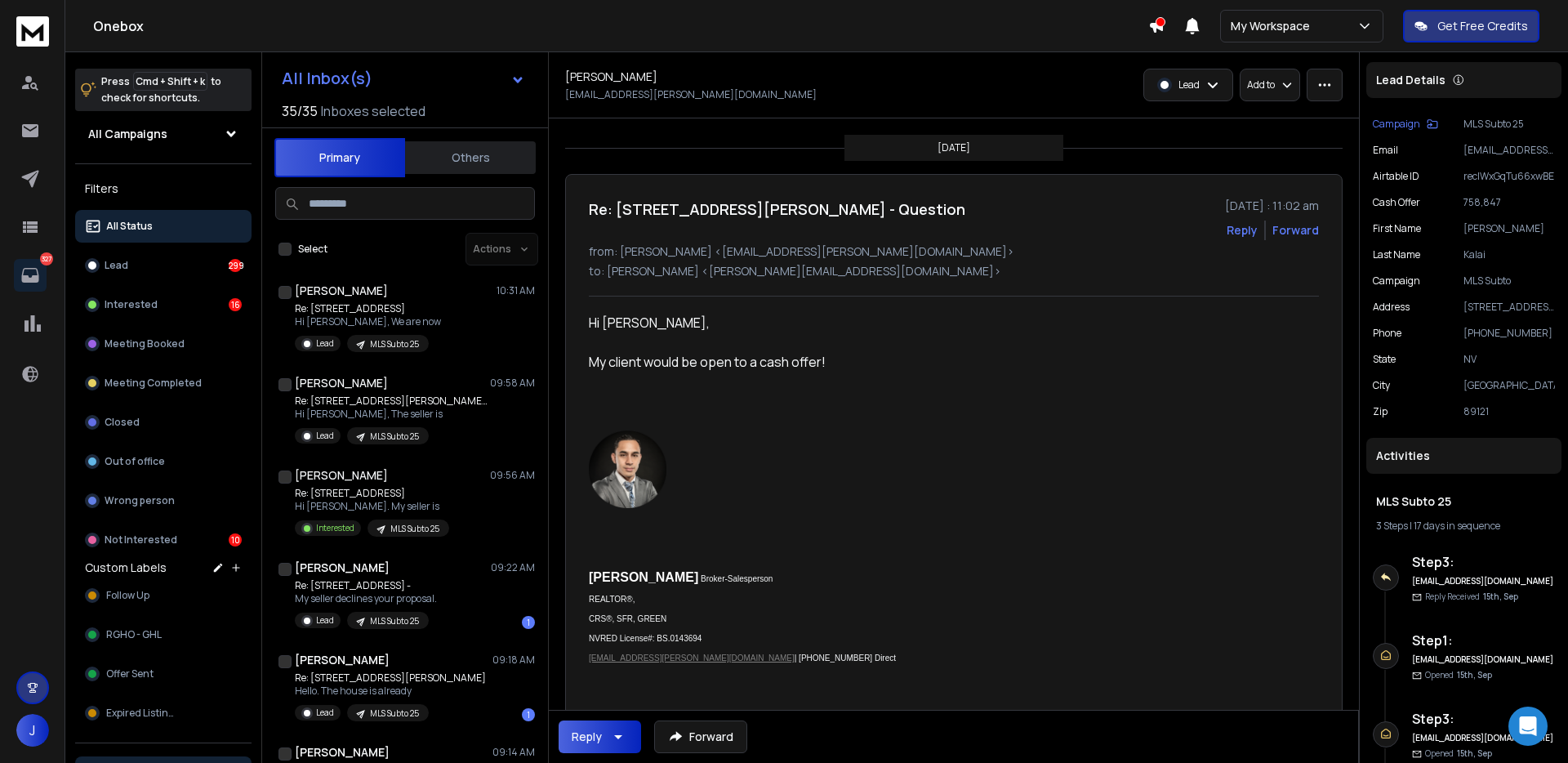
scroll to position [1105, 0]
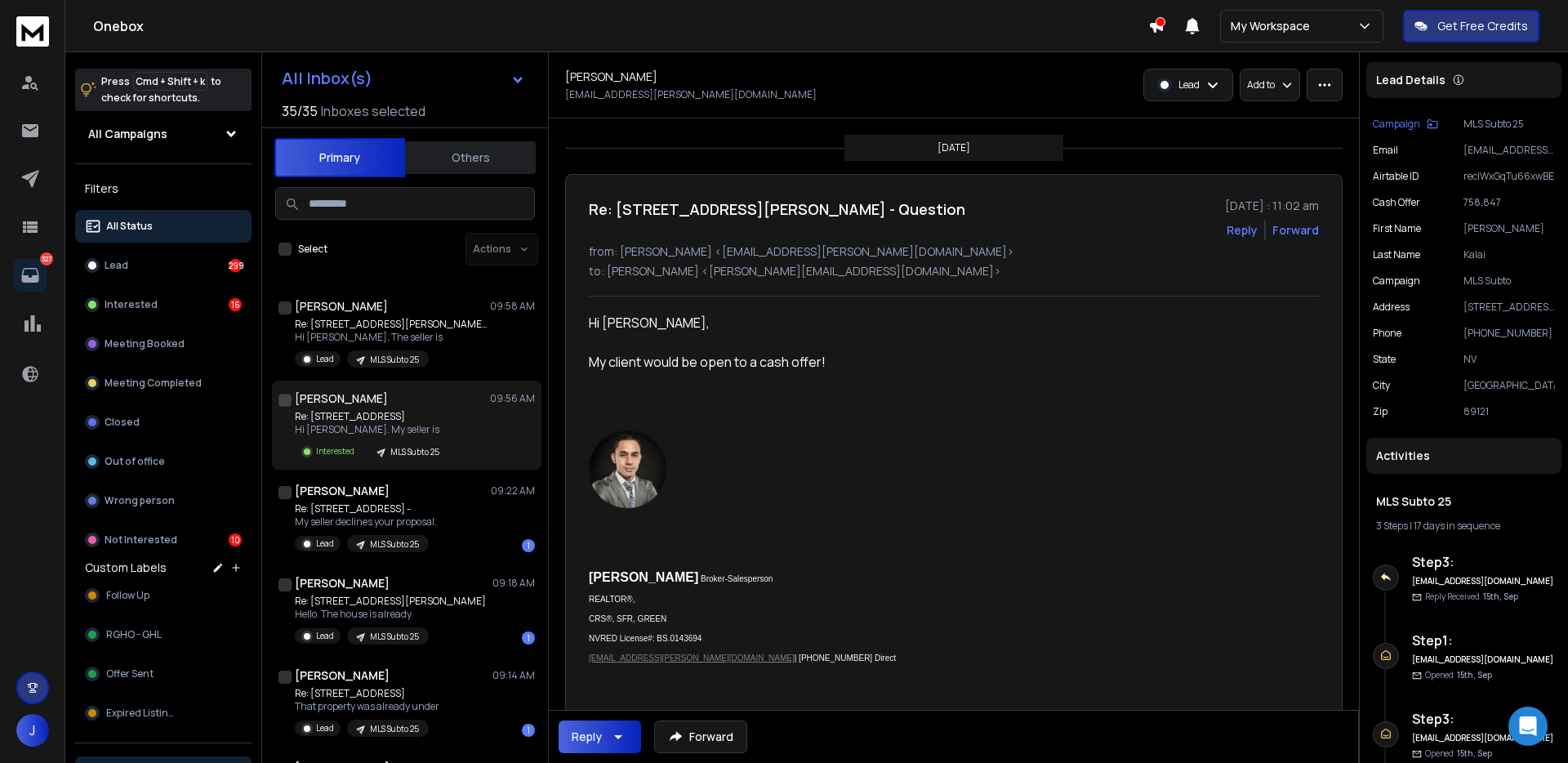
click at [368, 419] on p "Re: 22 E Bayaud Ave" at bounding box center [372, 417] width 154 height 13
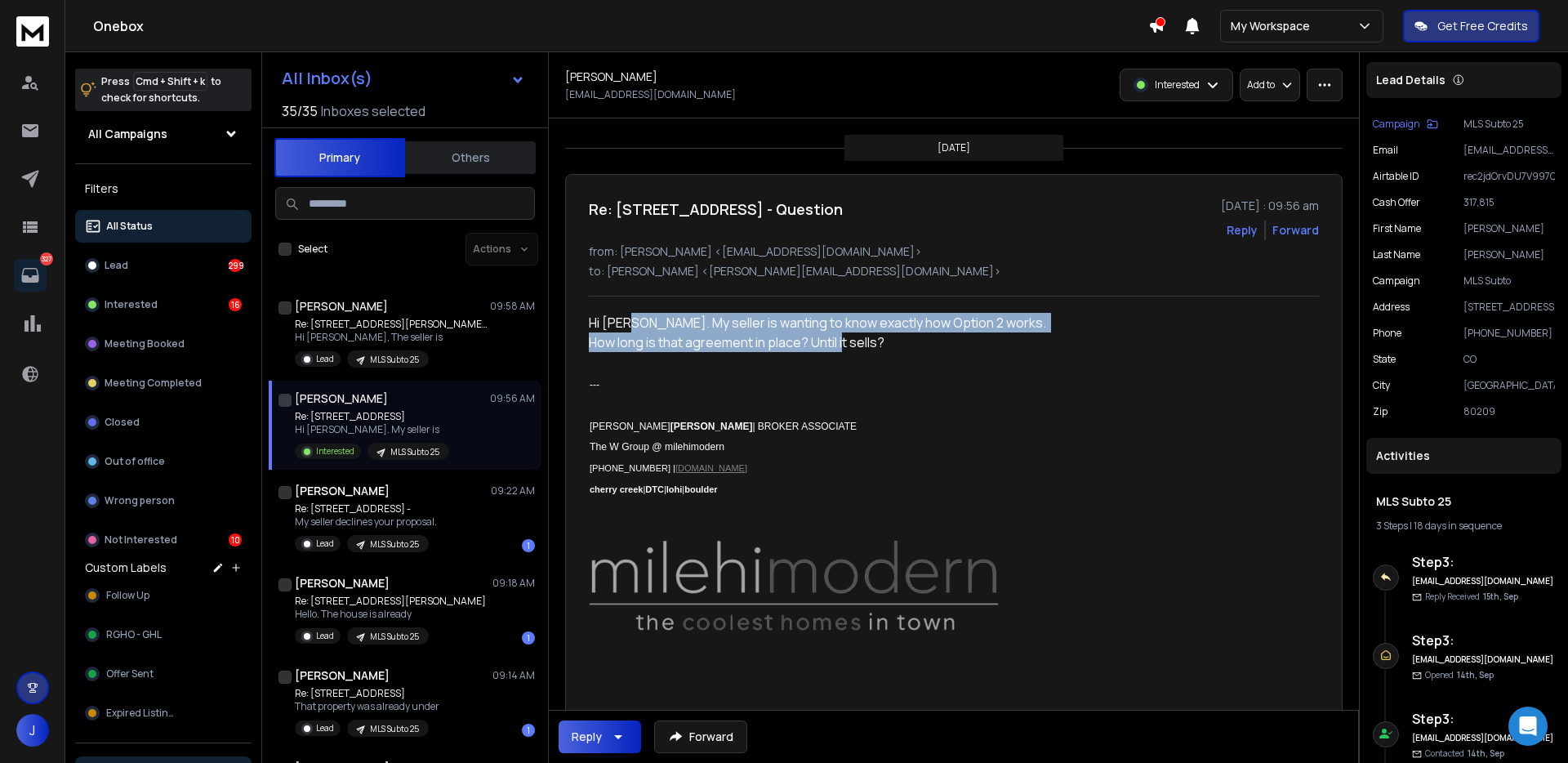
drag, startPoint x: 829, startPoint y: 342, endPoint x: 633, endPoint y: 325, distance: 196.7
click at [633, 325] on div "Hi Matt. My seller is wanting to know exactly how Option 2 works. How long is t…" at bounding box center [827, 333] width 477 height 39
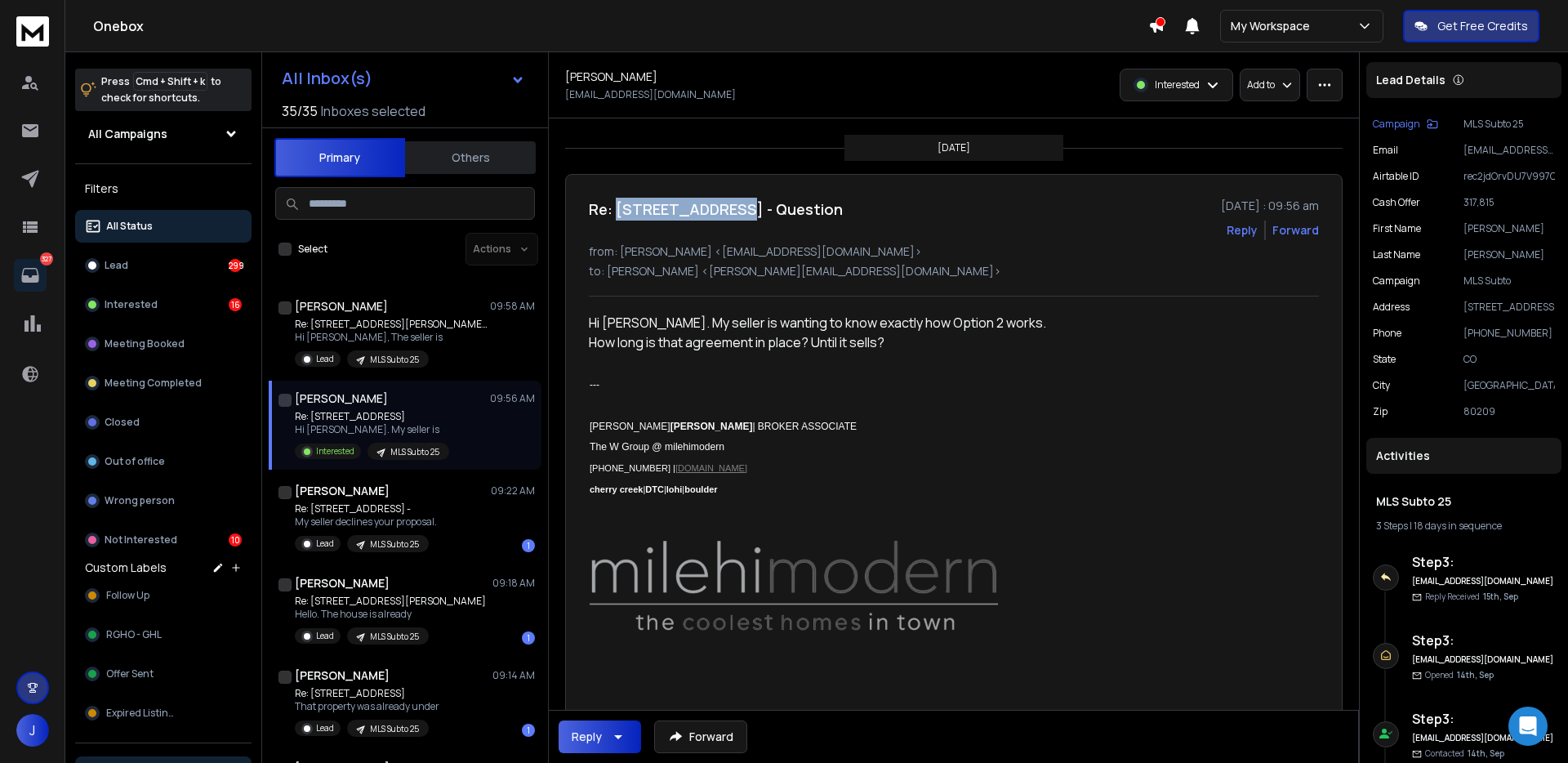
drag, startPoint x: 722, startPoint y: 207, endPoint x: 616, endPoint y: 214, distance: 106.2
click at [616, 214] on h1 "Re: 22 E Bayaud Ave - Question" at bounding box center [715, 210] width 254 height 23
copy h1 "22 E Bayaud Ave"
click at [1273, 230] on div "Forward" at bounding box center [1296, 230] width 46 height 16
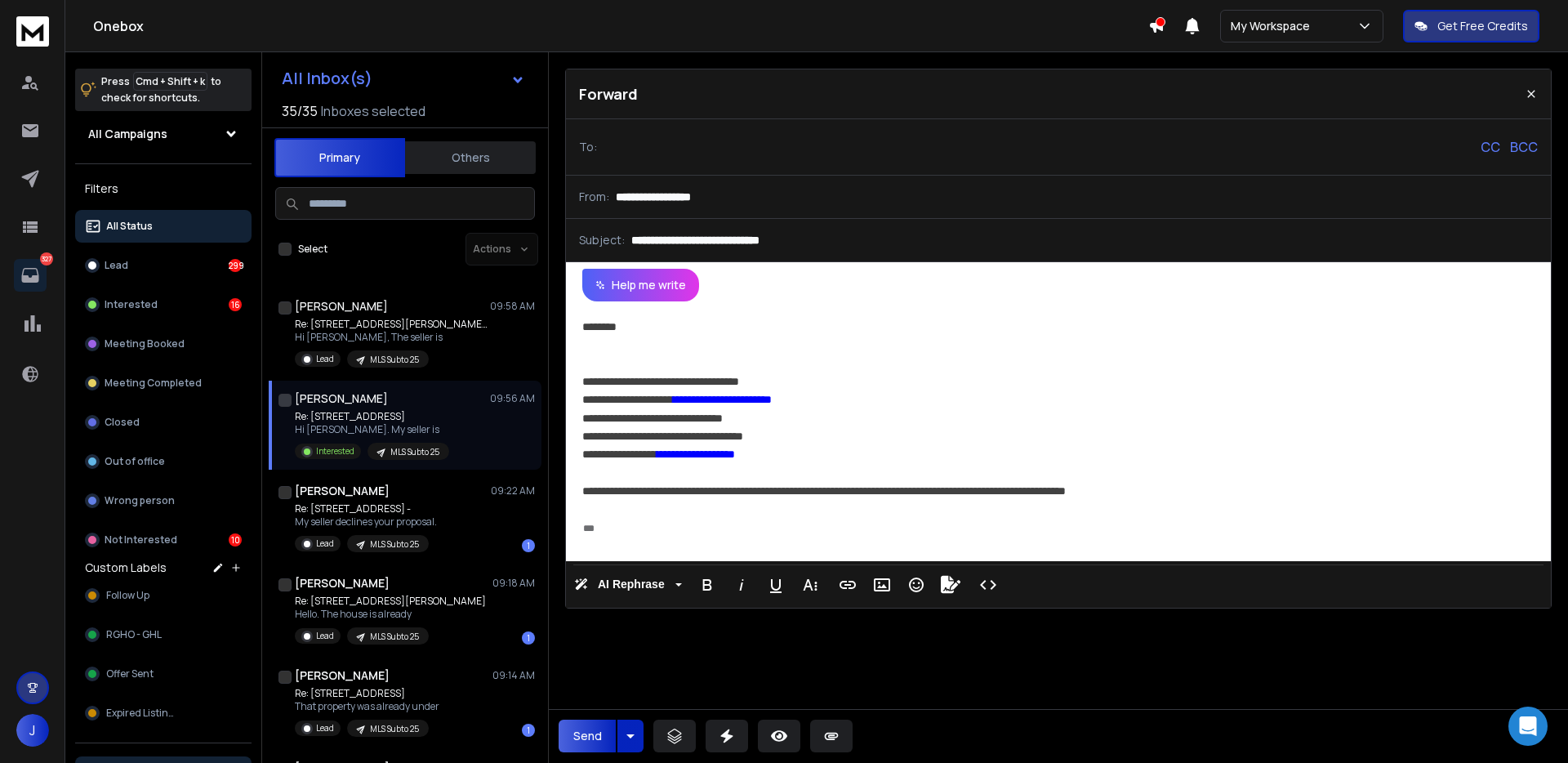
click at [679, 150] on input at bounding box center [661, 146] width 114 height 29
type input "**********"
click at [668, 336] on div at bounding box center [1059, 344] width 953 height 18
click at [657, 328] on div "********" at bounding box center [1050, 327] width 935 height 18
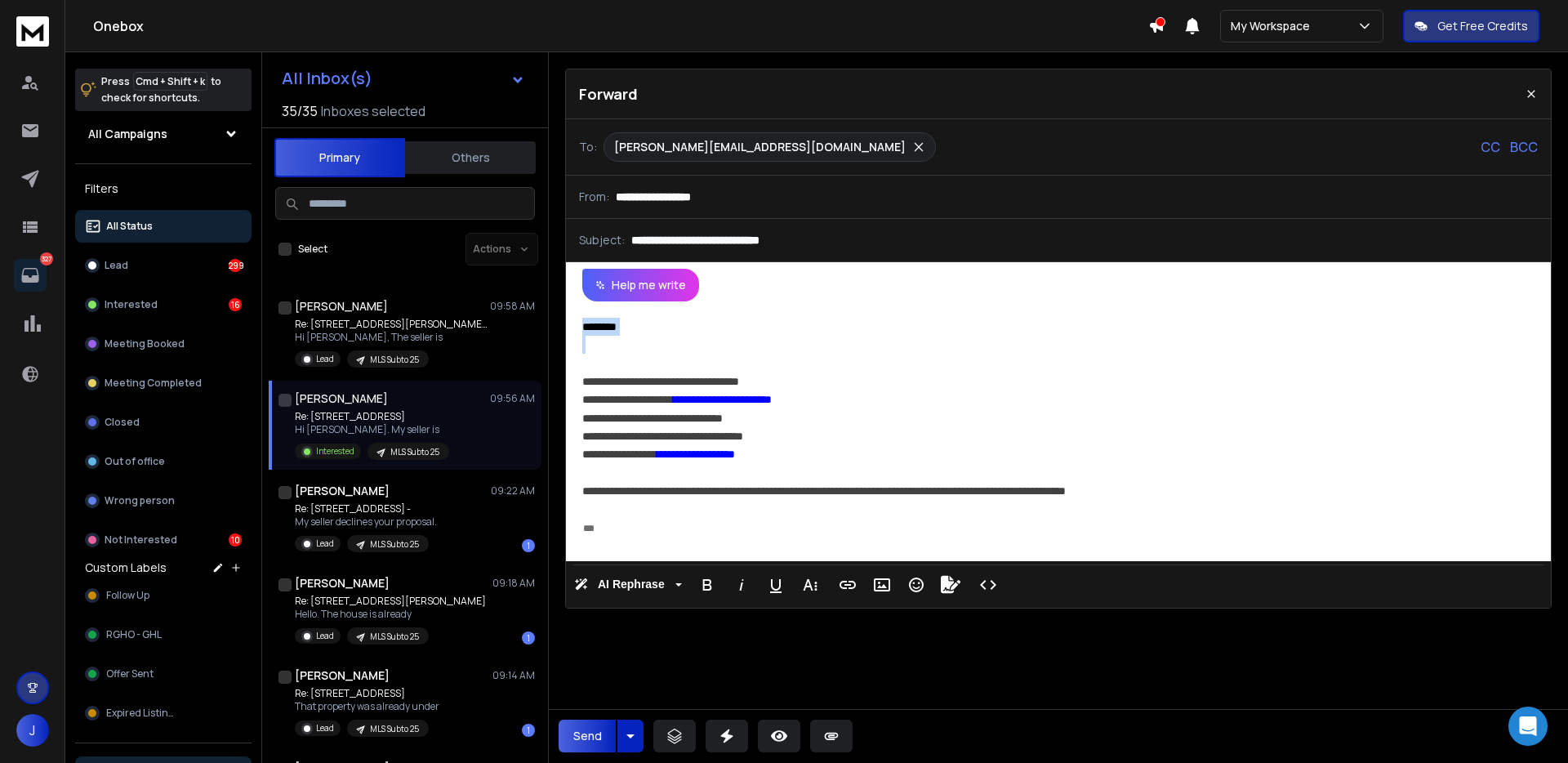
click at [657, 328] on div "********" at bounding box center [1050, 327] width 935 height 18
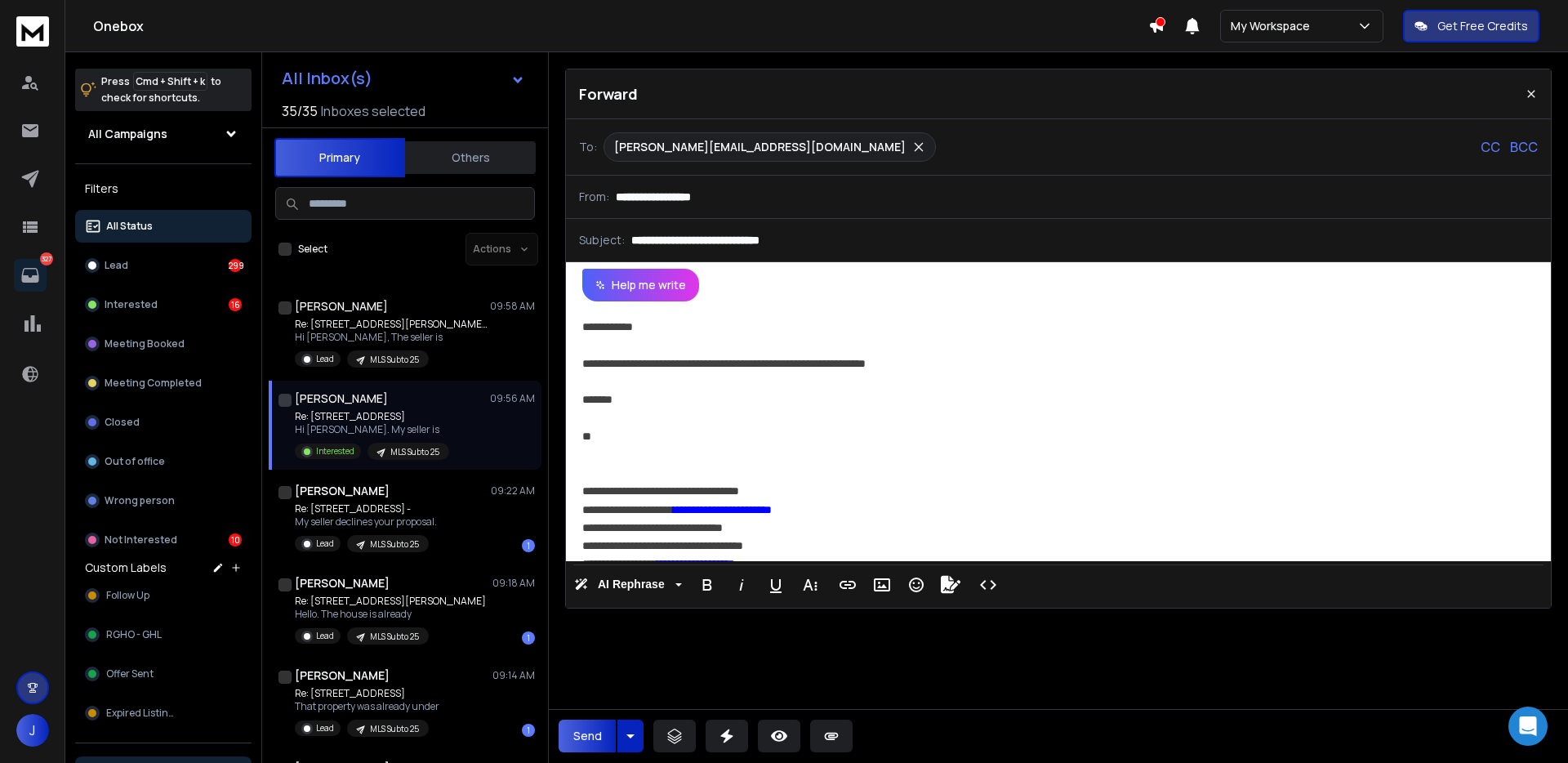
click at [565, 744] on button "Send" at bounding box center [587, 736] width 57 height 33
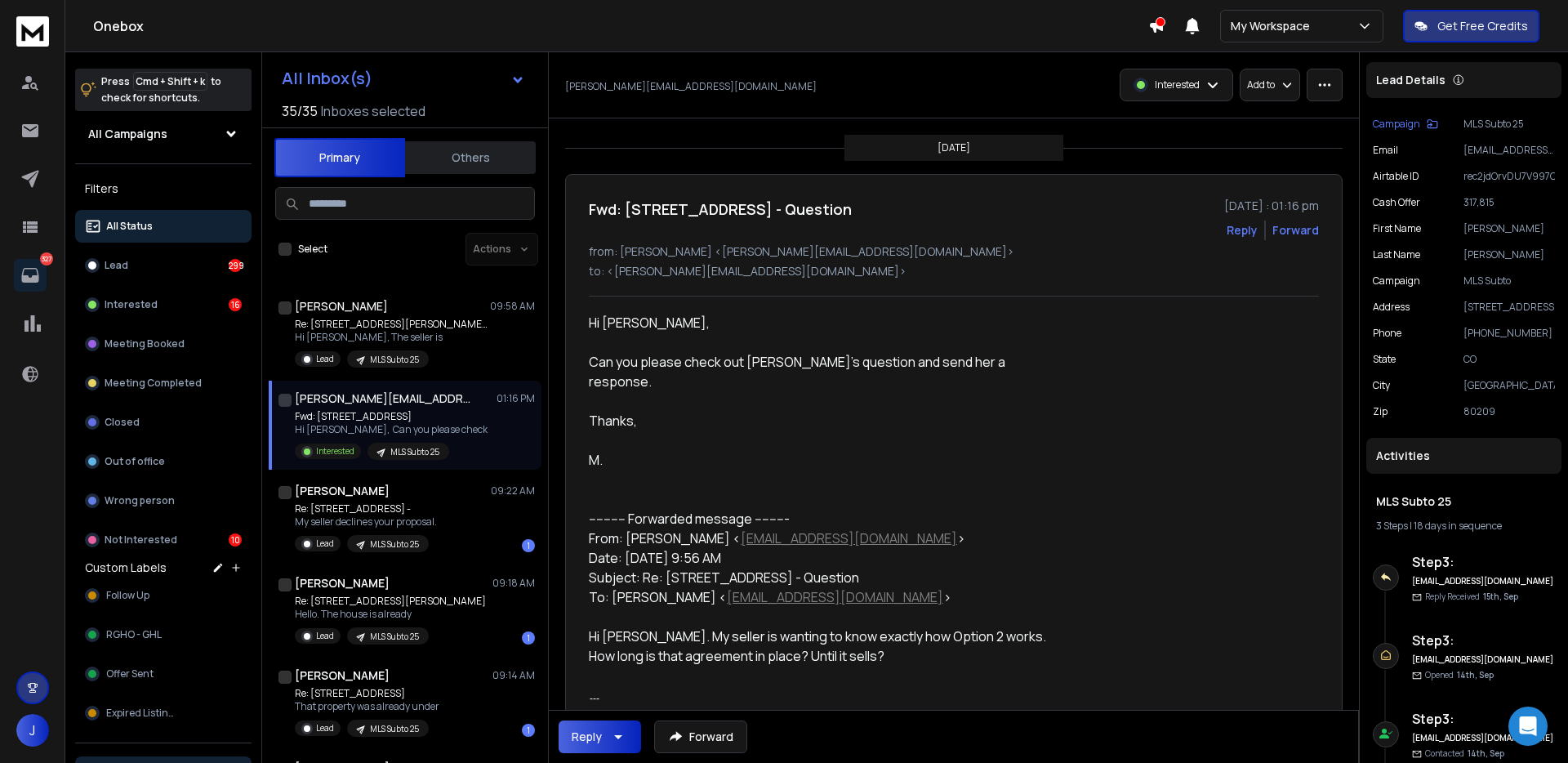
click at [487, 170] on button "Others" at bounding box center [470, 158] width 131 height 36
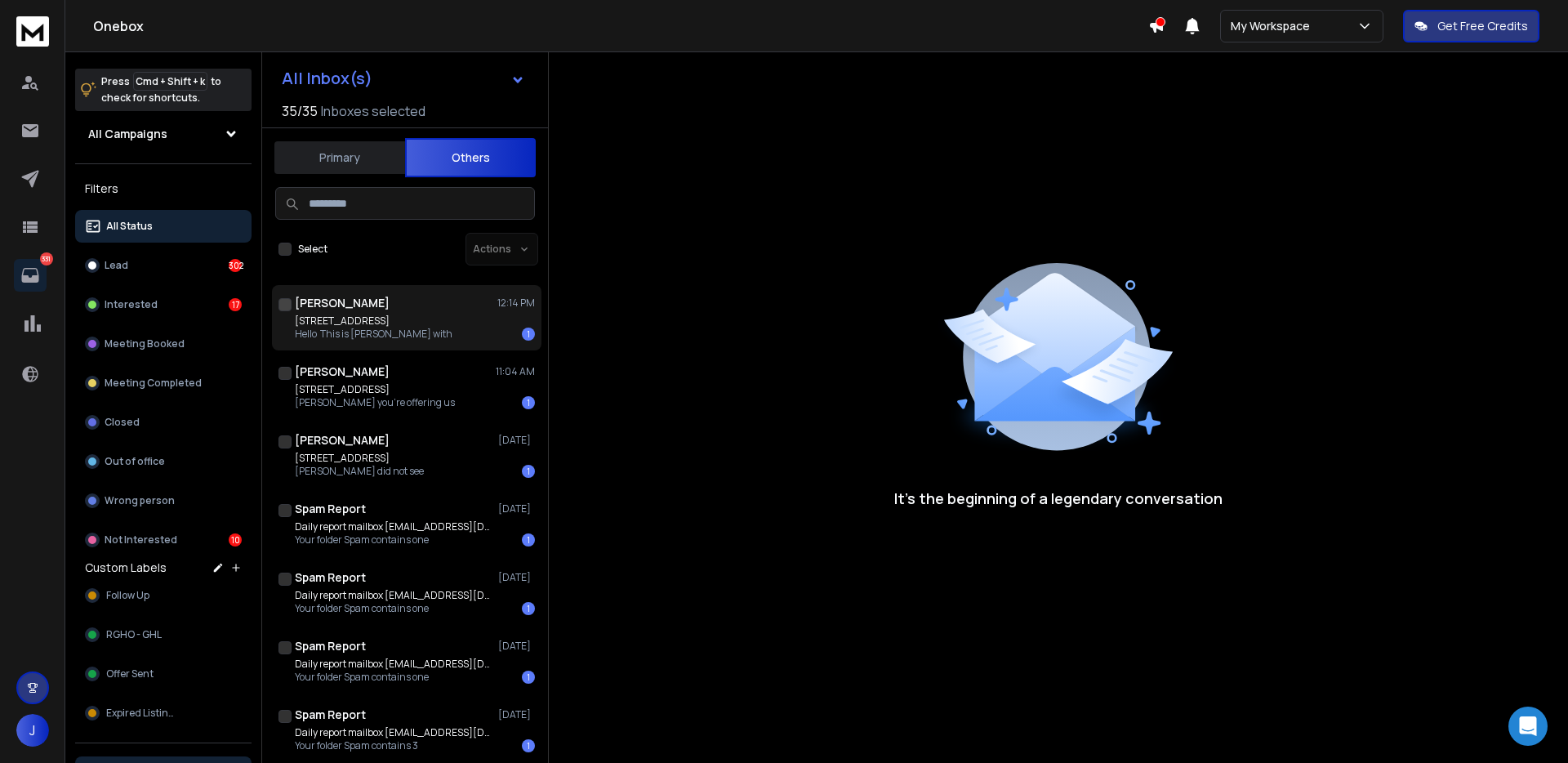
click at [450, 349] on div "Michael Patterson 12:14 PM 924 32nd Ave Hello This is Mike Patterson with 1" at bounding box center [407, 318] width 269 height 65
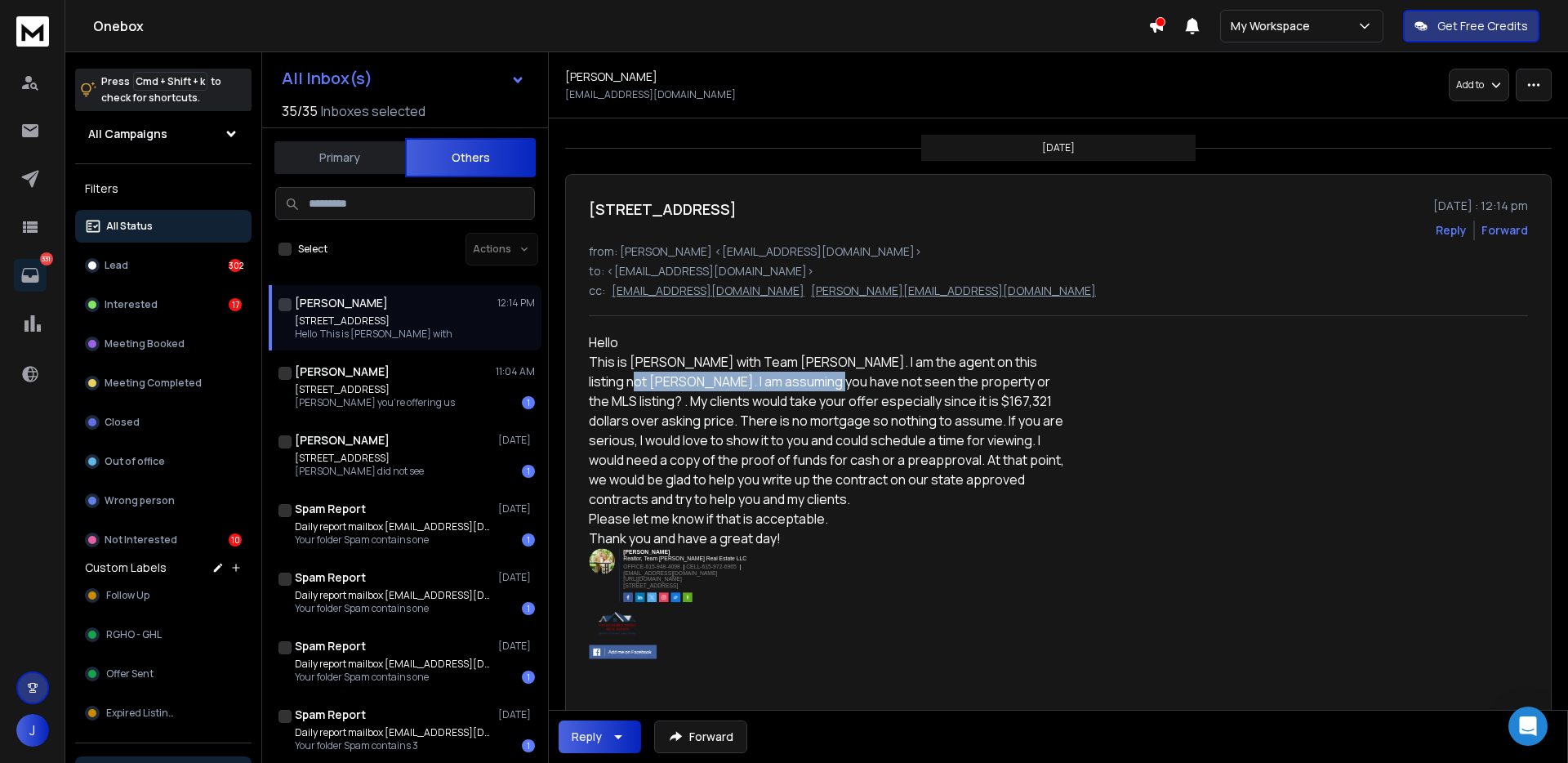
drag, startPoint x: 597, startPoint y: 380, endPoint x: 795, endPoint y: 385, distance: 198.1
click at [795, 384] on div "This is Mike Patterson with Team George Weeks. I am the agent on this listing n…" at bounding box center [827, 431] width 477 height 157
drag, startPoint x: 621, startPoint y: 403, endPoint x: 745, endPoint y: 402, distance: 124.0
click at [745, 402] on div "This is Mike Patterson with Team George Weeks. I am the agent on this listing n…" at bounding box center [827, 431] width 477 height 157
drag, startPoint x: 722, startPoint y: 402, endPoint x: 884, endPoint y: 393, distance: 162.2
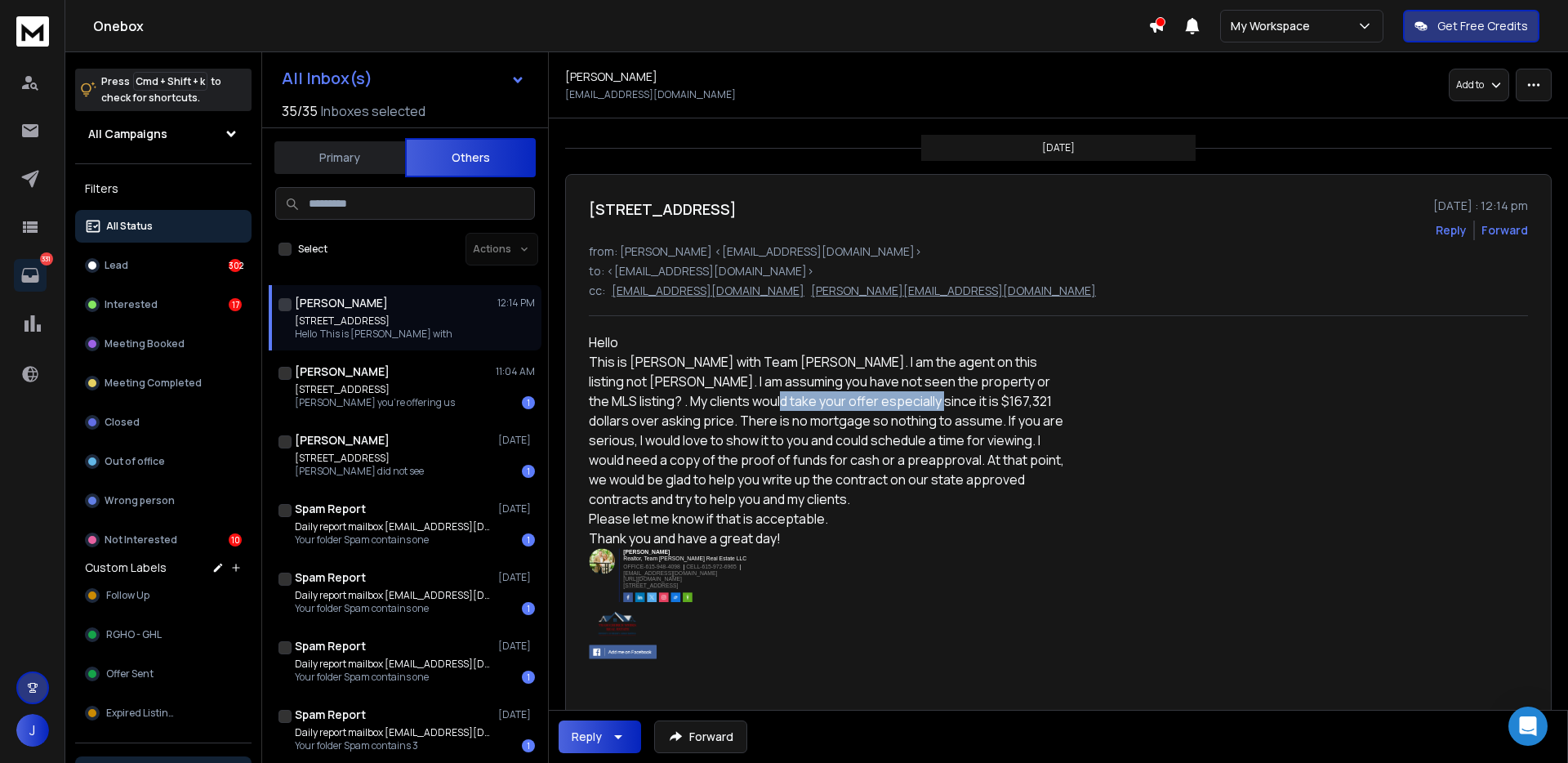
click at [884, 393] on div "This is Mike Patterson with Team George Weeks. I am the agent on this listing n…" at bounding box center [827, 431] width 477 height 157
drag, startPoint x: 606, startPoint y: 425, endPoint x: 858, endPoint y: 426, distance: 252.0
click at [858, 426] on div "This is Mike Patterson with Team George Weeks. I am the agent on this listing n…" at bounding box center [827, 431] width 477 height 157
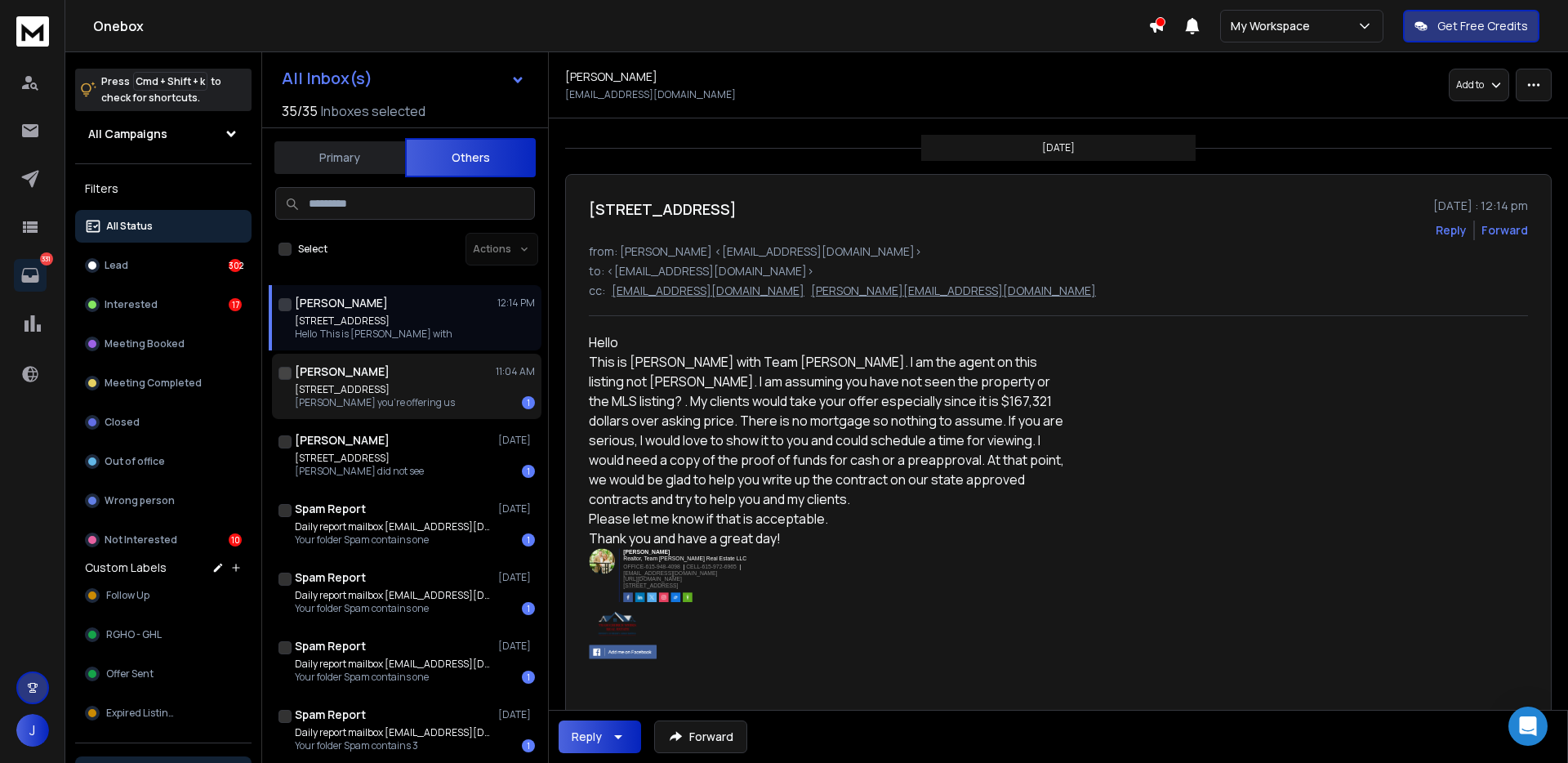
click at [443, 383] on div "5962 Oak Hill West Dr Uh Matt you're offering us 1" at bounding box center [415, 395] width 240 height 26
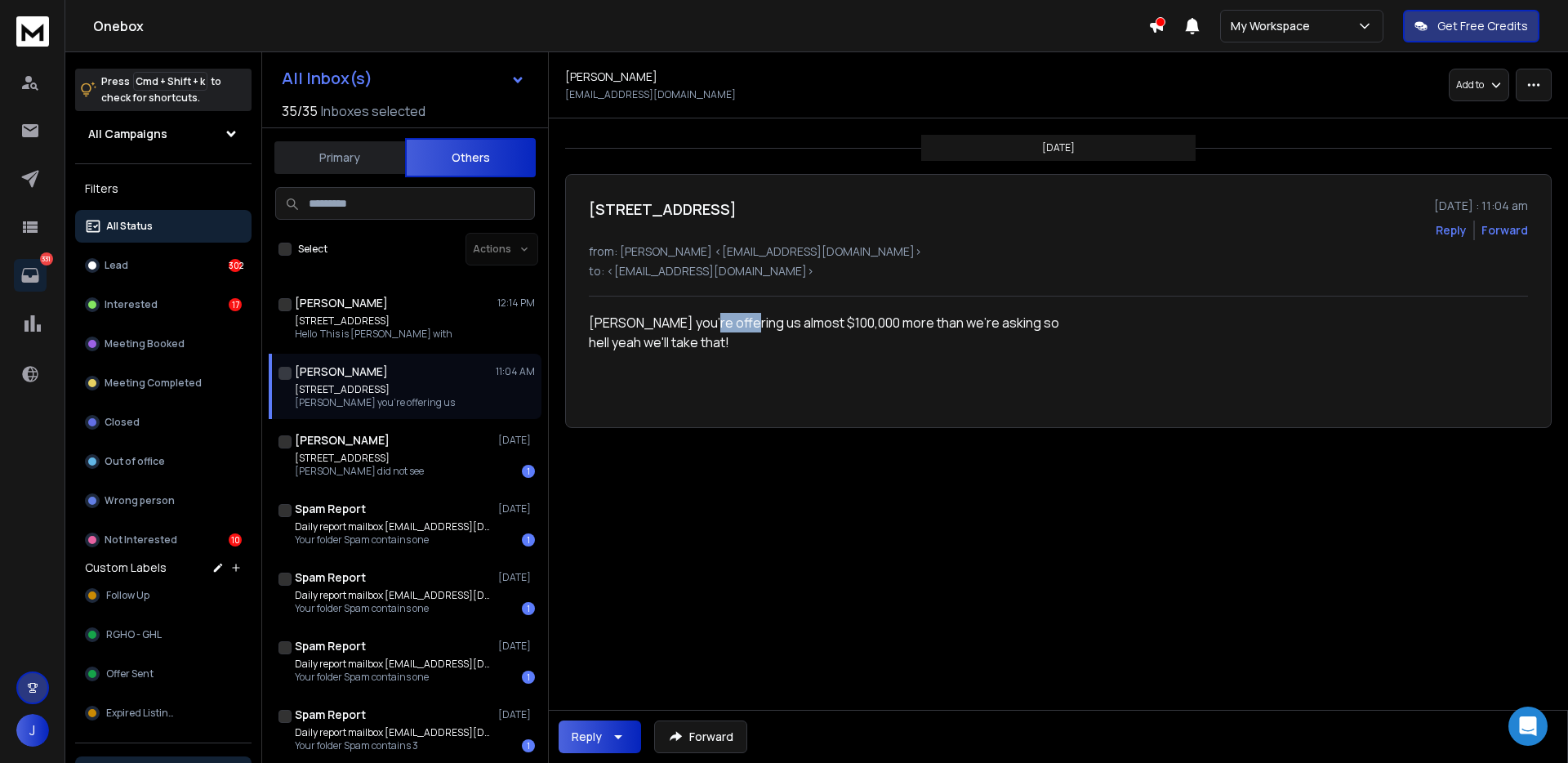
drag, startPoint x: 697, startPoint y: 324, endPoint x: 733, endPoint y: 325, distance: 36.0
click at [733, 325] on div "Uh Matt you're offering us almost $100,000 more than we're asking so hell yeah …" at bounding box center [827, 333] width 477 height 39
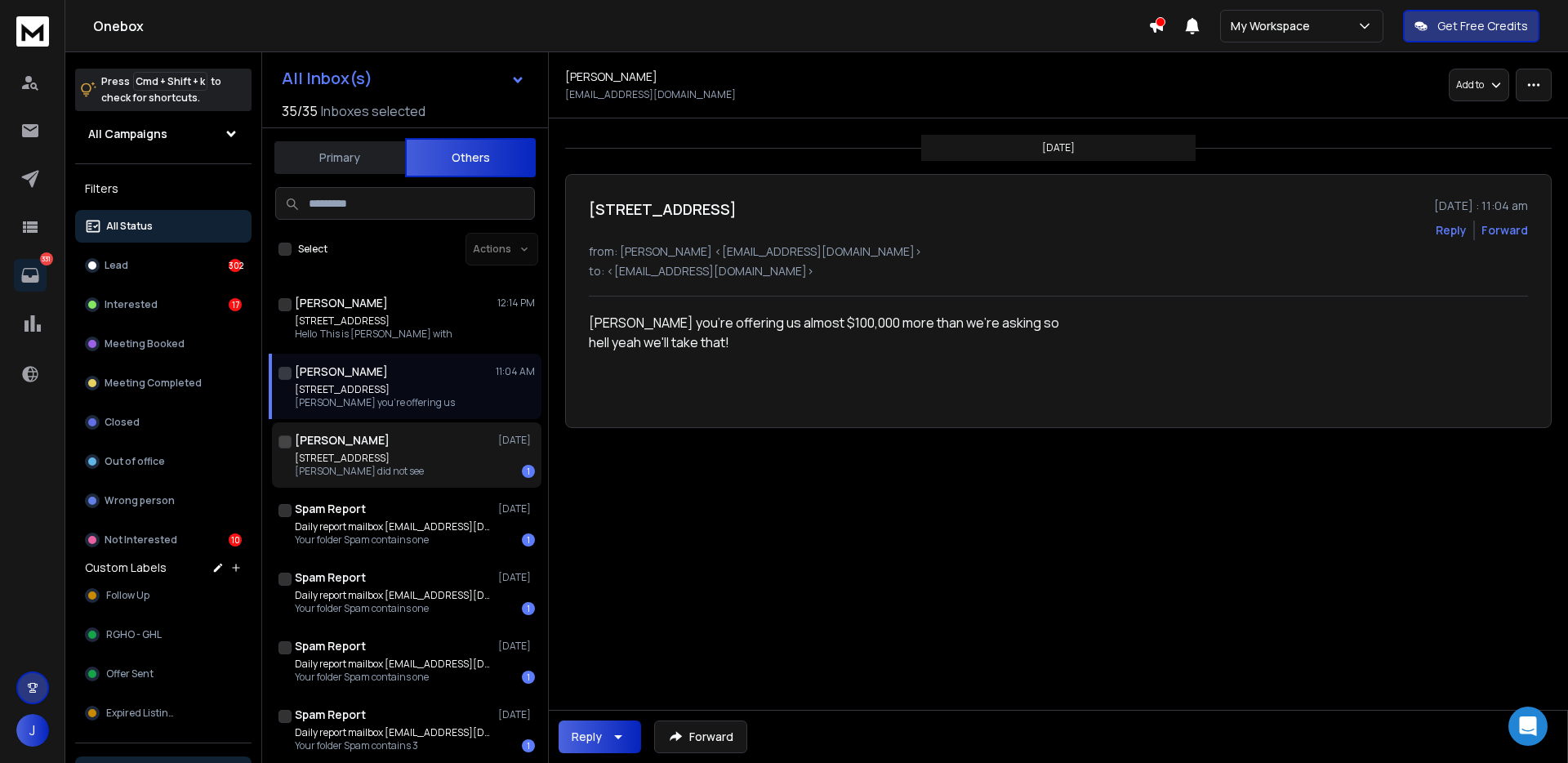
click at [383, 443] on div "Jody Dimitruk 14 Sep" at bounding box center [415, 440] width 240 height 16
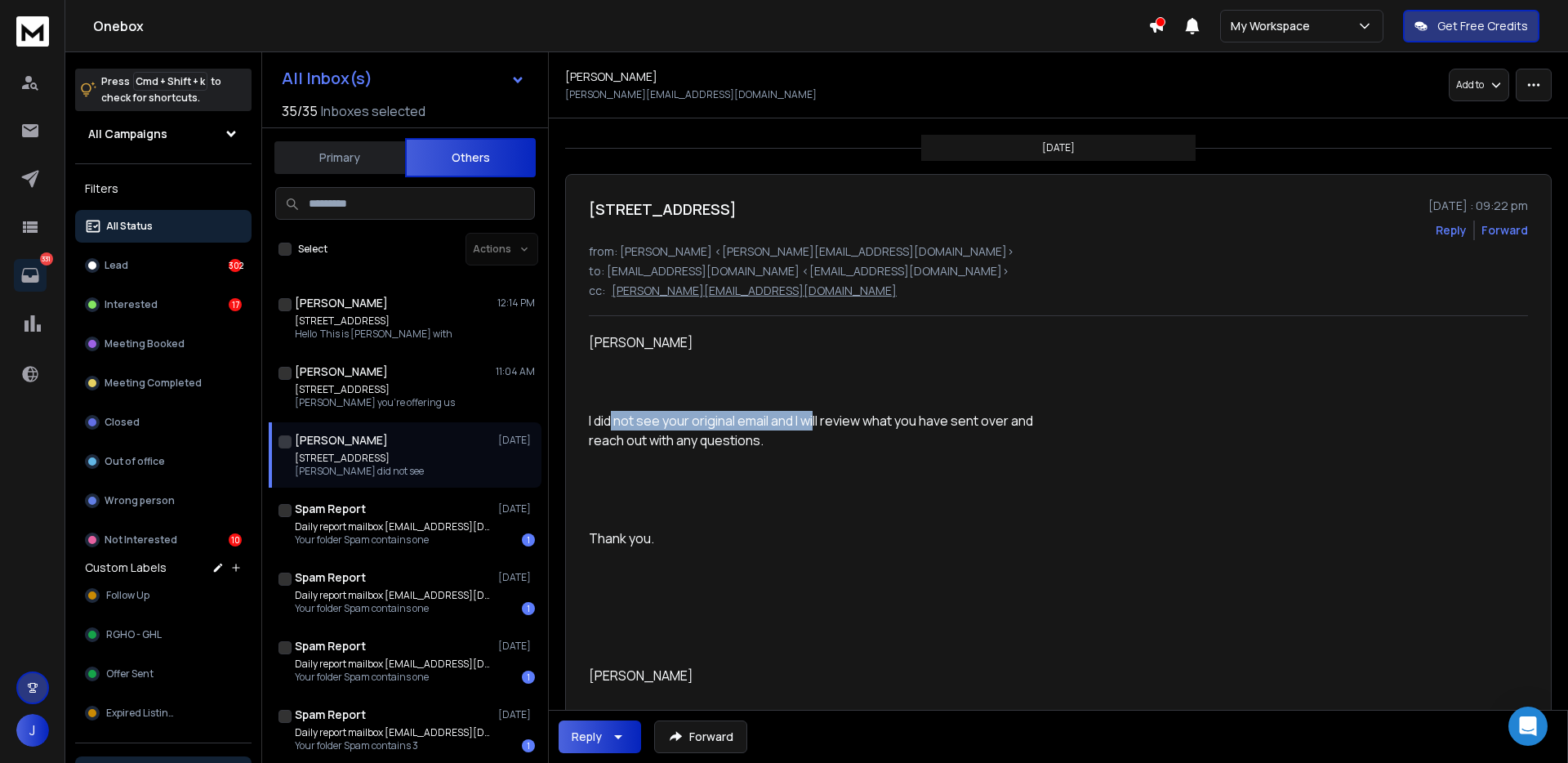
drag, startPoint x: 614, startPoint y: 419, endPoint x: 819, endPoint y: 417, distance: 205.0
click at [819, 417] on div "I did not see your original email and I will review what you have sent over and…" at bounding box center [827, 431] width 477 height 39
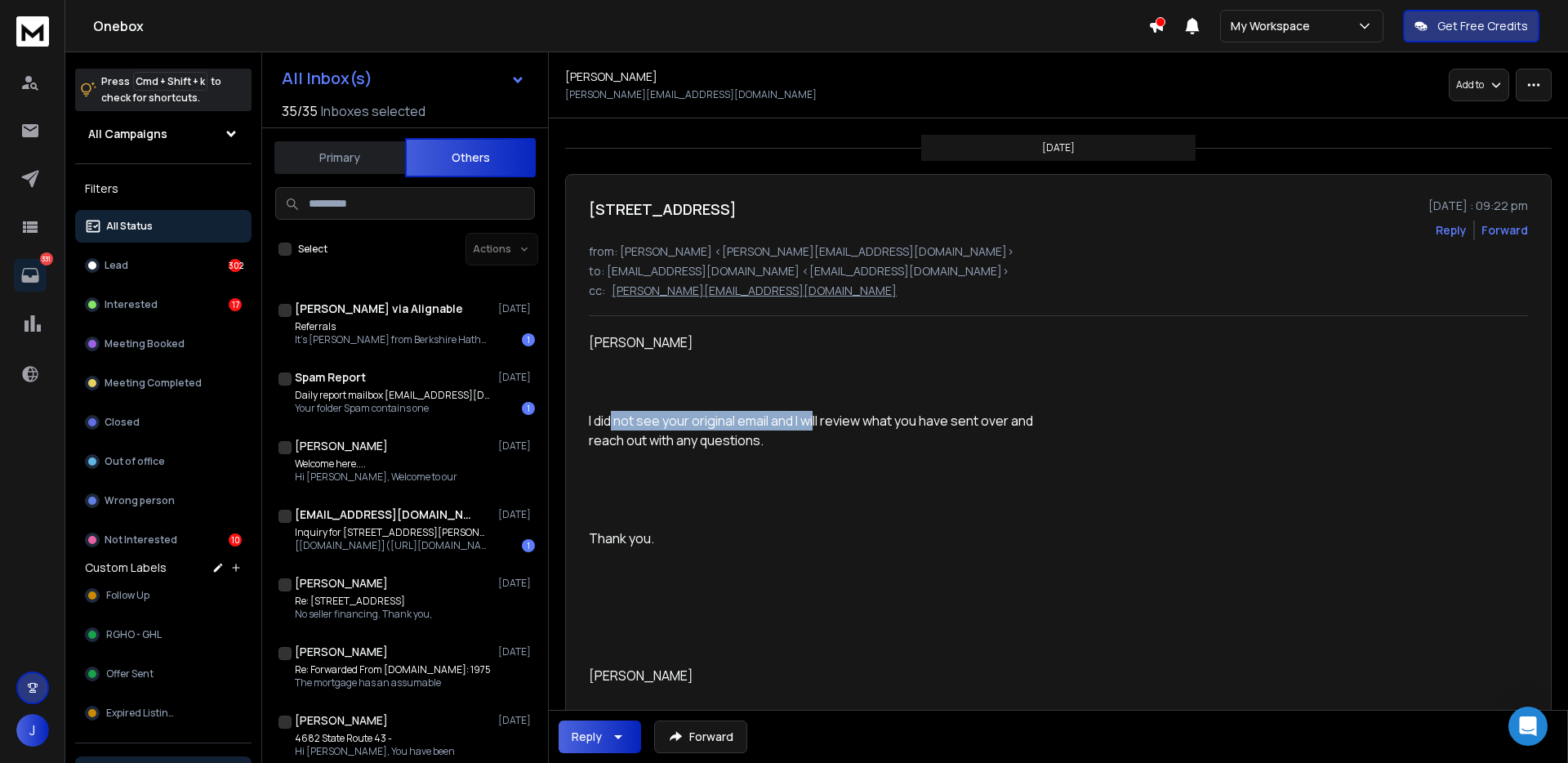
scroll to position [1030, 0]
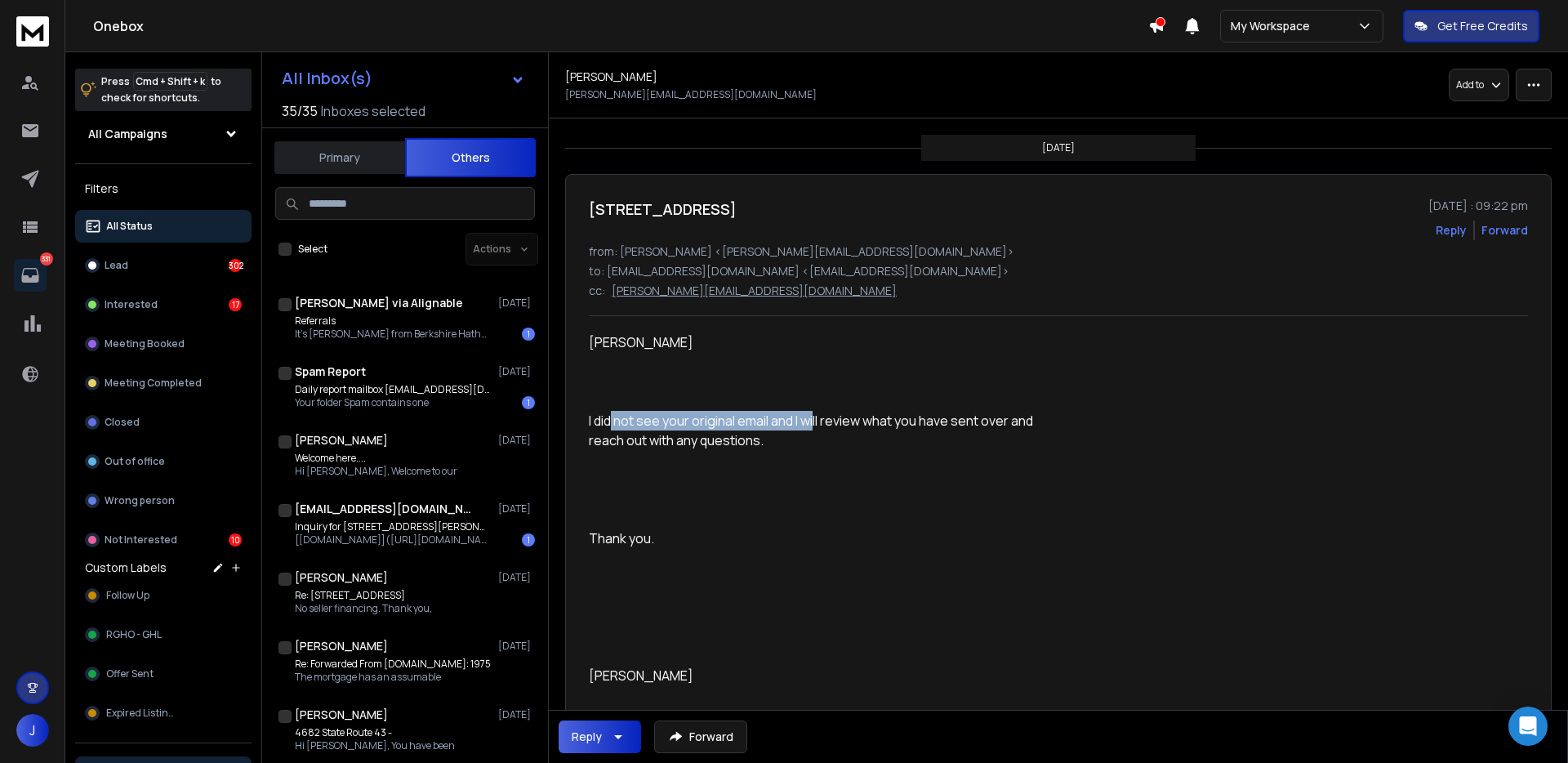
click at [47, 34] on img at bounding box center [32, 31] width 33 height 30
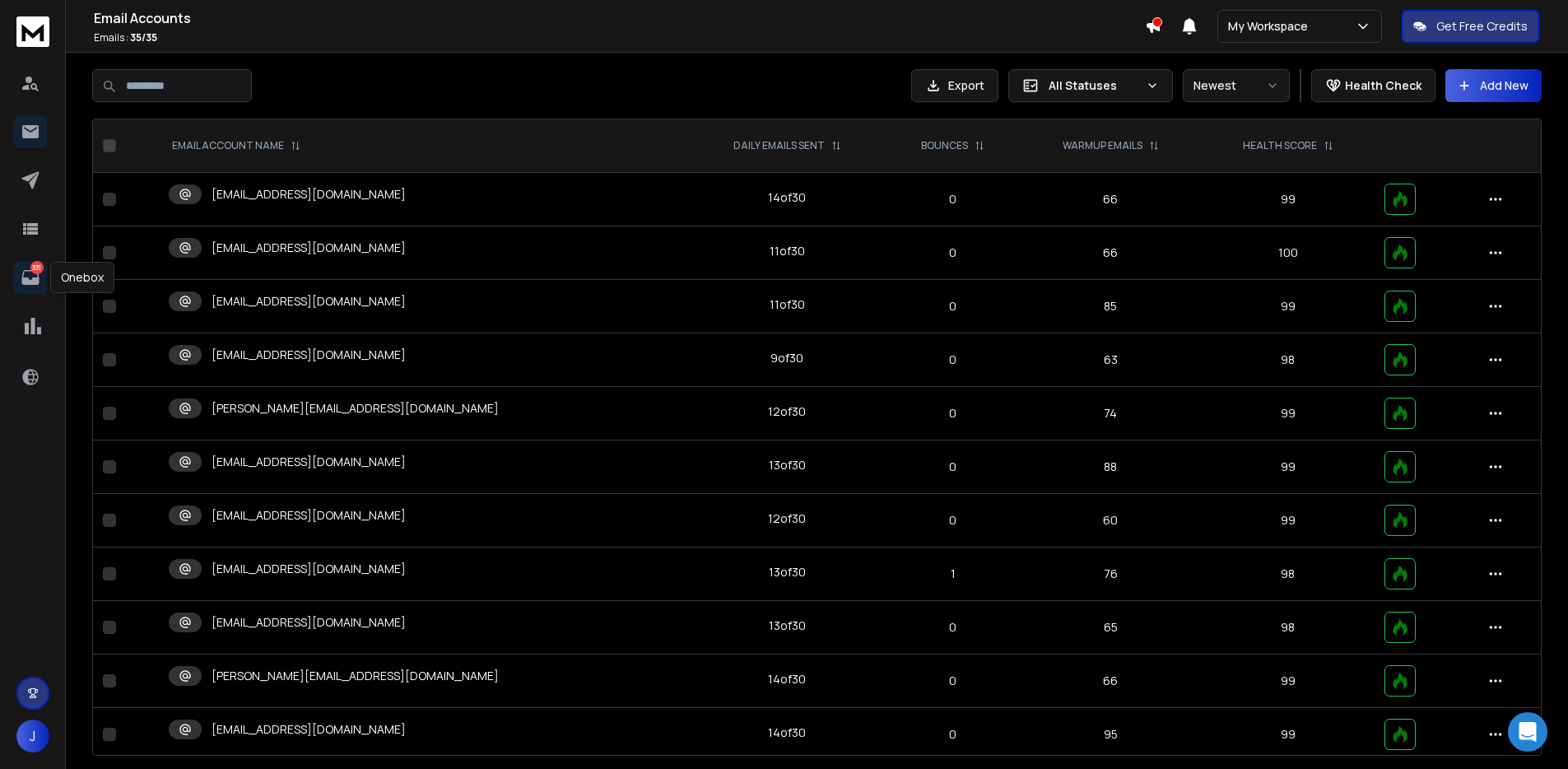
click at [34, 278] on icon at bounding box center [30, 277] width 17 height 14
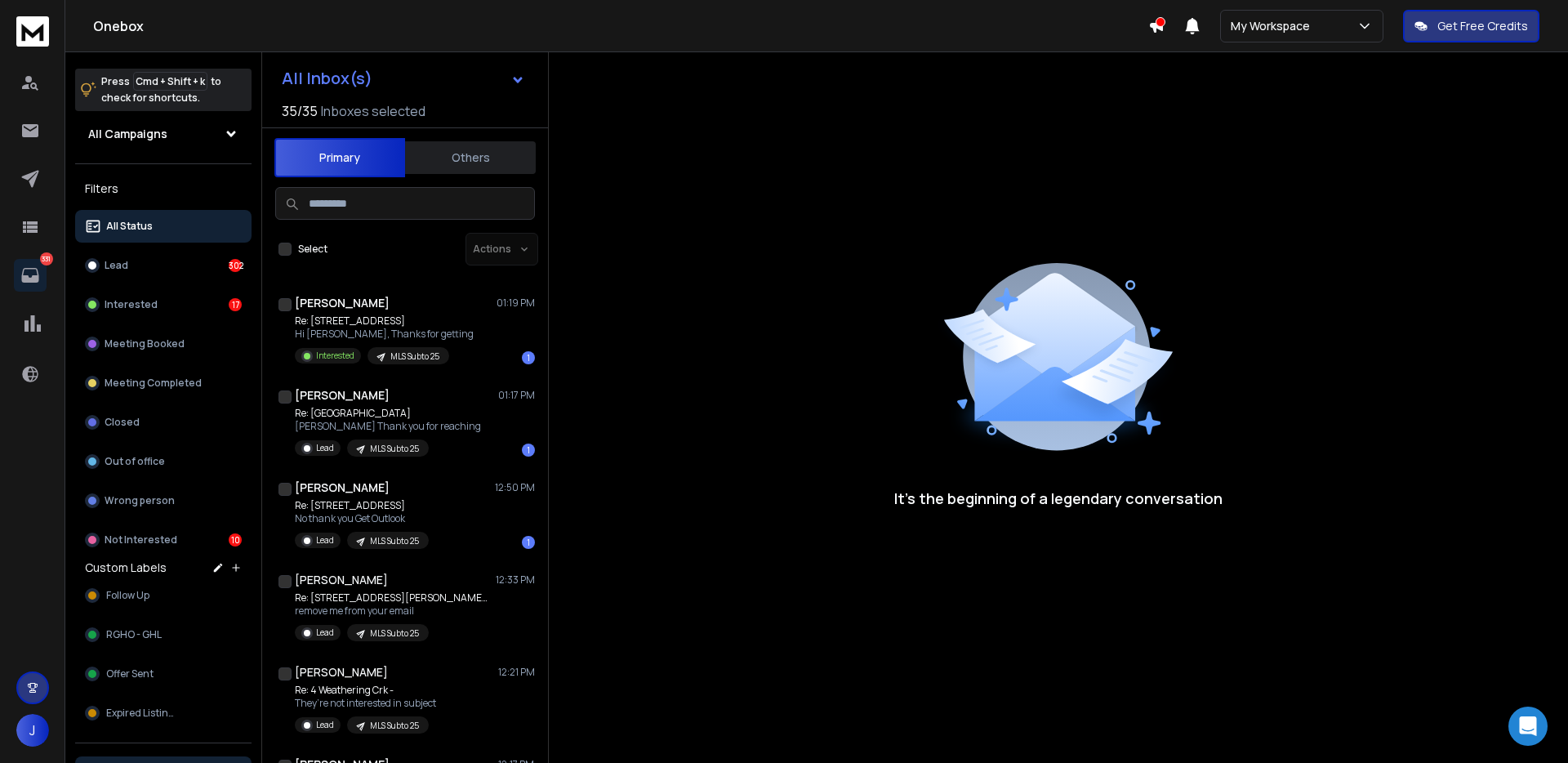
click at [177, 92] on p "Press Cmd + Shift + k to check for shortcuts." at bounding box center [161, 89] width 120 height 33
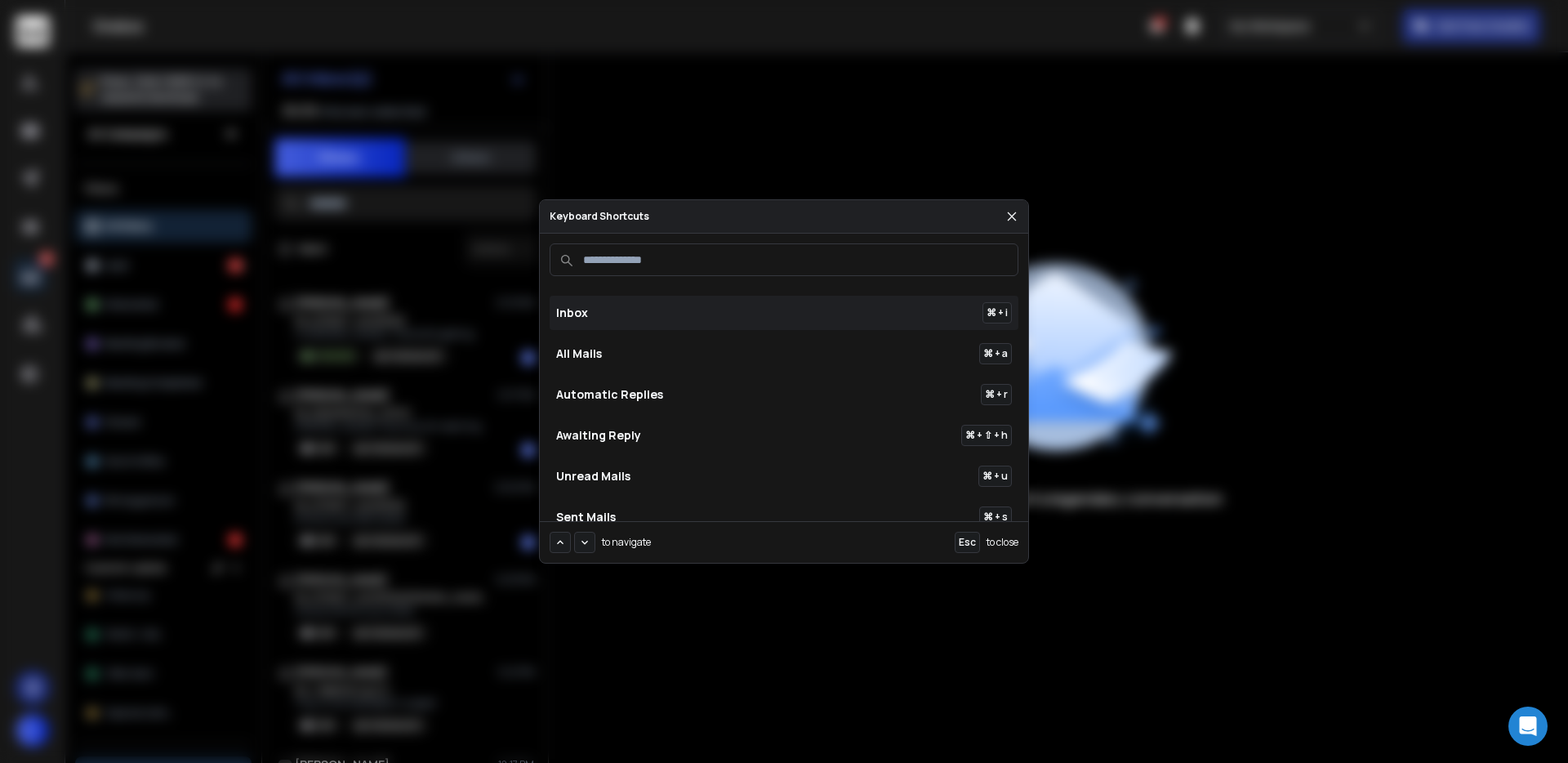
click at [1011, 219] on icon at bounding box center [1011, 216] width 13 height 13
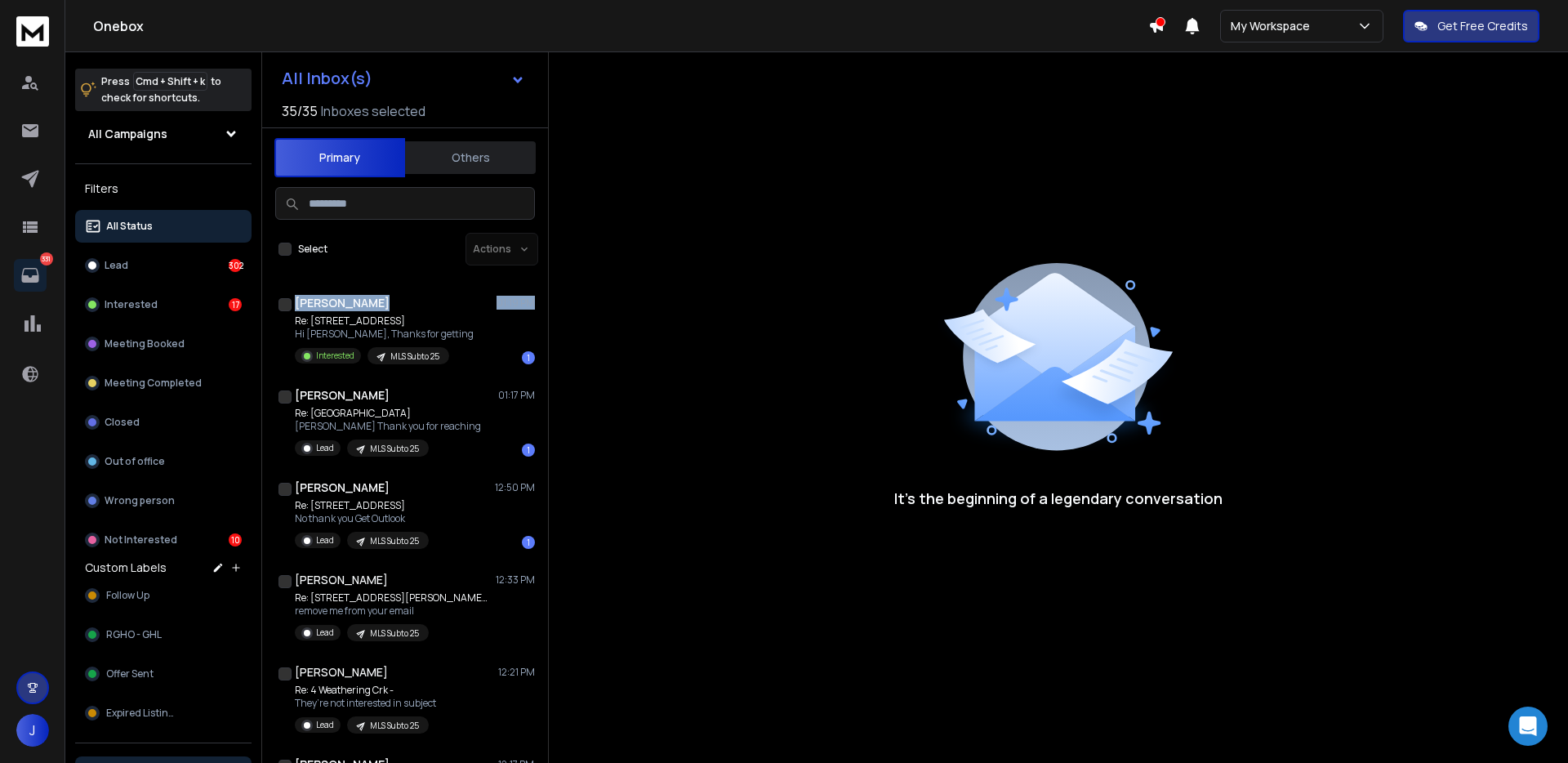
drag, startPoint x: 548, startPoint y: 303, endPoint x: 541, endPoint y: 267, distance: 36.7
click at [541, 267] on div "Select Actions Jonathan Wooten 01:19 PM Re: 22 E Bayaud Ave Hi Samantha, Thanks…" at bounding box center [405, 513] width 285 height 666
click at [637, 270] on div "It’s the beginning of a legendary conversation" at bounding box center [1058, 377] width 1019 height 649
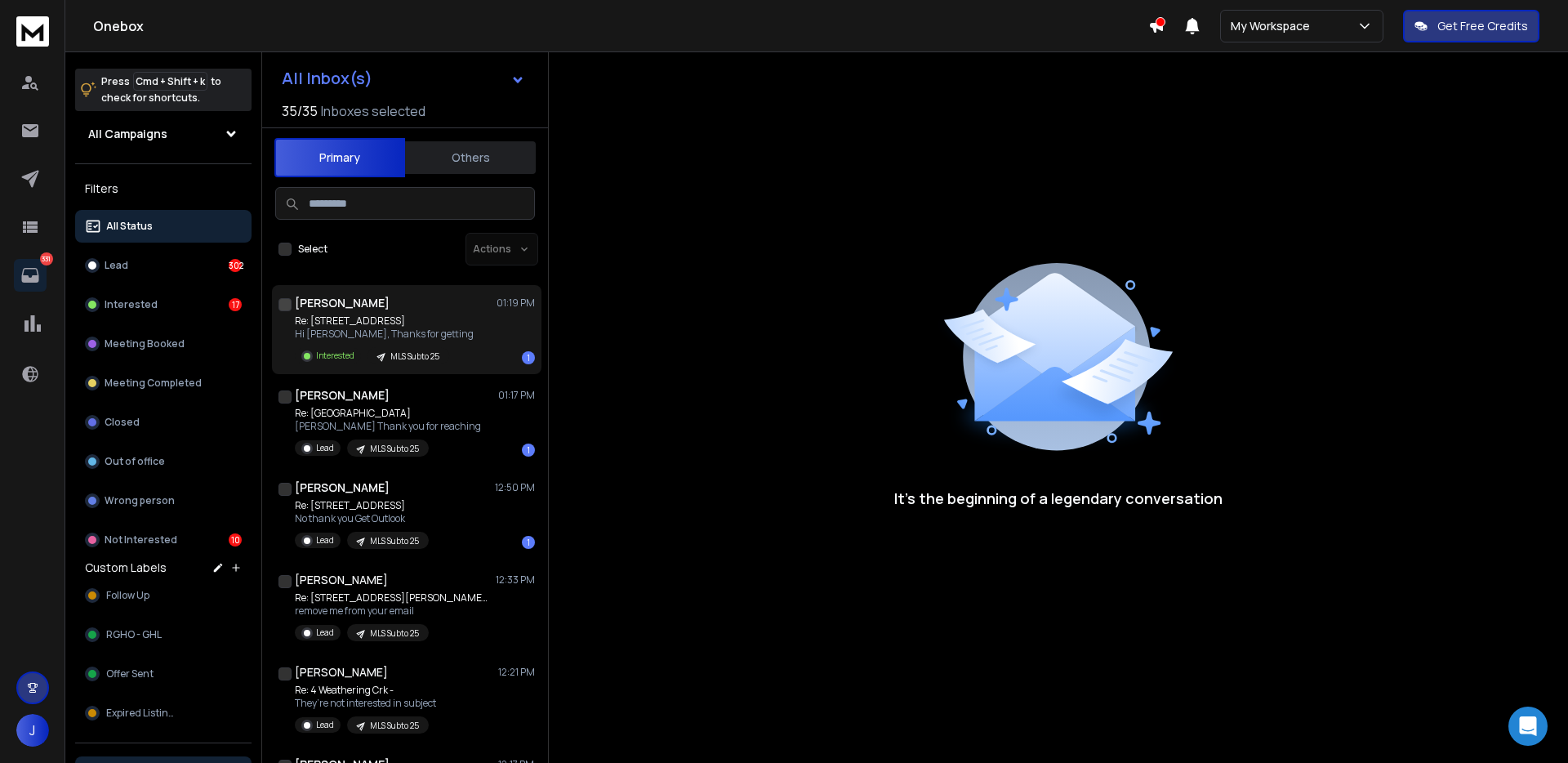
click at [493, 325] on div "Re: 22 E Bayaud Ave Hi Samantha, Thanks for getting Interested MLS Subto 25 1" at bounding box center [415, 340] width 240 height 50
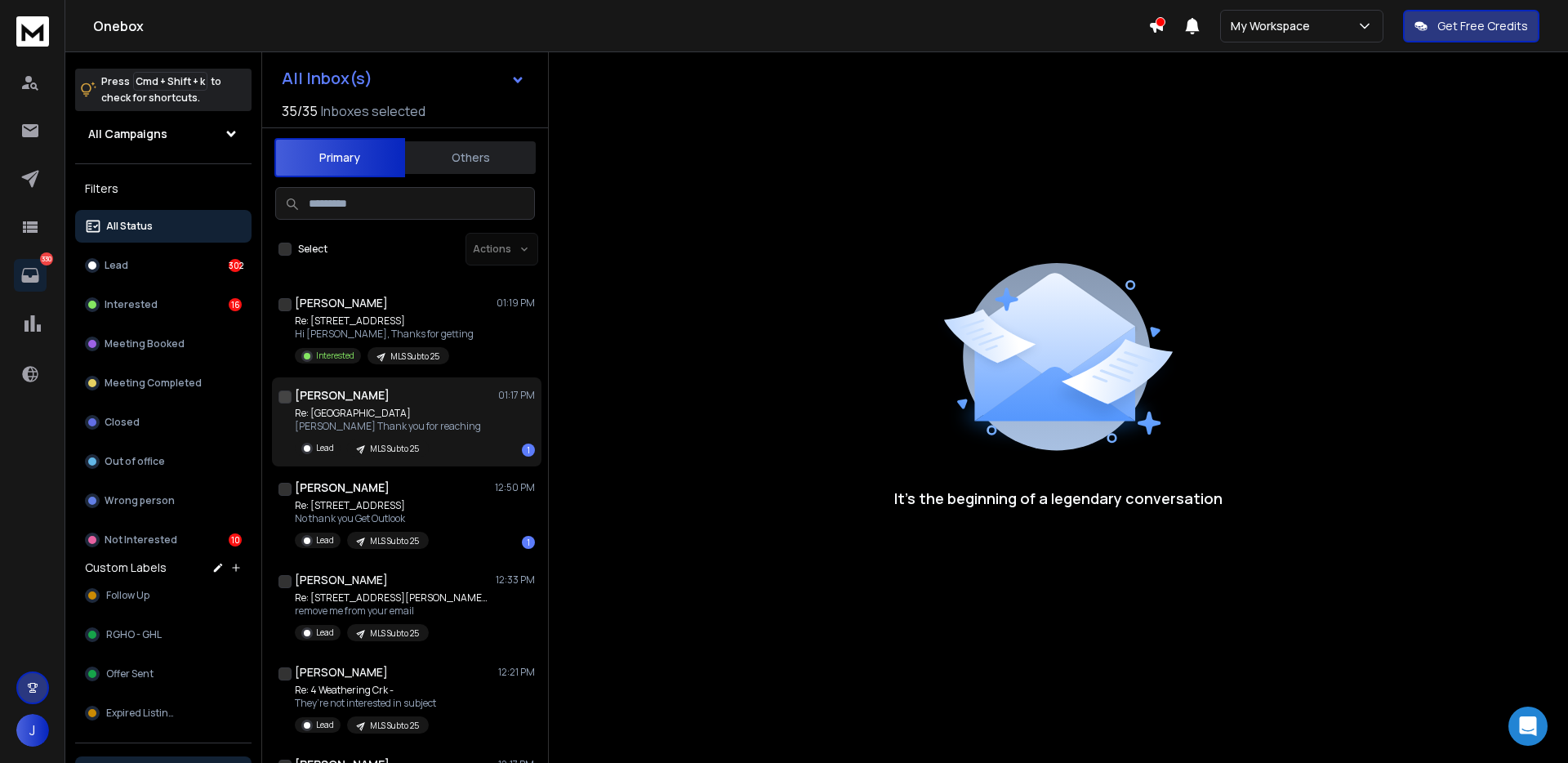
click at [367, 434] on div "Re: 24719 Colony Meadow Trl Matt Thank you for reaching Lead MLS Subto 25" at bounding box center [388, 432] width 186 height 50
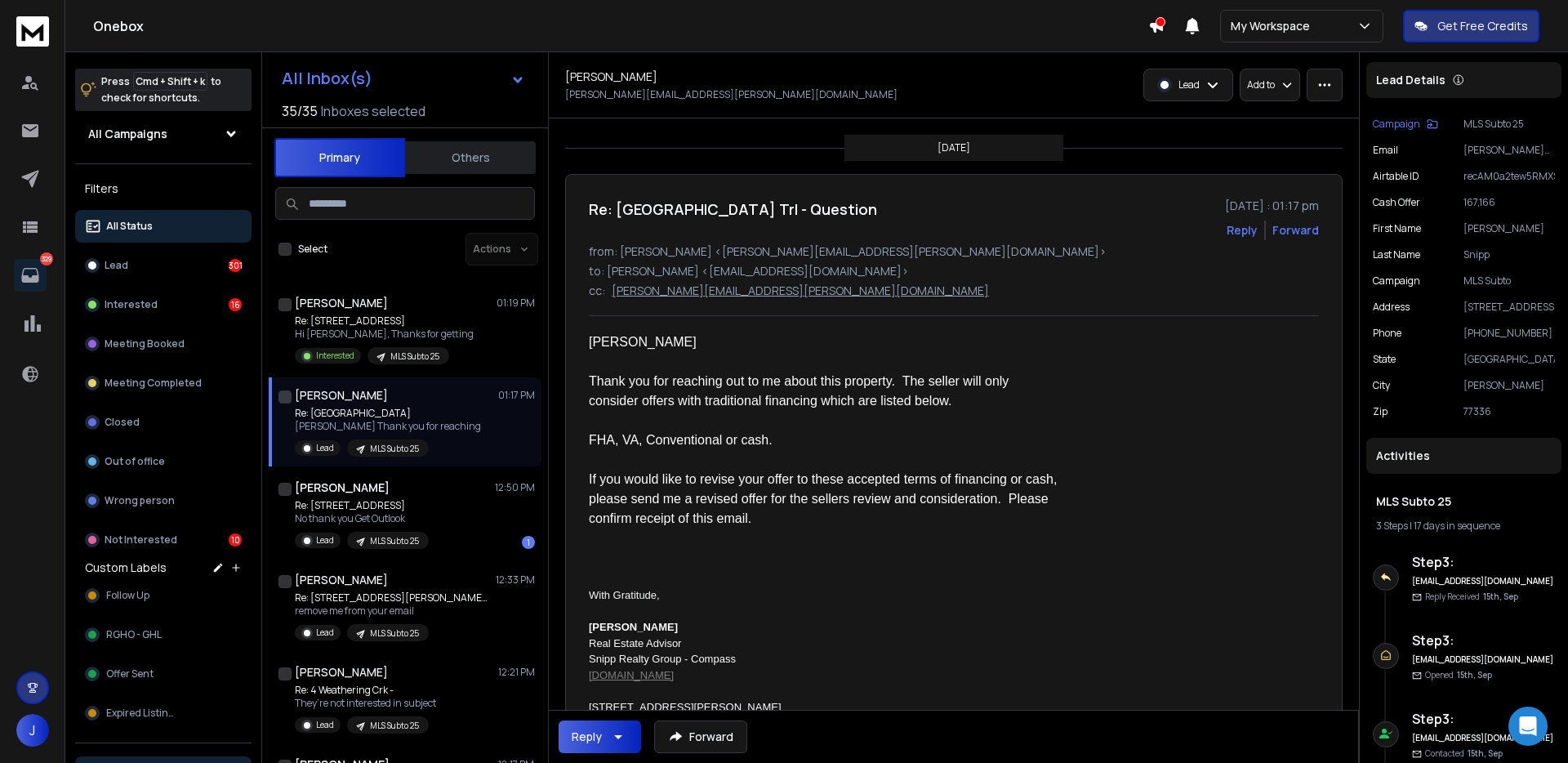
drag, startPoint x: 605, startPoint y: 408, endPoint x: 818, endPoint y: 516, distance: 238.8
click at [818, 516] on div "Matt Thank you for reaching out to me about this property. The seller will only…" at bounding box center [827, 431] width 477 height 196
click at [818, 516] on div "If you would like to revise your offer to these accepted terms of financing or …" at bounding box center [827, 500] width 477 height 59
drag, startPoint x: 789, startPoint y: 203, endPoint x: 618, endPoint y: 199, distance: 171.0
click at [618, 199] on h1 "Re: 24719 Colony Meadow Trl - Question" at bounding box center [732, 210] width 288 height 23
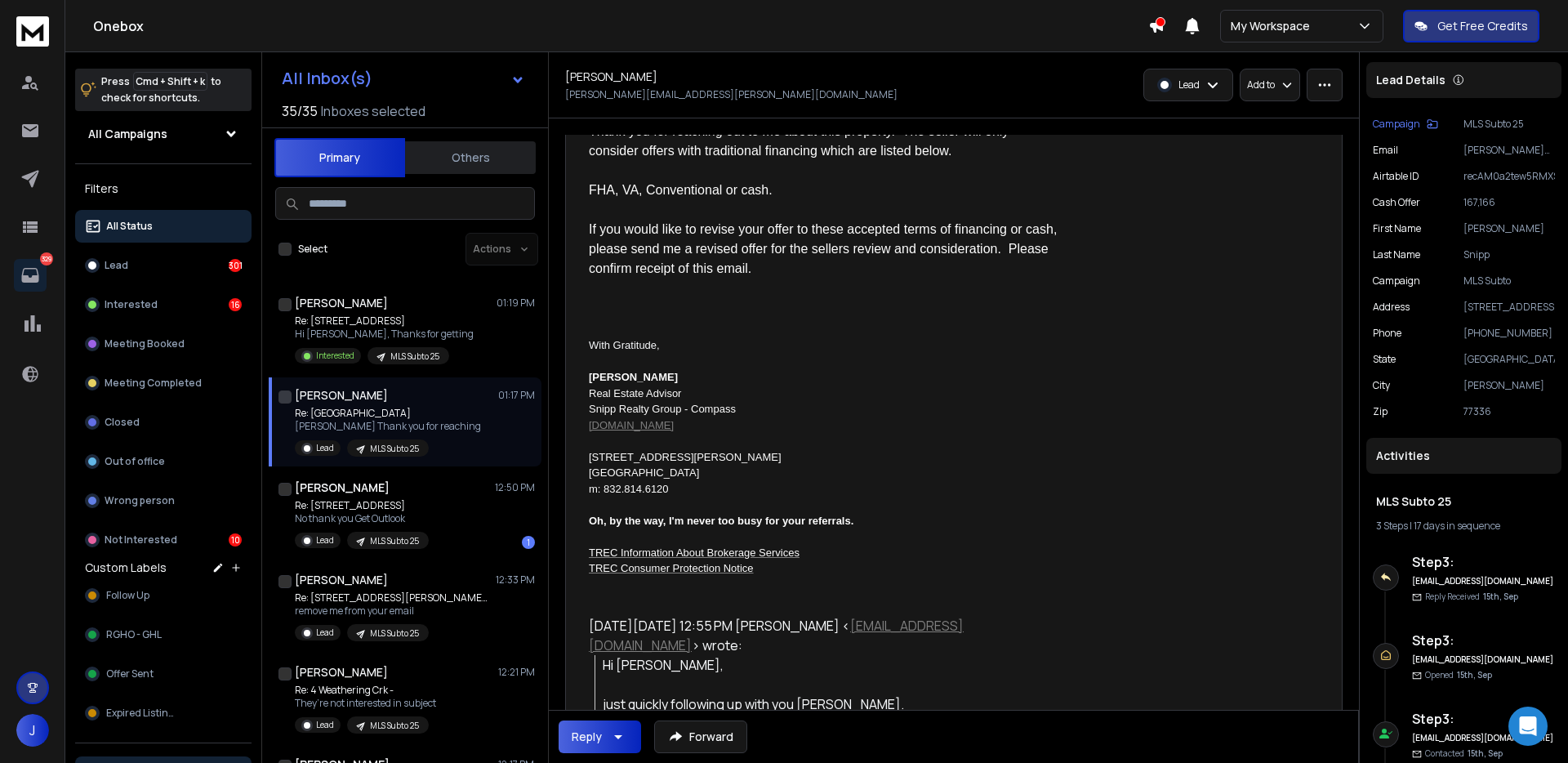
scroll to position [251, 0]
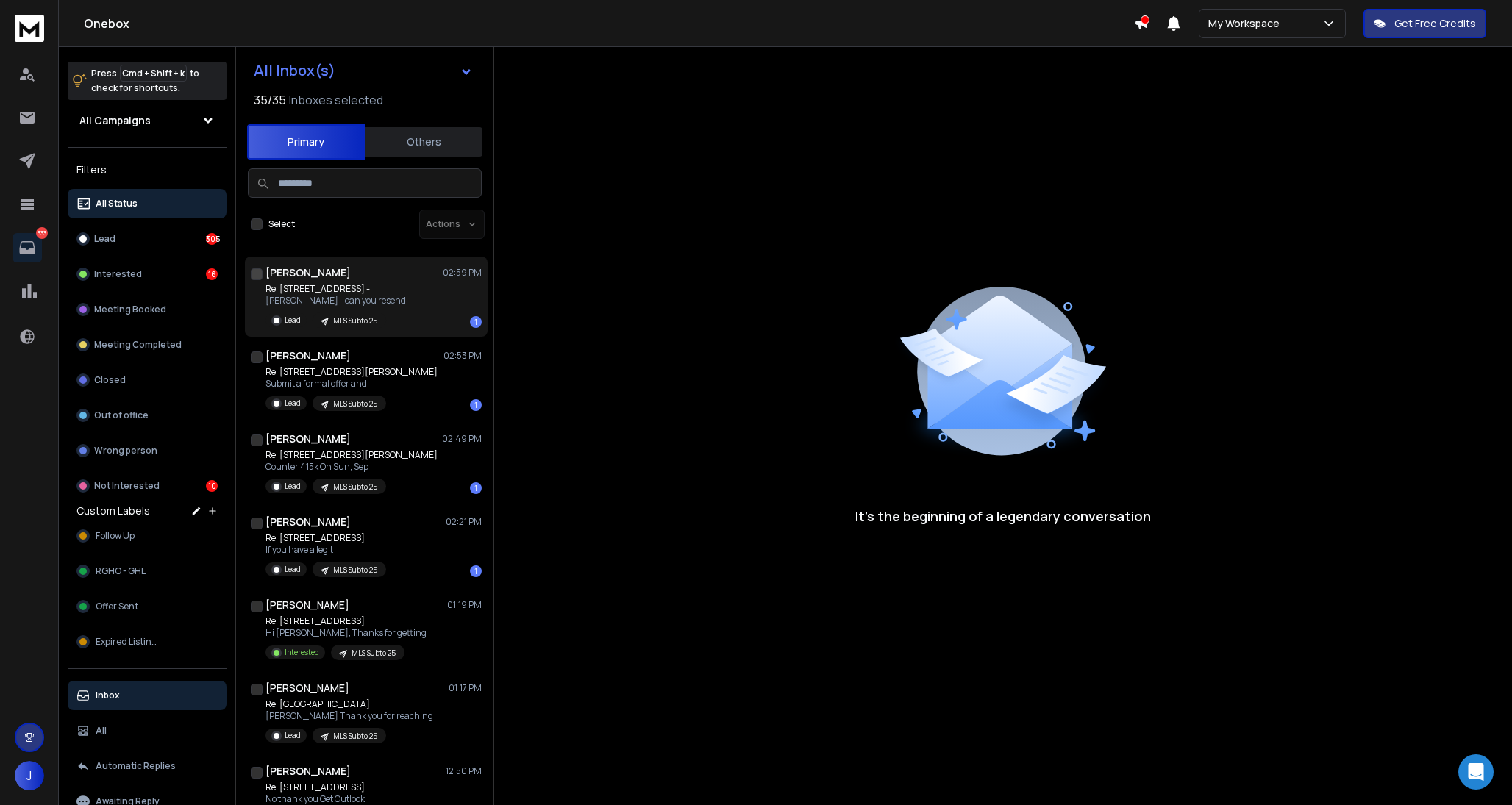
click at [406, 272] on div "Dan Walsh 02:59 PM" at bounding box center [373, 273] width 216 height 14
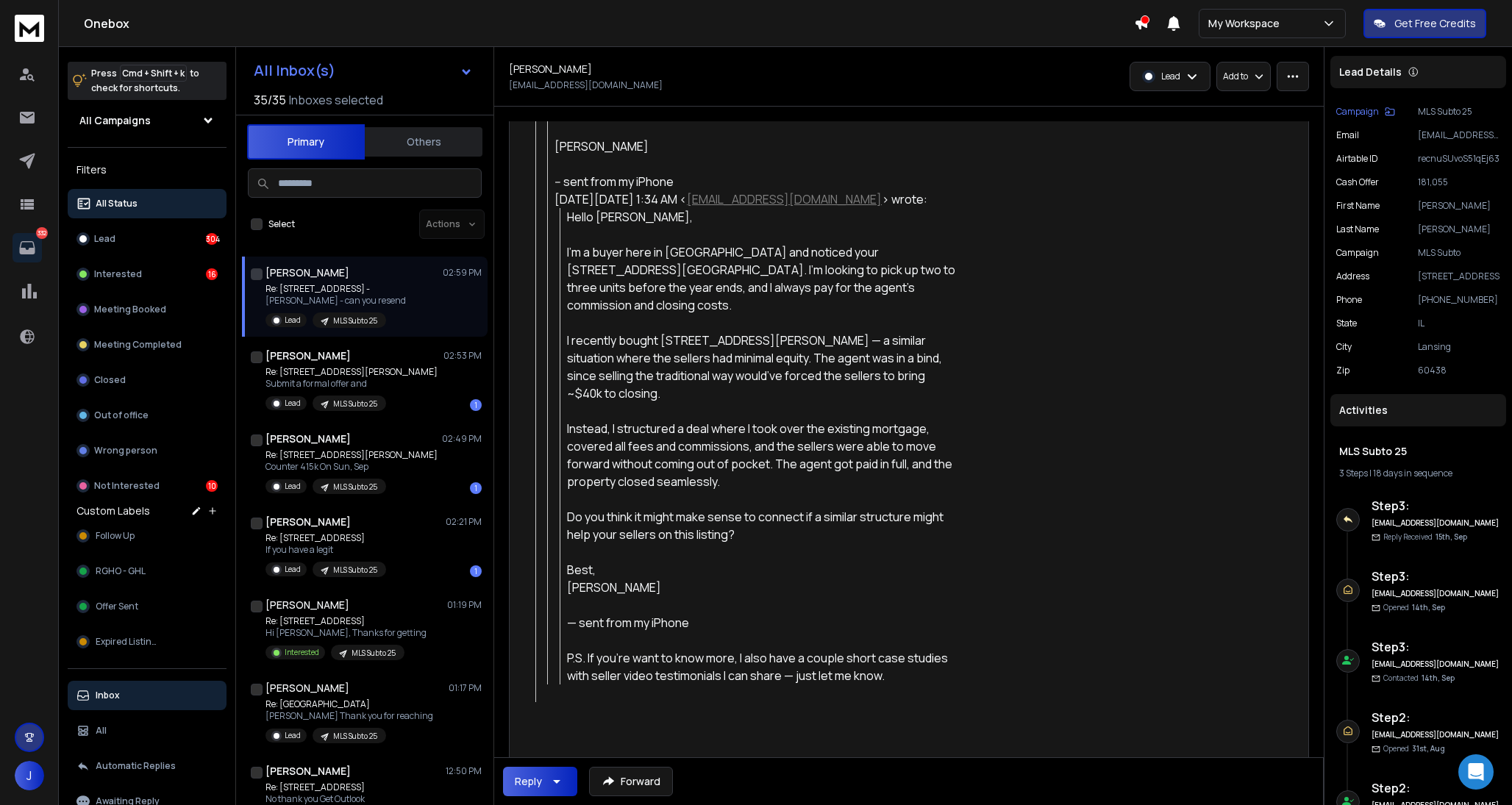
scroll to position [679, 0]
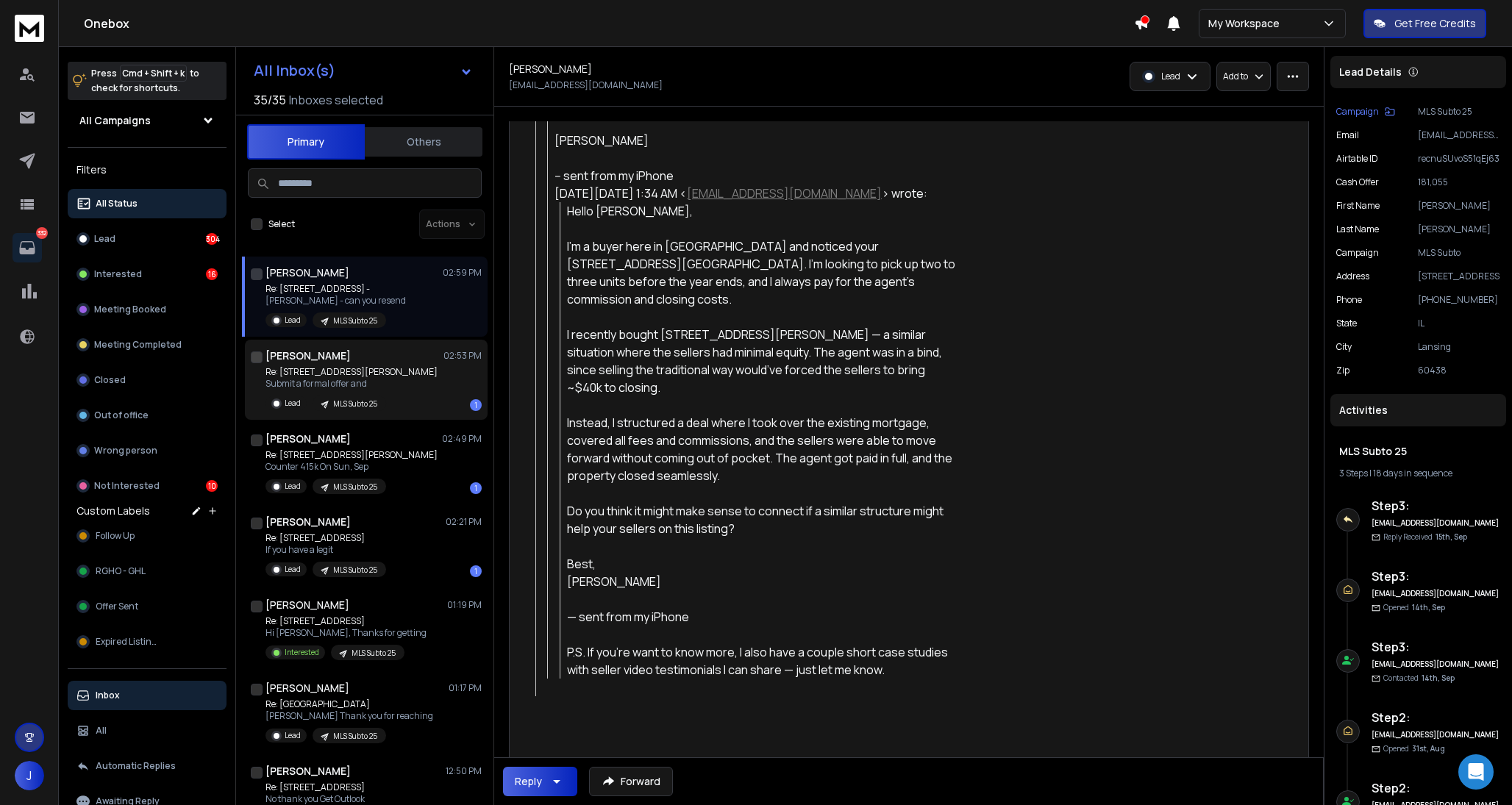
click at [388, 367] on p "Re: 14749 Sam Garcia Ave" at bounding box center [352, 372] width 172 height 12
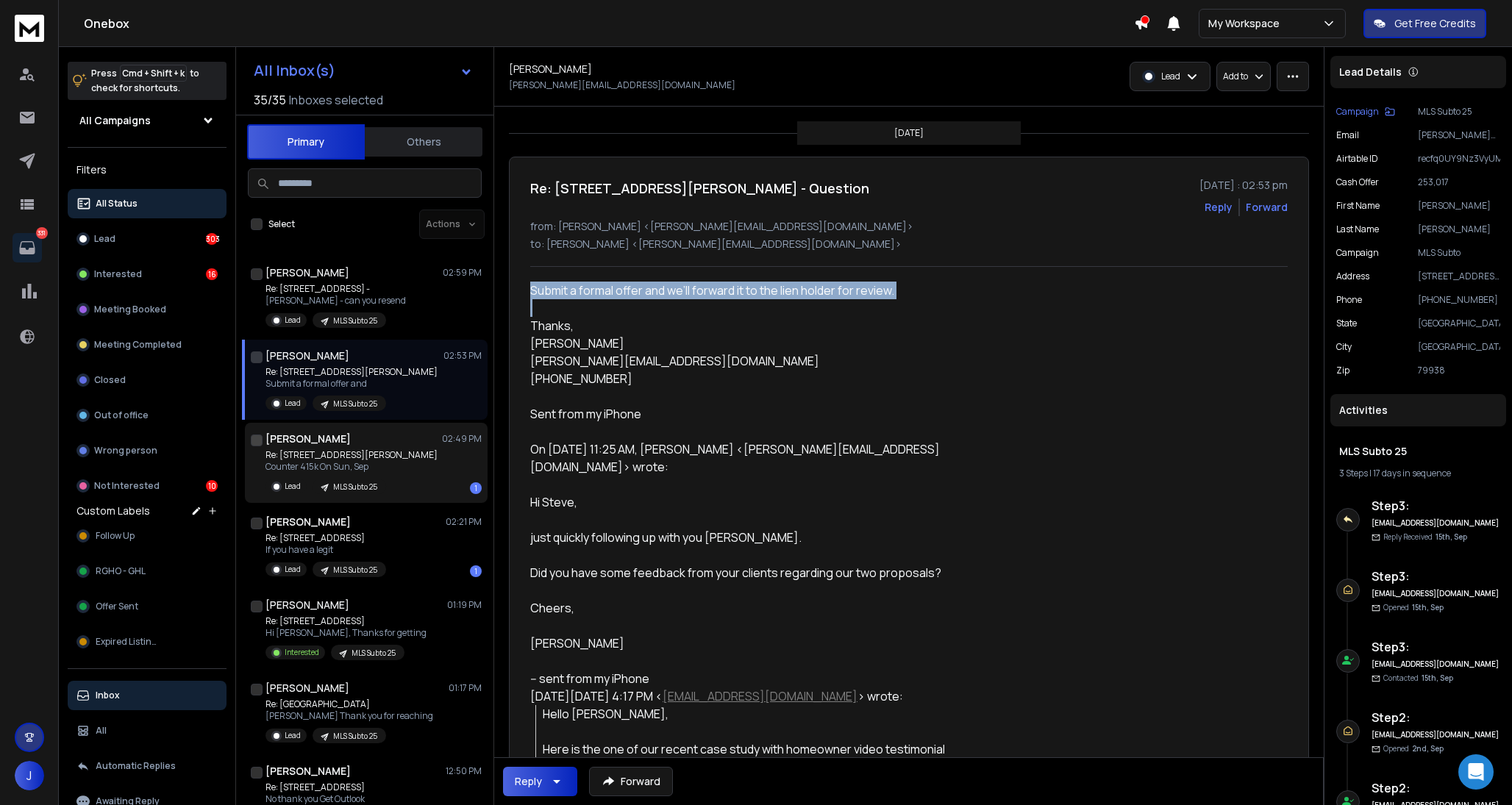
click at [404, 466] on div "Re: 1032 Otis St Ne Counter 415k On Sun, Sep Lead MLS Subto 25 1" at bounding box center [373, 471] width 216 height 45
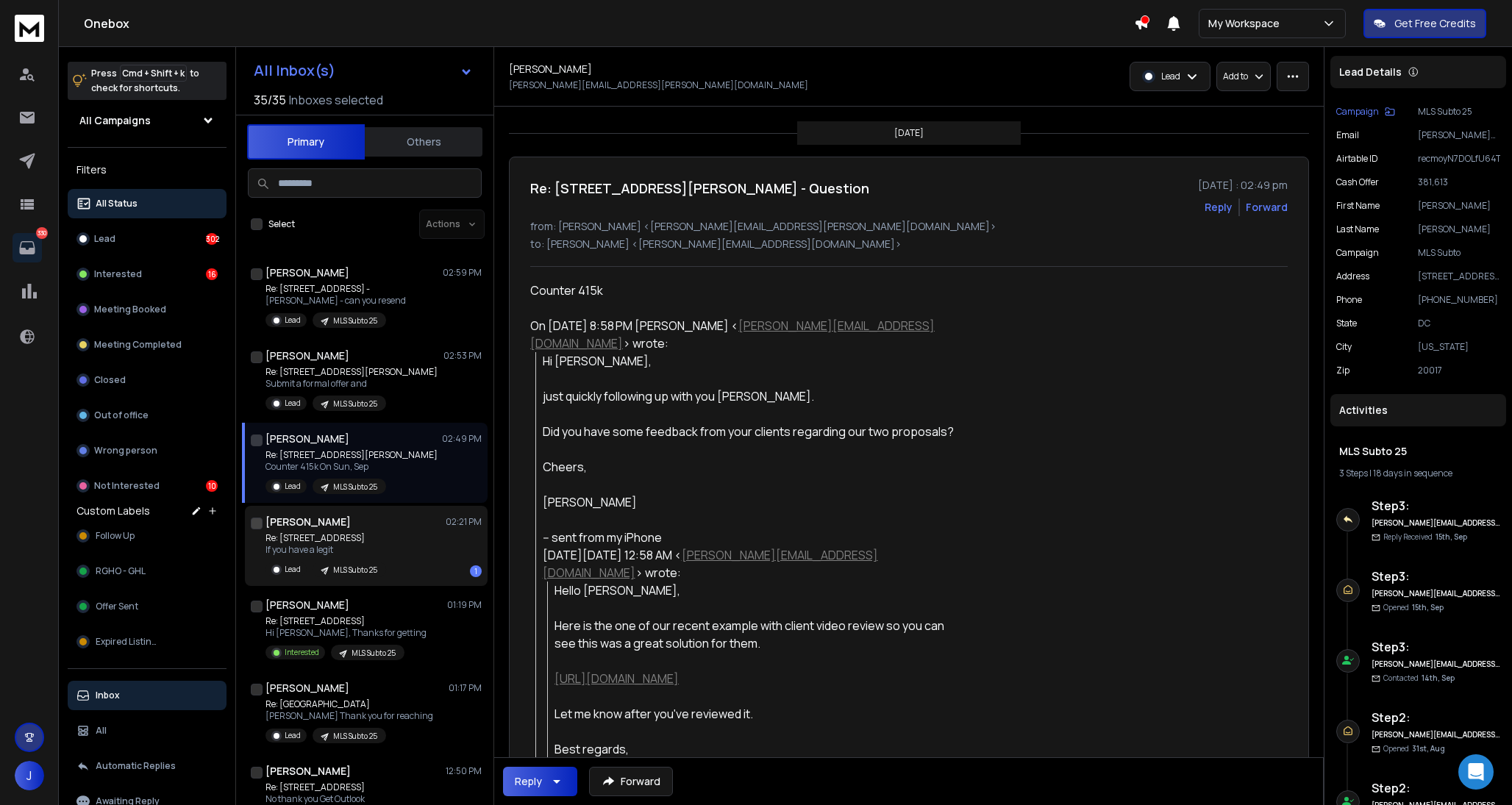
click at [400, 545] on div "Re: 9149 S Aberdeen St If you have a legit Lead MLS Subto 25 1" at bounding box center [373, 555] width 216 height 45
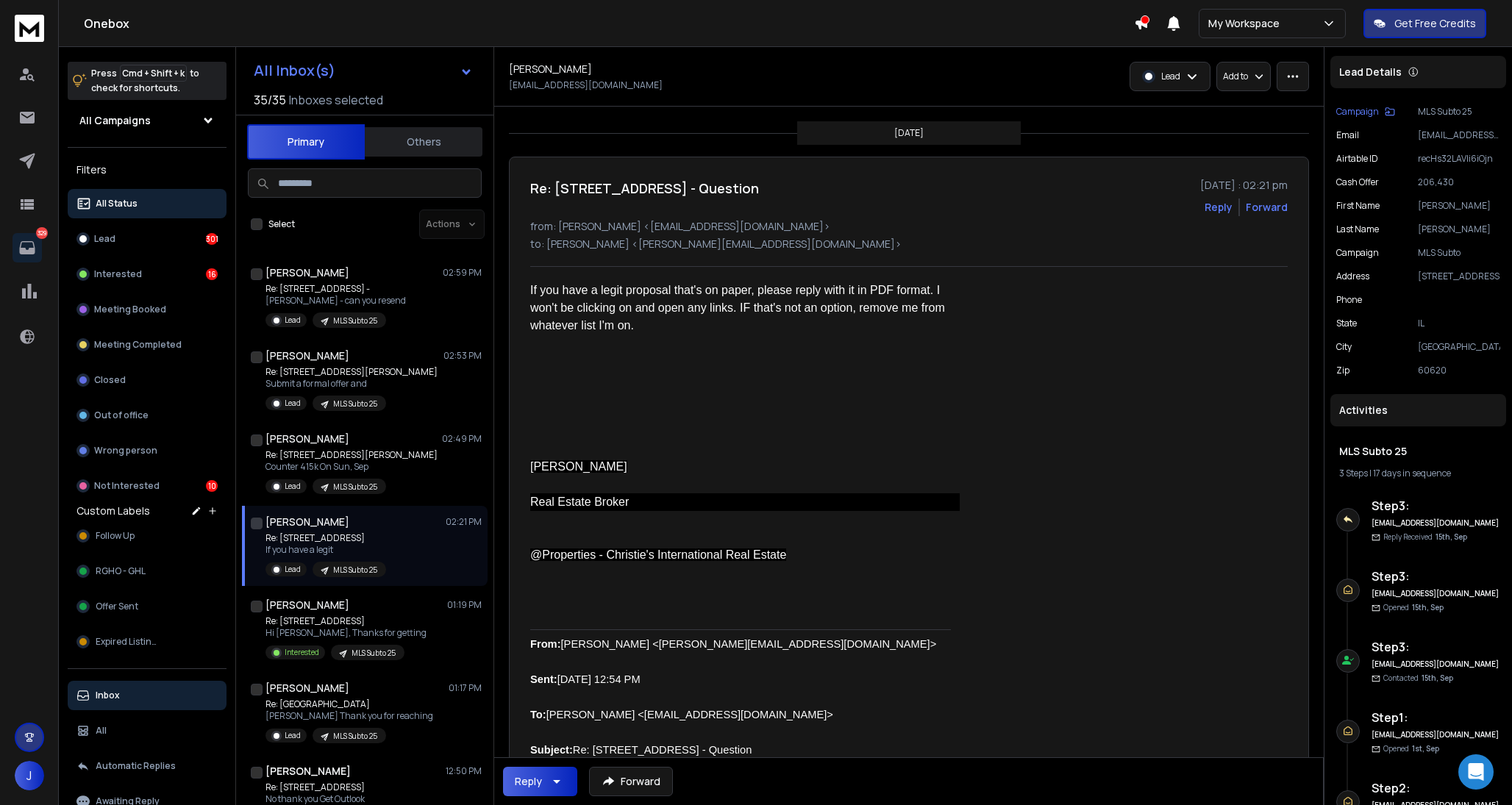
click at [739, 309] on div "If you have a legit proposal that's on paper, please reply with it in PDF forma…" at bounding box center [744, 308] width 430 height 53
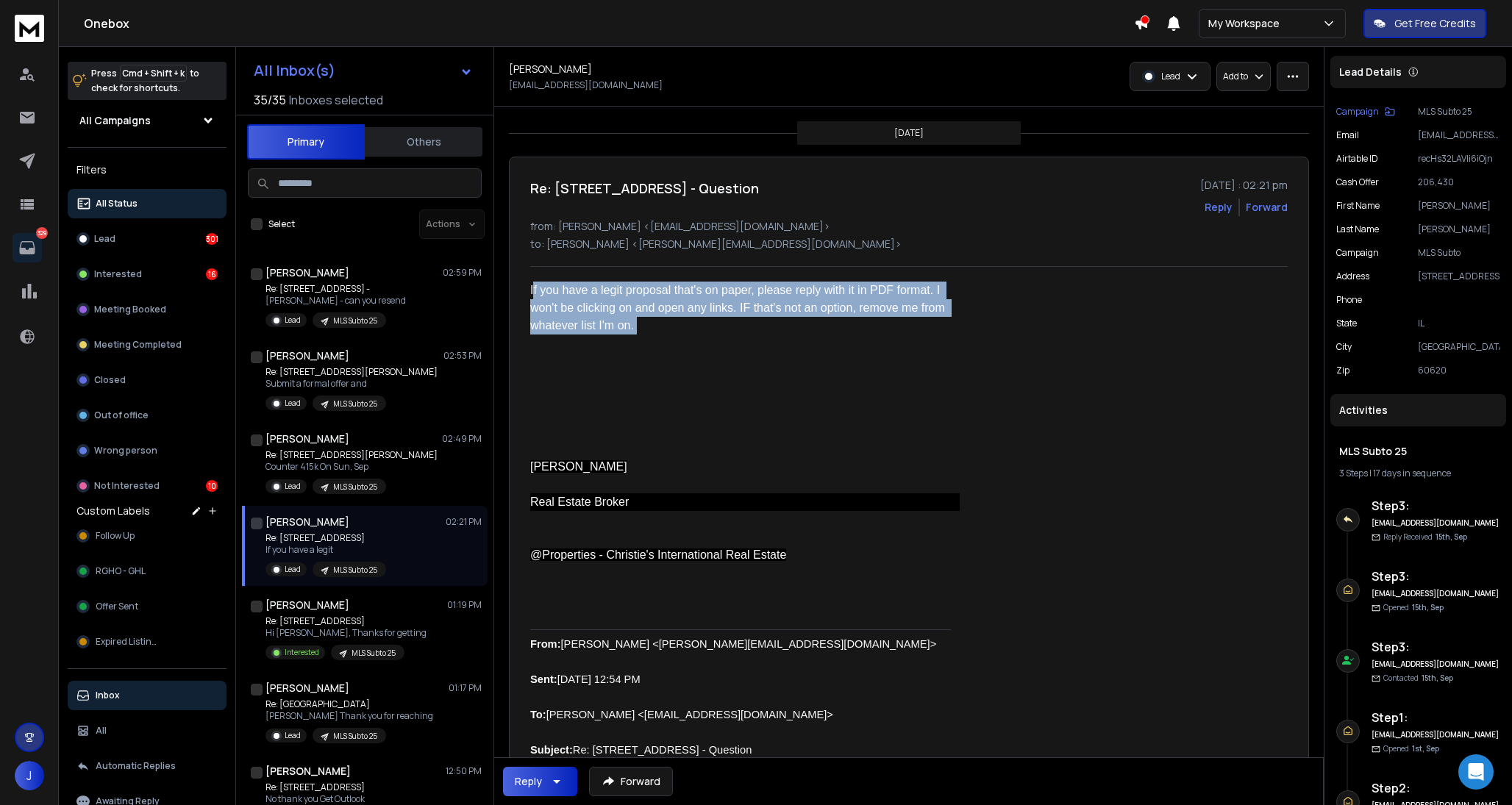
click at [739, 309] on div "If you have a legit proposal that's on paper, please reply with it in PDF forma…" at bounding box center [744, 308] width 430 height 53
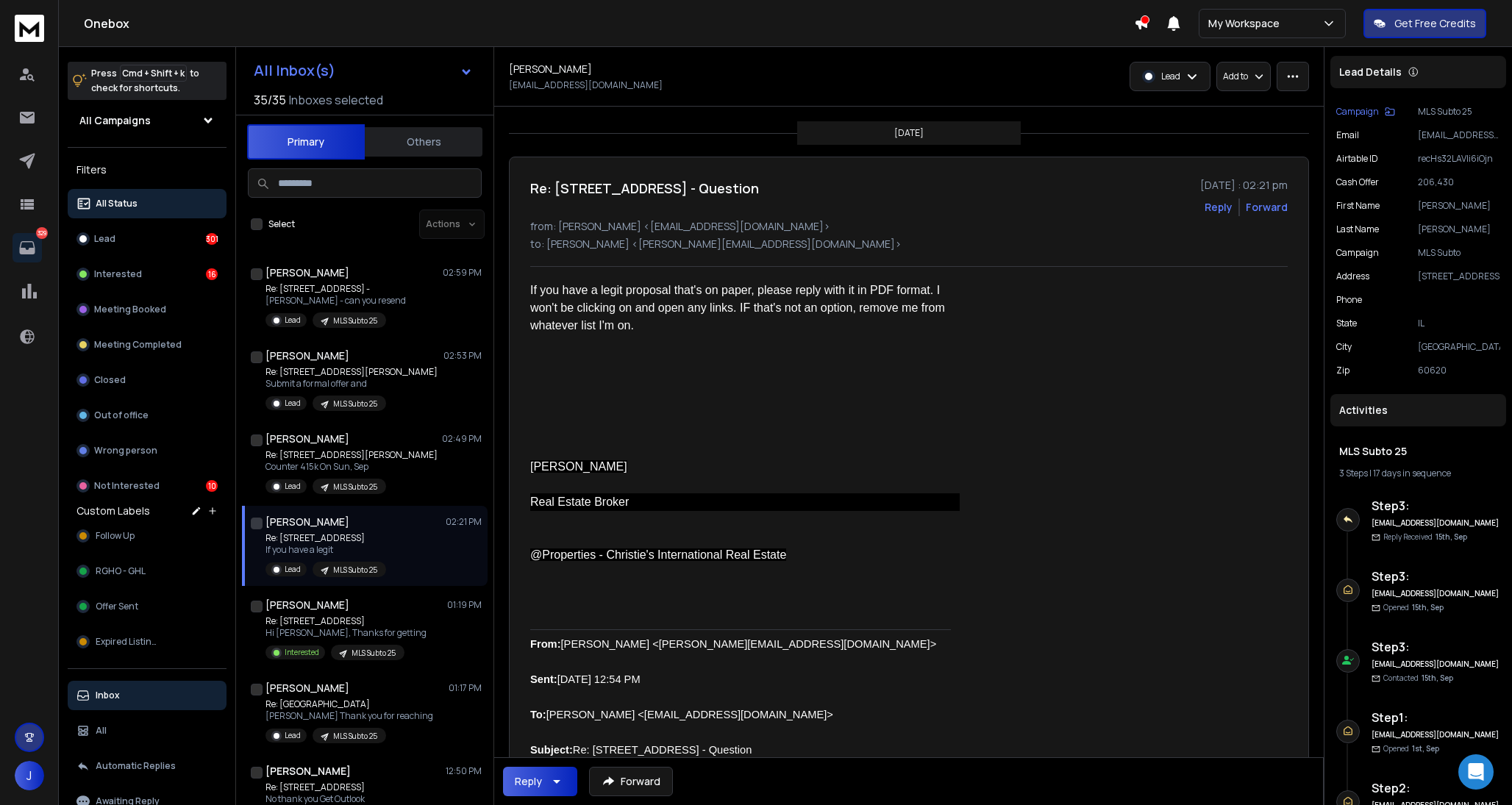
click at [739, 309] on div "If you have a legit proposal that's on paper, please reply with it in PDF forma…" at bounding box center [744, 308] width 430 height 53
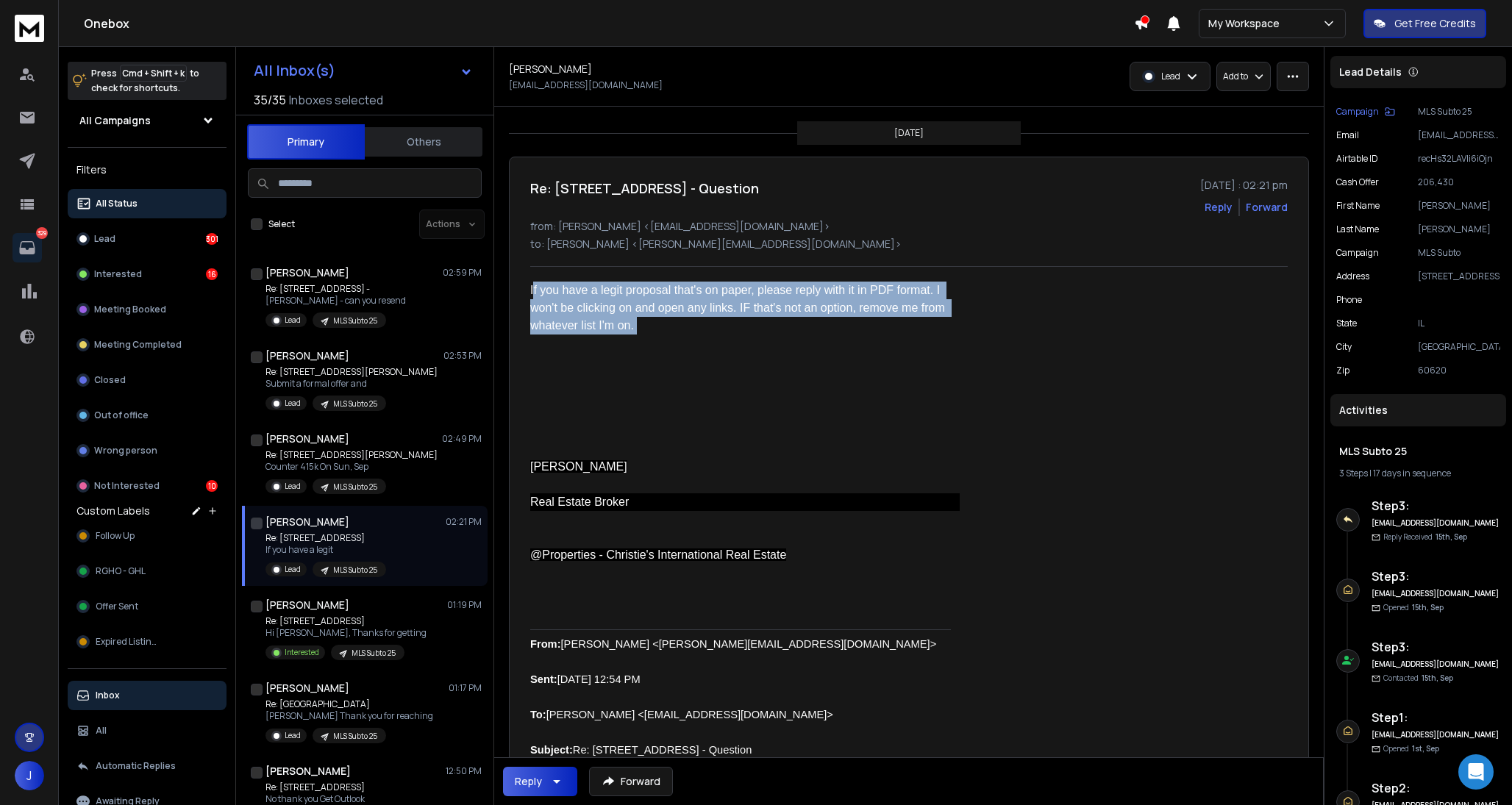
click at [811, 307] on div "If you have a legit proposal that's on paper, please reply with it in PDF forma…" at bounding box center [744, 308] width 430 height 53
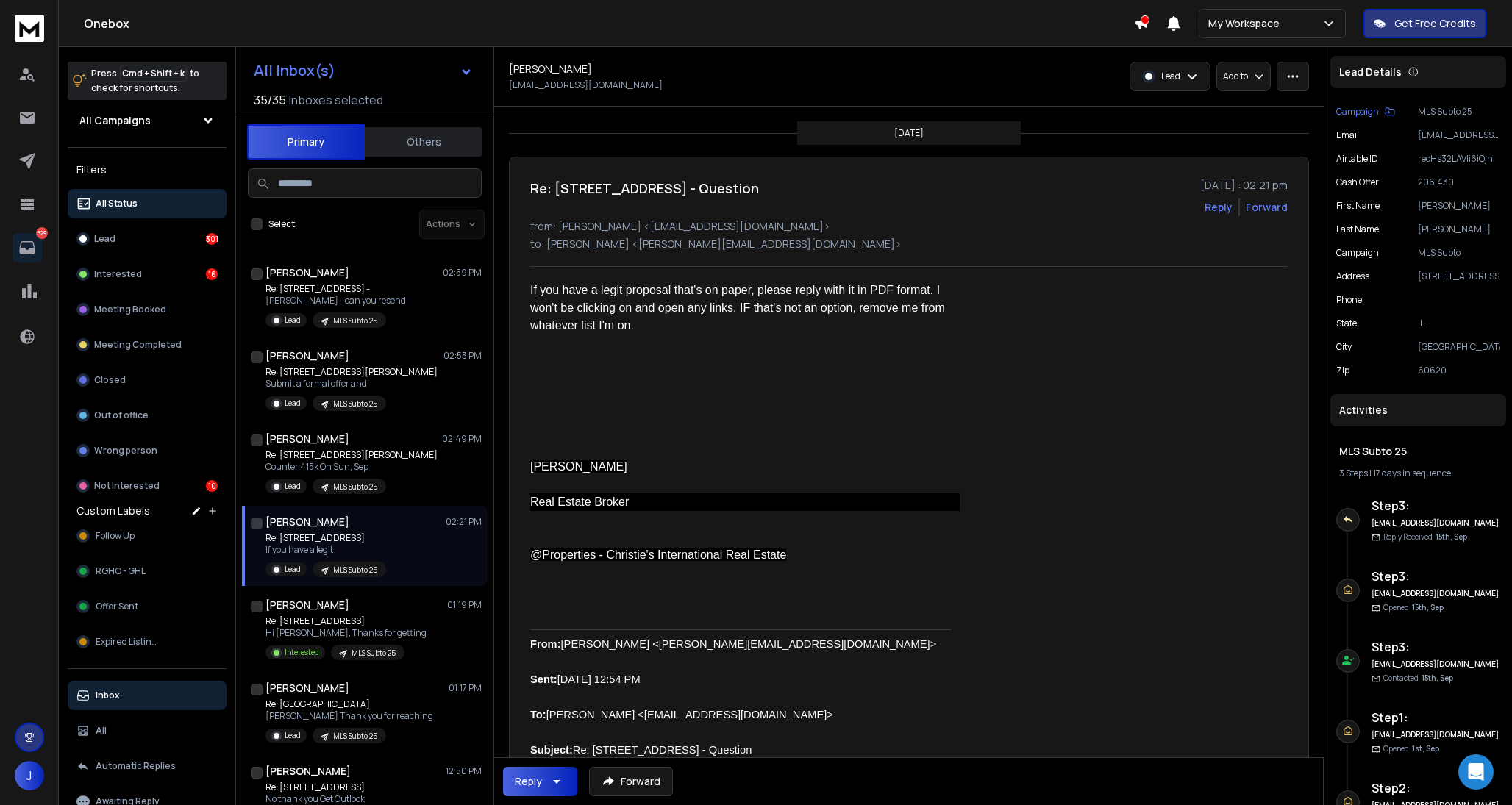
click at [811, 307] on div "If you have a legit proposal that's on paper, please reply with it in PDF forma…" at bounding box center [744, 308] width 430 height 53
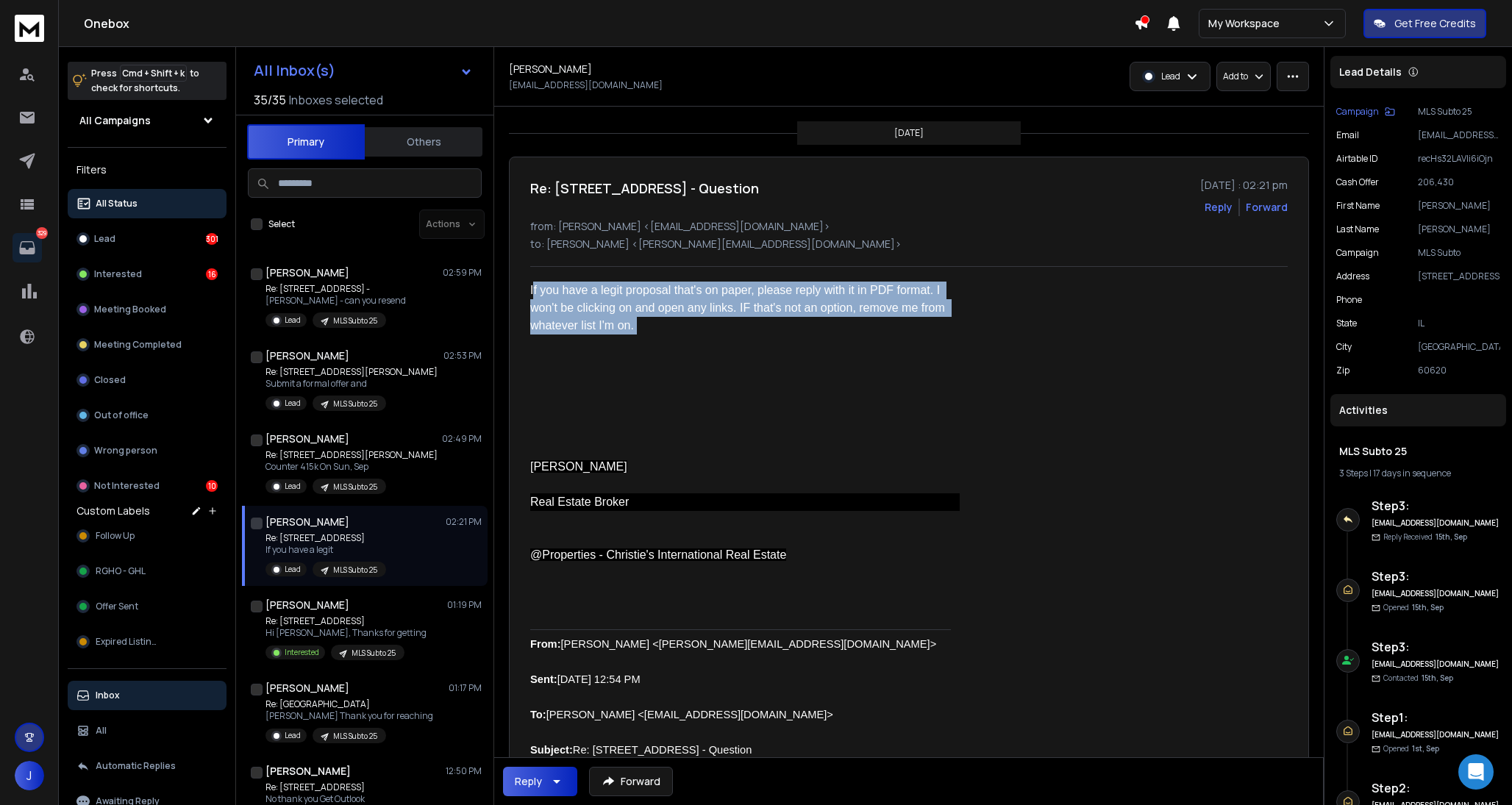
click at [593, 333] on div "If you have a legit proposal that's on paper, please reply with it in PDF forma…" at bounding box center [744, 308] width 430 height 53
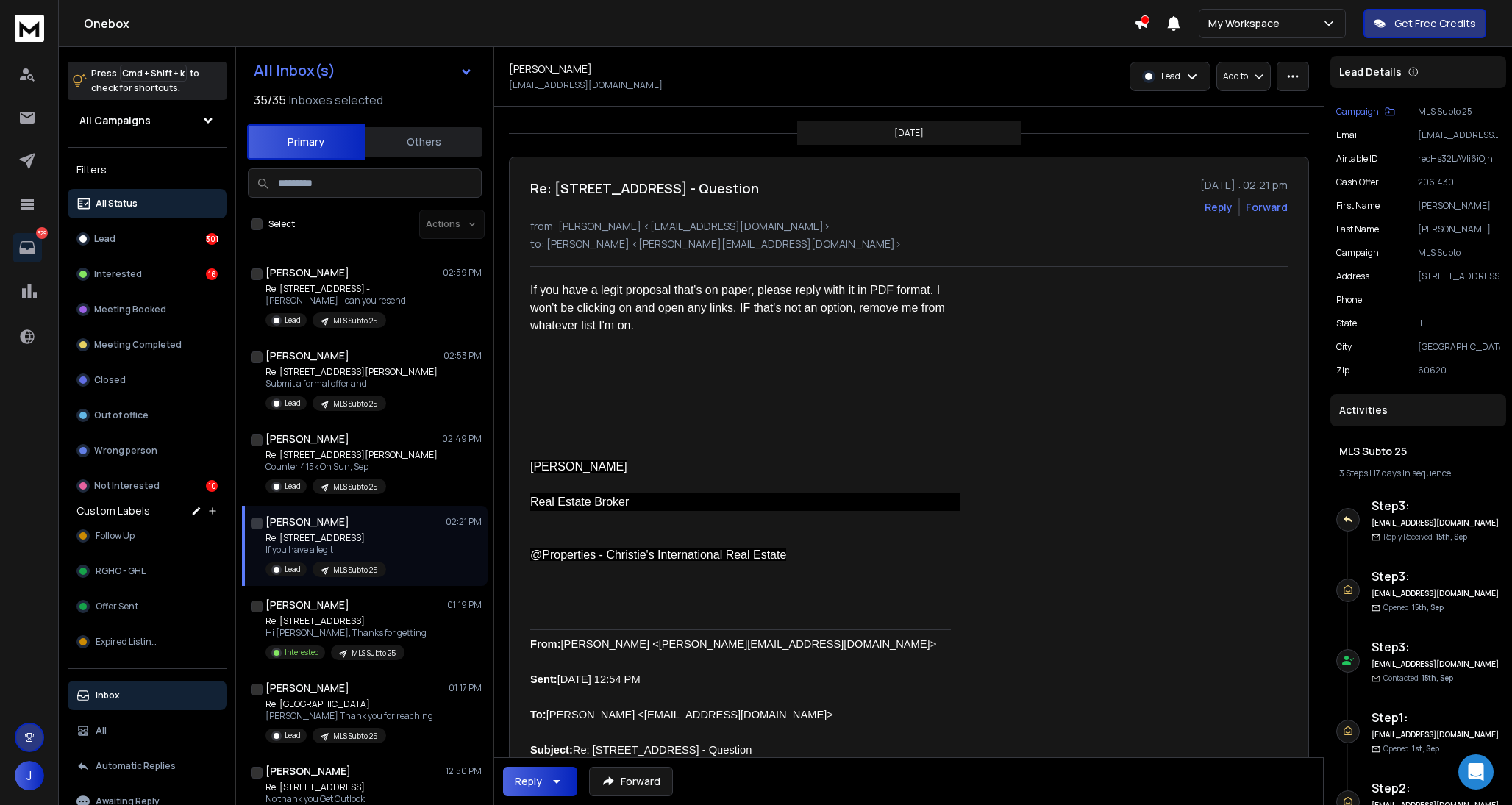
click at [593, 333] on div "If you have a legit proposal that's on paper, please reply with it in PDF forma…" at bounding box center [744, 308] width 430 height 53
click at [650, 331] on div "If you have a legit proposal that's on paper, please reply with it in PDF forma…" at bounding box center [744, 308] width 430 height 53
click at [750, 331] on div "If you have a legit proposal that's on paper, please reply with it in PDF forma…" at bounding box center [744, 308] width 430 height 53
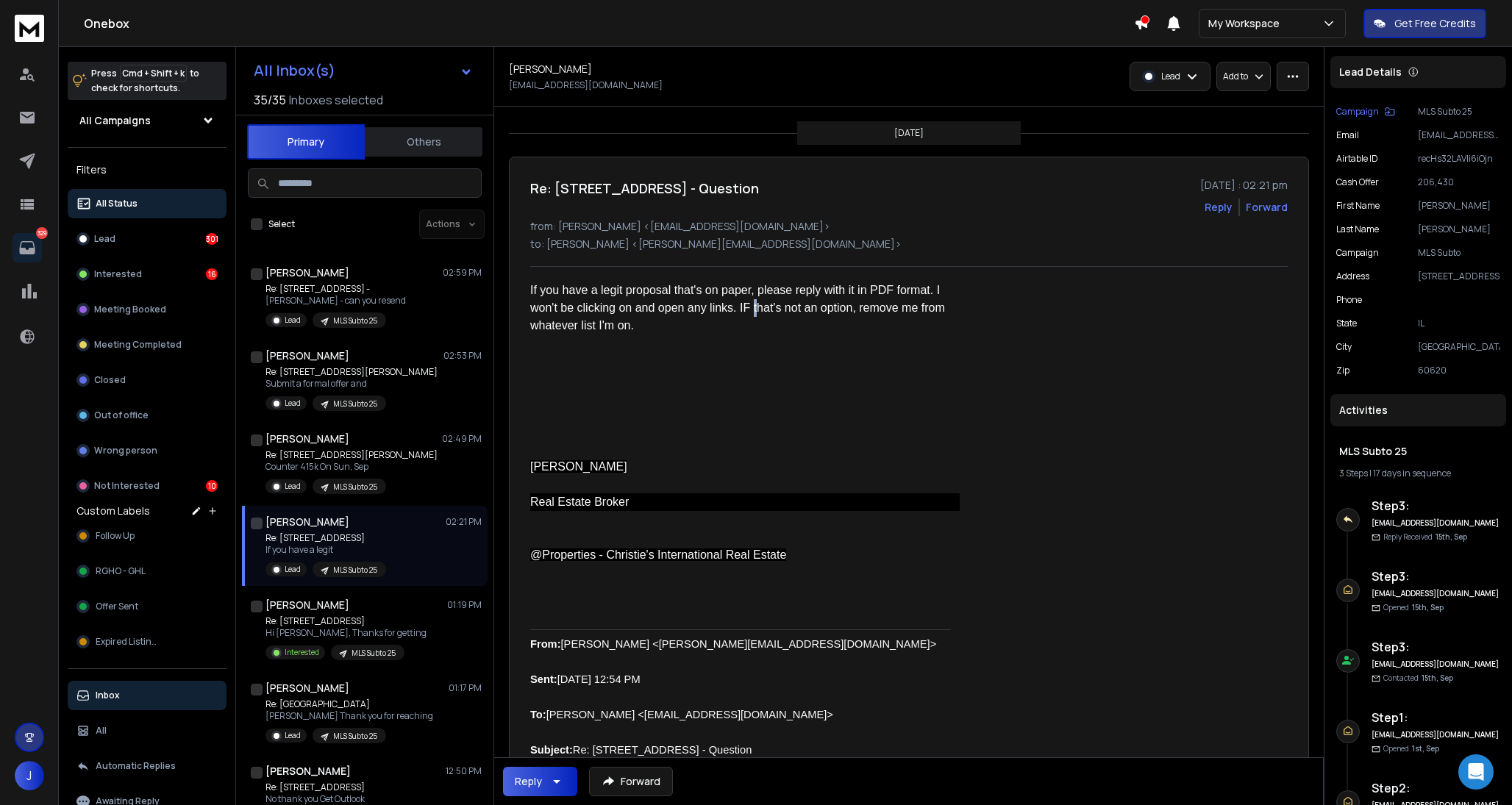
click at [750, 331] on div "If you have a legit proposal that's on paper, please reply with it in PDF forma…" at bounding box center [744, 308] width 430 height 53
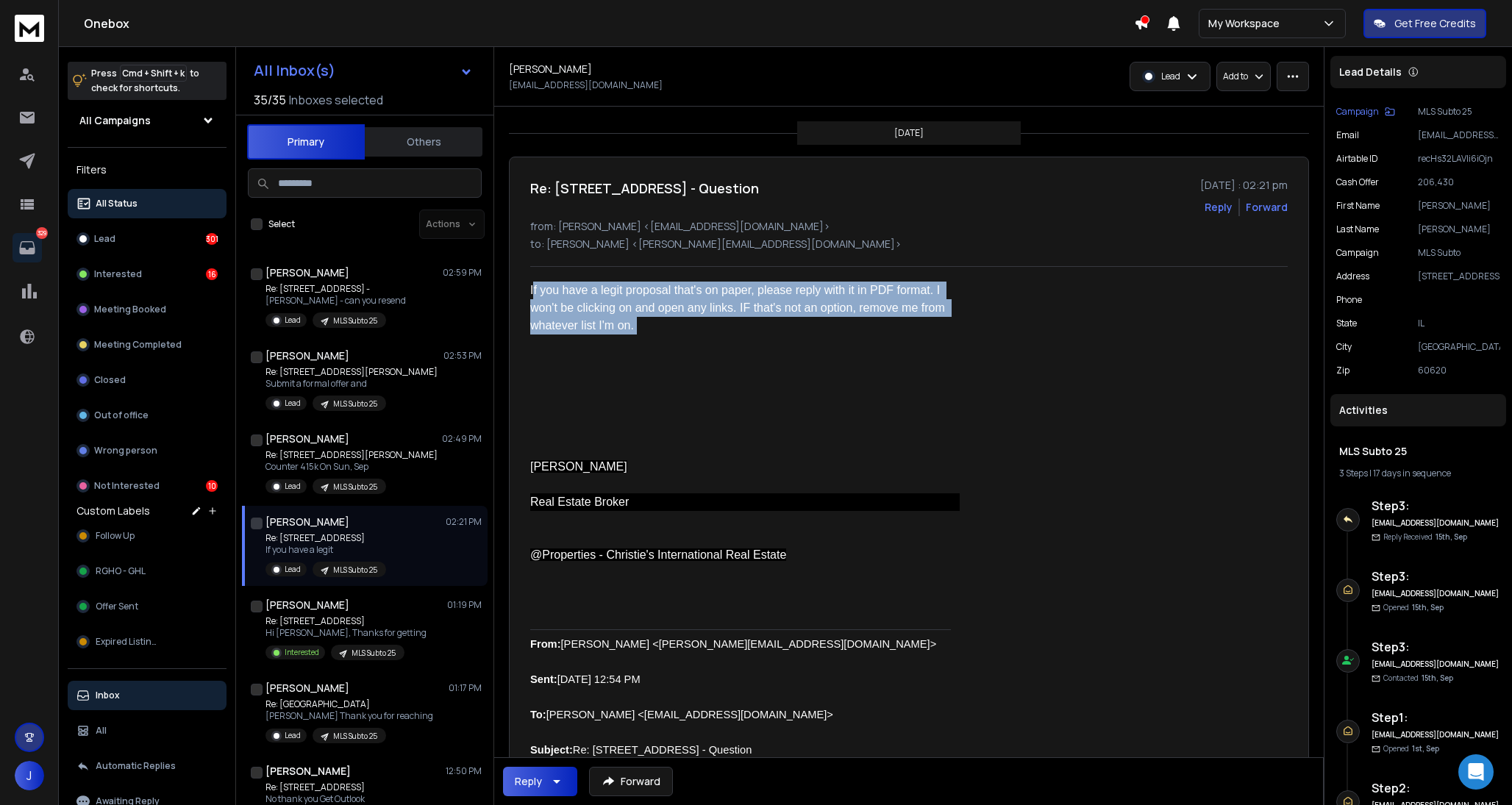
click at [750, 331] on div "If you have a legit proposal that's on paper, please reply with it in PDF forma…" at bounding box center [744, 308] width 430 height 53
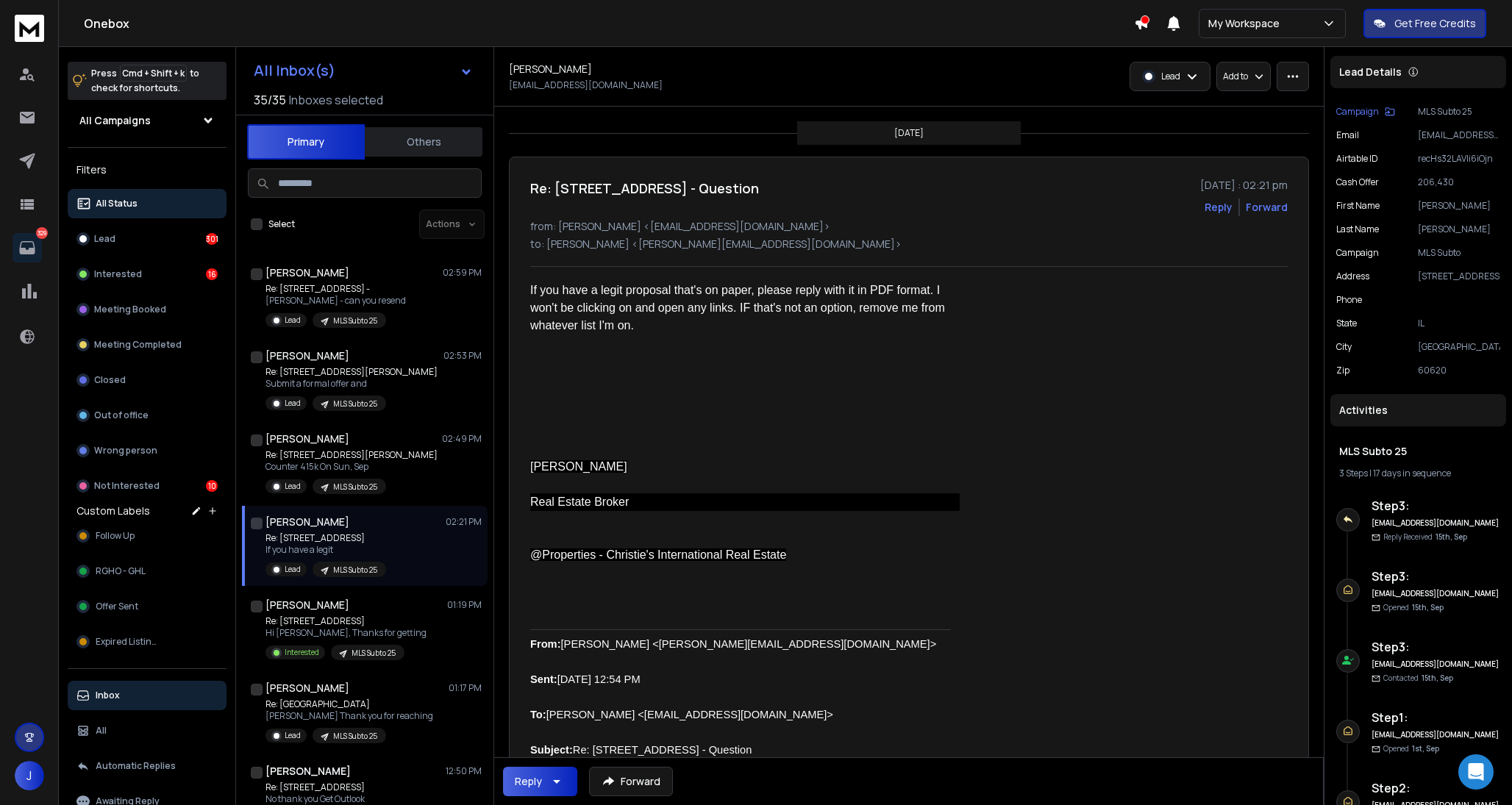
click at [750, 331] on div "If you have a legit proposal that's on paper, please reply with it in PDF forma…" at bounding box center [744, 308] width 430 height 53
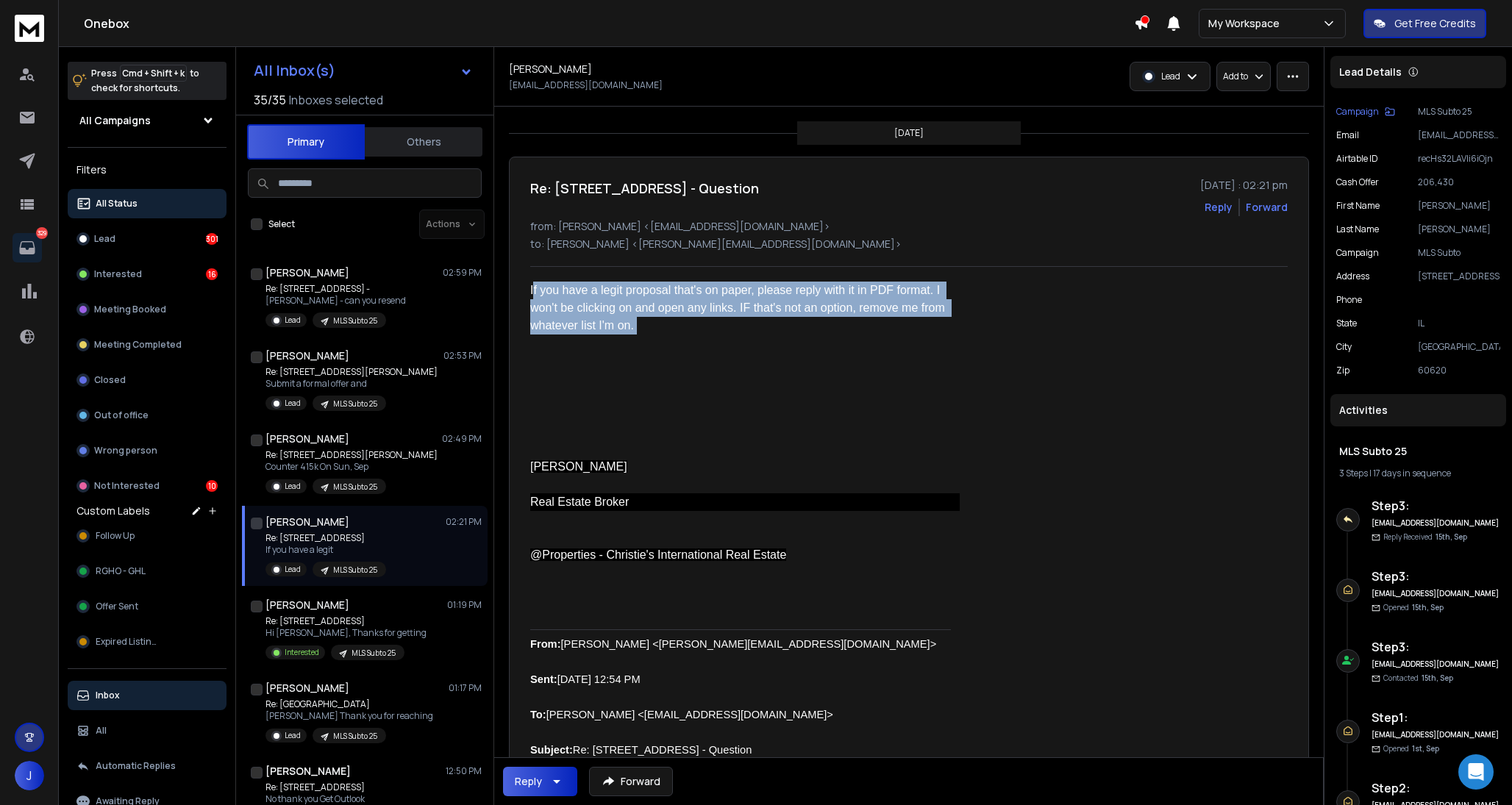
click at [562, 335] on div "If you have a legit proposal that's on paper, please reply with it in PDF forma…" at bounding box center [744, 308] width 430 height 53
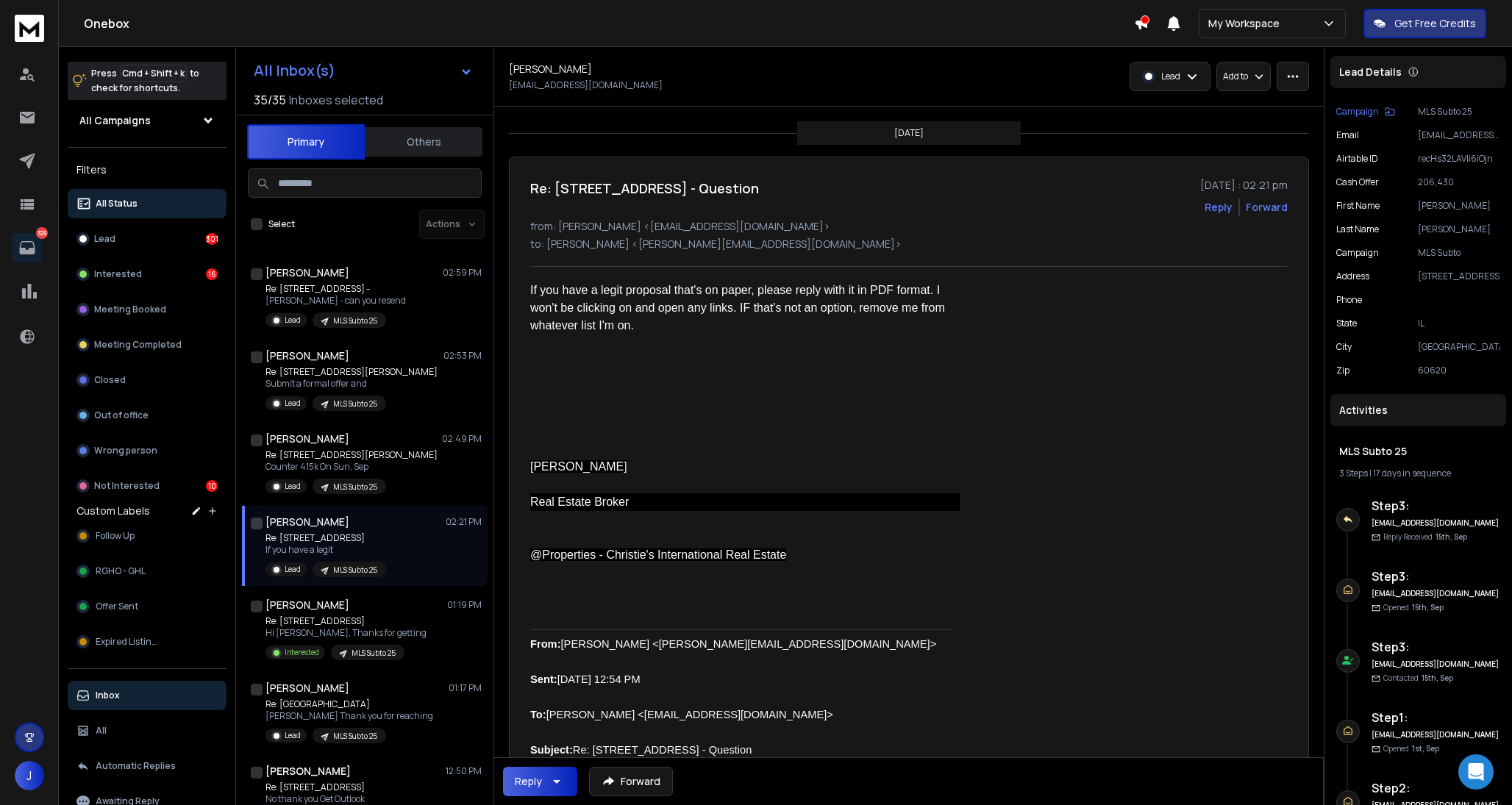
click at [562, 335] on div "If you have a legit proposal that's on paper, please reply with it in PDF forma…" at bounding box center [744, 308] width 430 height 53
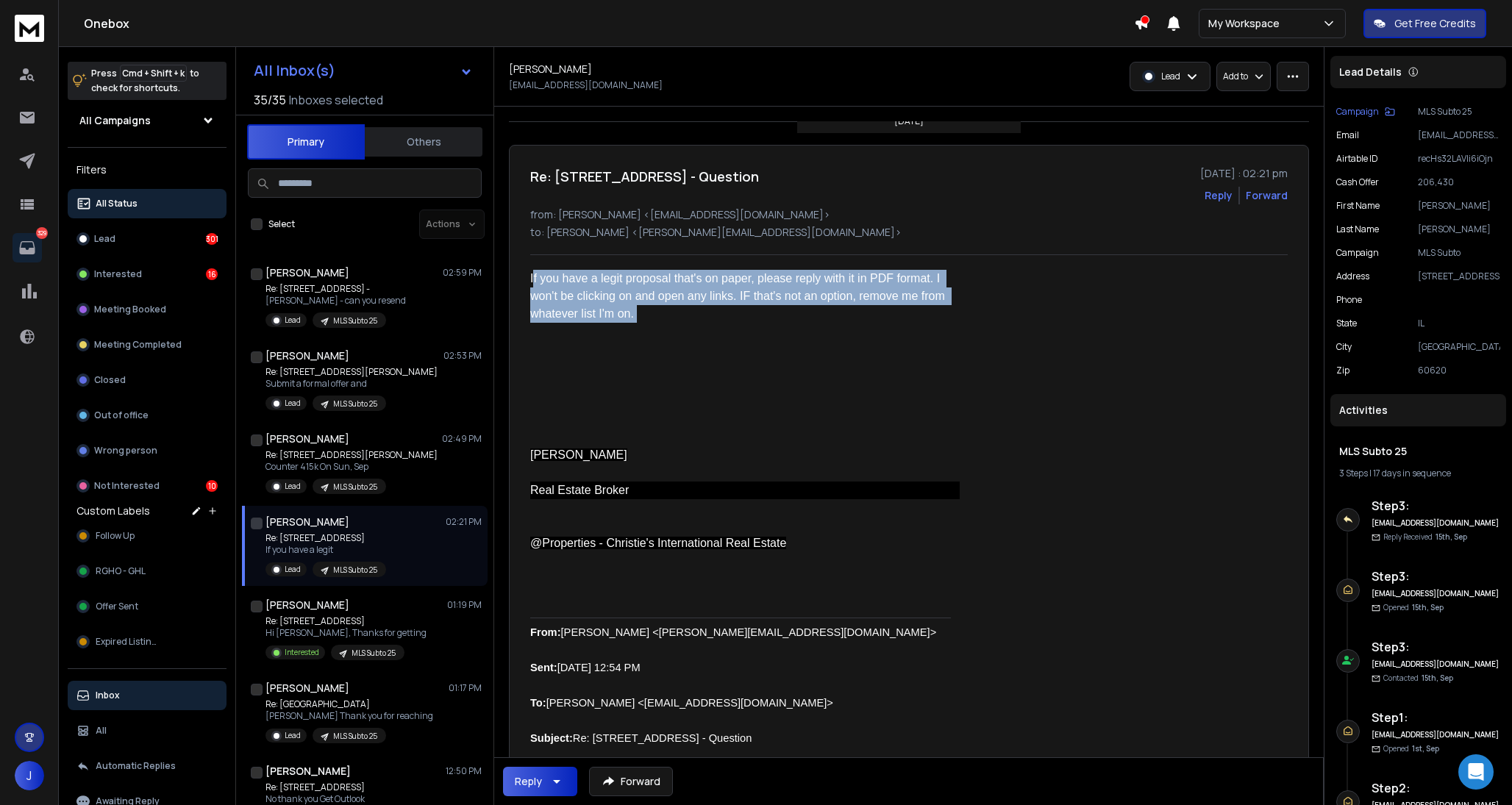
scroll to position [0, 0]
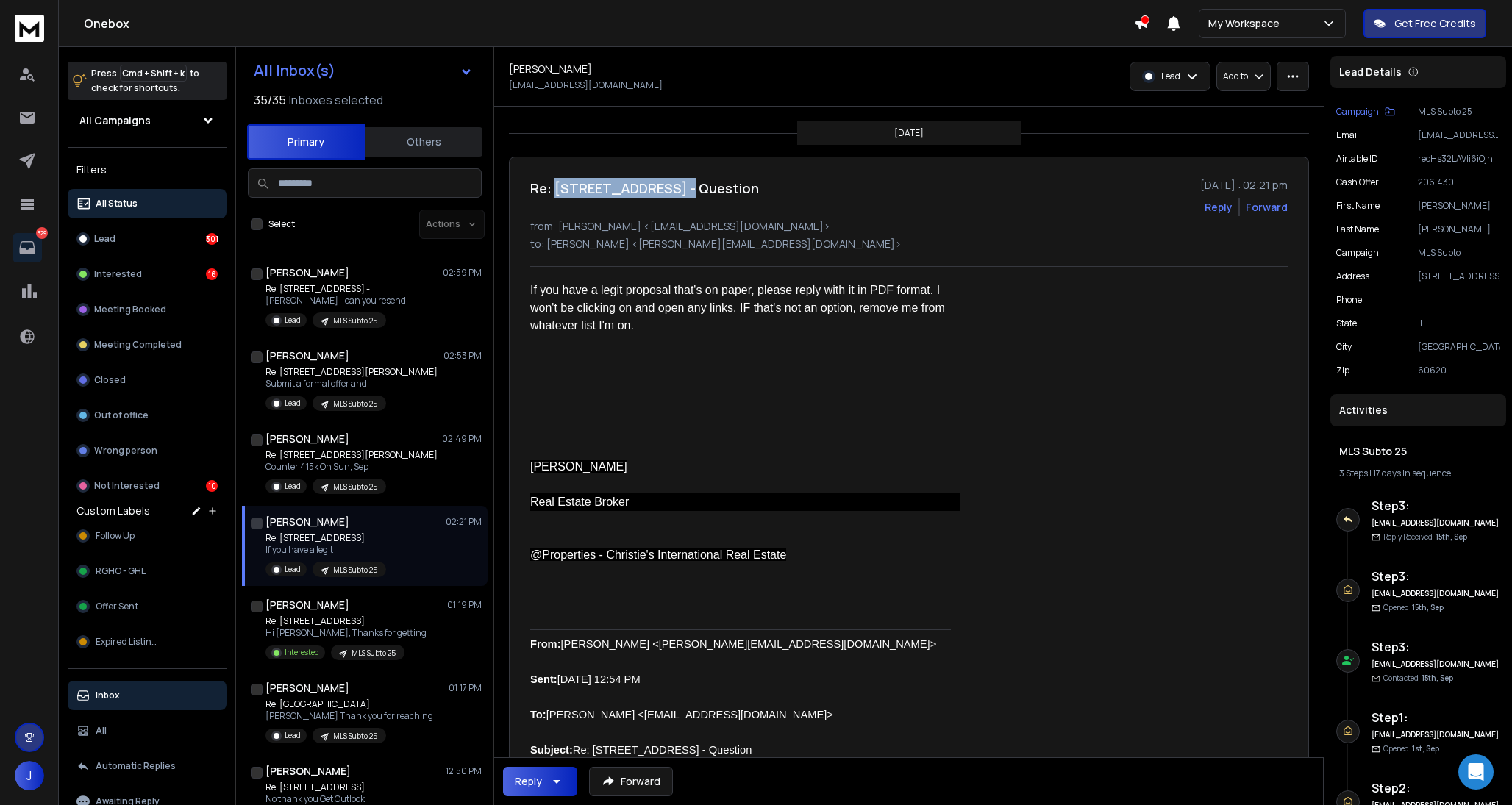
drag, startPoint x: 675, startPoint y: 189, endPoint x: 555, endPoint y: 179, distance: 120.4
click at [555, 179] on h1 "Re: 9149 S Aberdeen St - Question" at bounding box center [644, 189] width 229 height 21
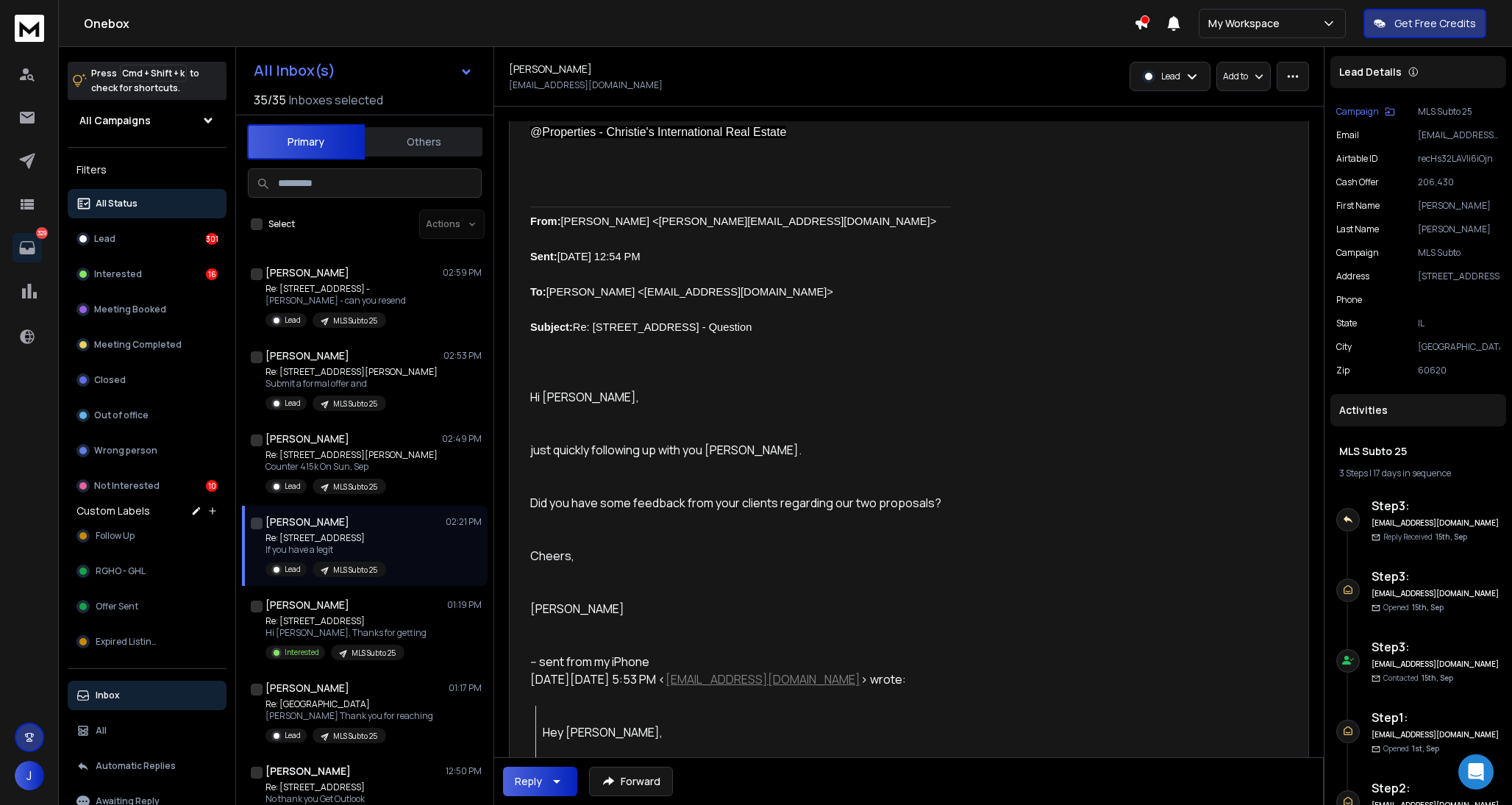
scroll to position [716, 0]
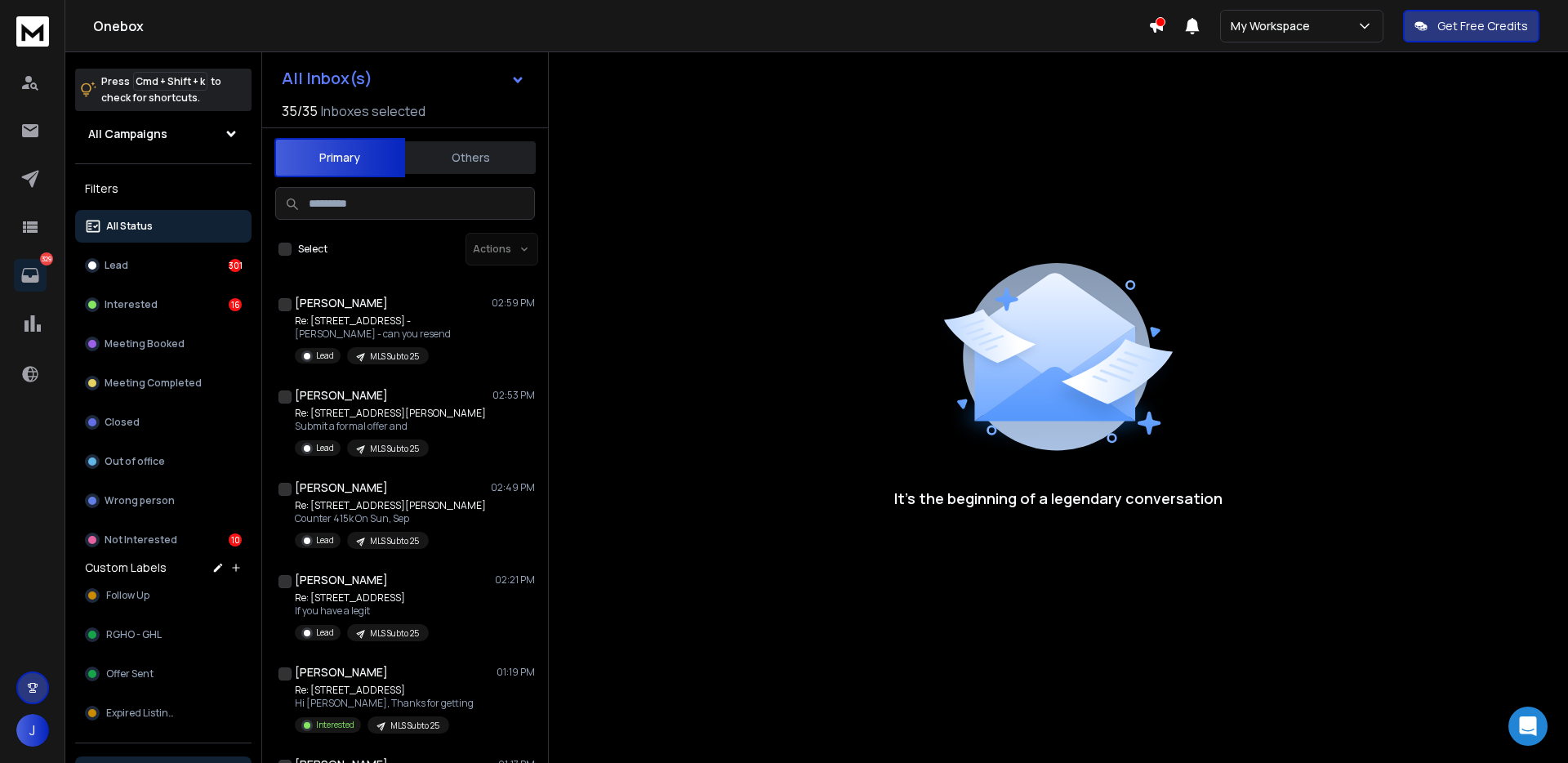
click at [567, 32] on h1 "Onebox" at bounding box center [620, 26] width 1055 height 20
click at [37, 686] on icon at bounding box center [32, 688] width 9 height 9
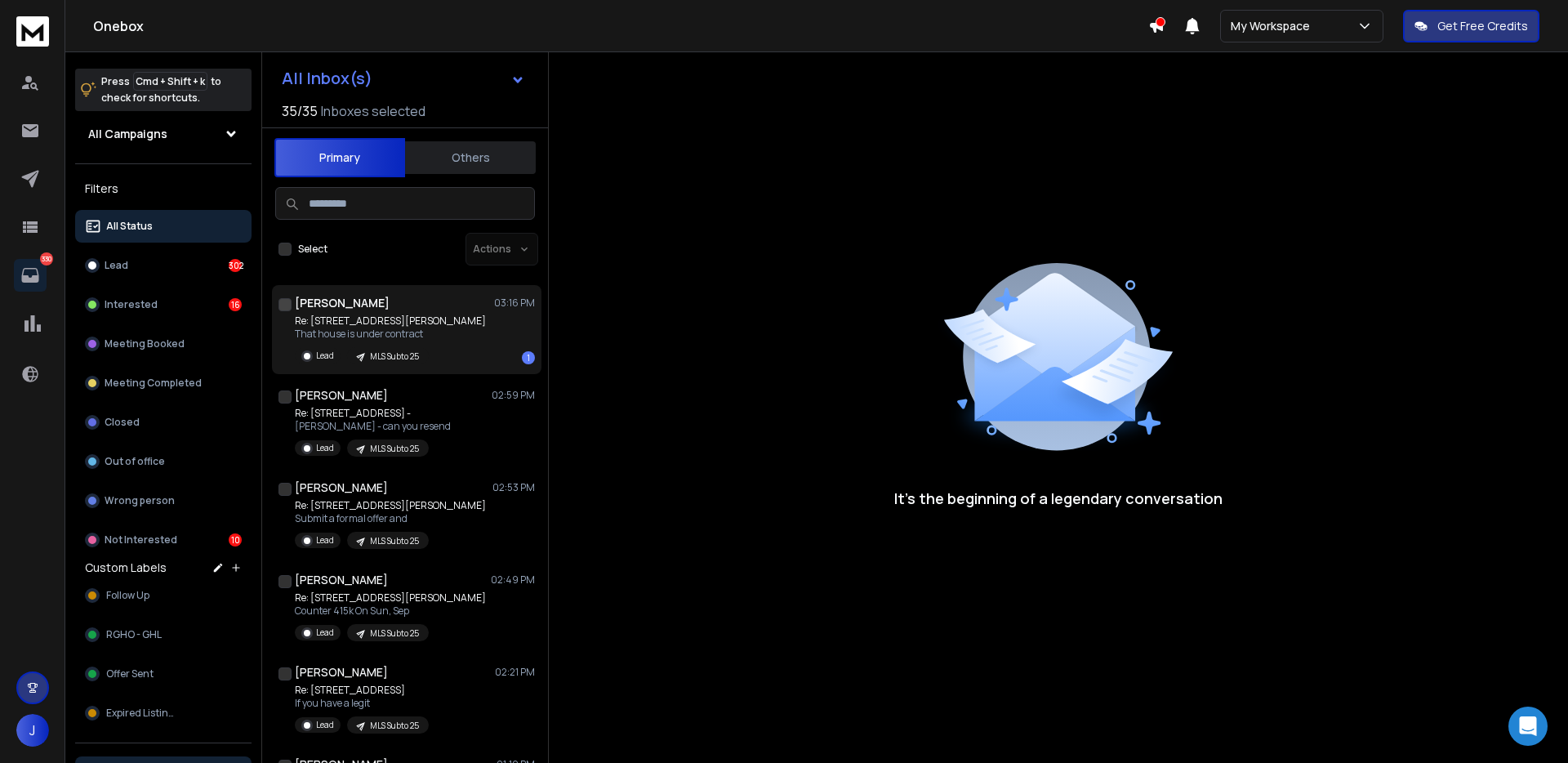
click at [423, 335] on p "That house is under contract" at bounding box center [391, 334] width 191 height 13
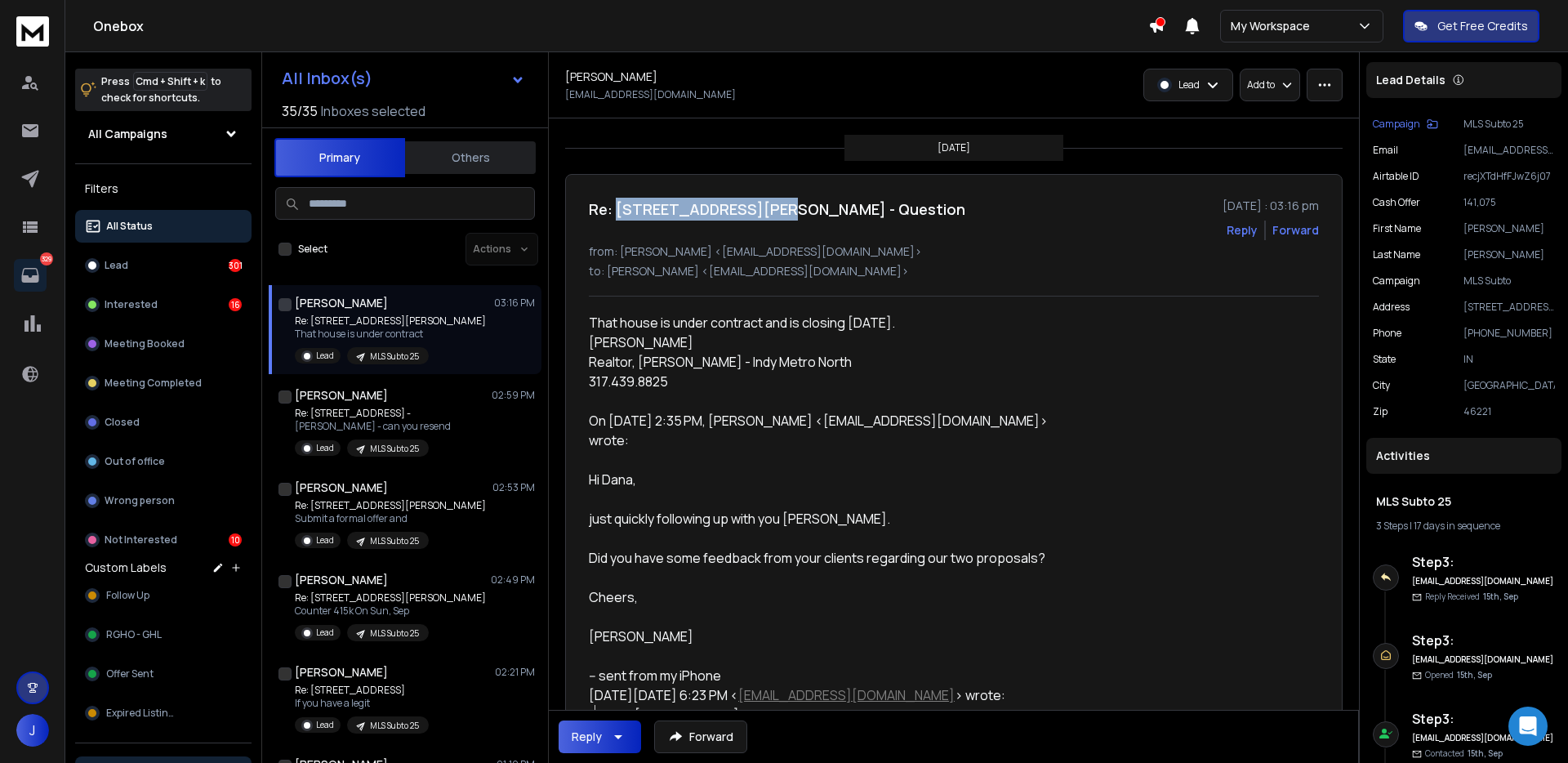
drag, startPoint x: 774, startPoint y: 213, endPoint x: 615, endPoint y: 218, distance: 159.1
click at [615, 218] on h1 "Re: [STREET_ADDRESS][PERSON_NAME] - Question" at bounding box center [777, 210] width 376 height 23
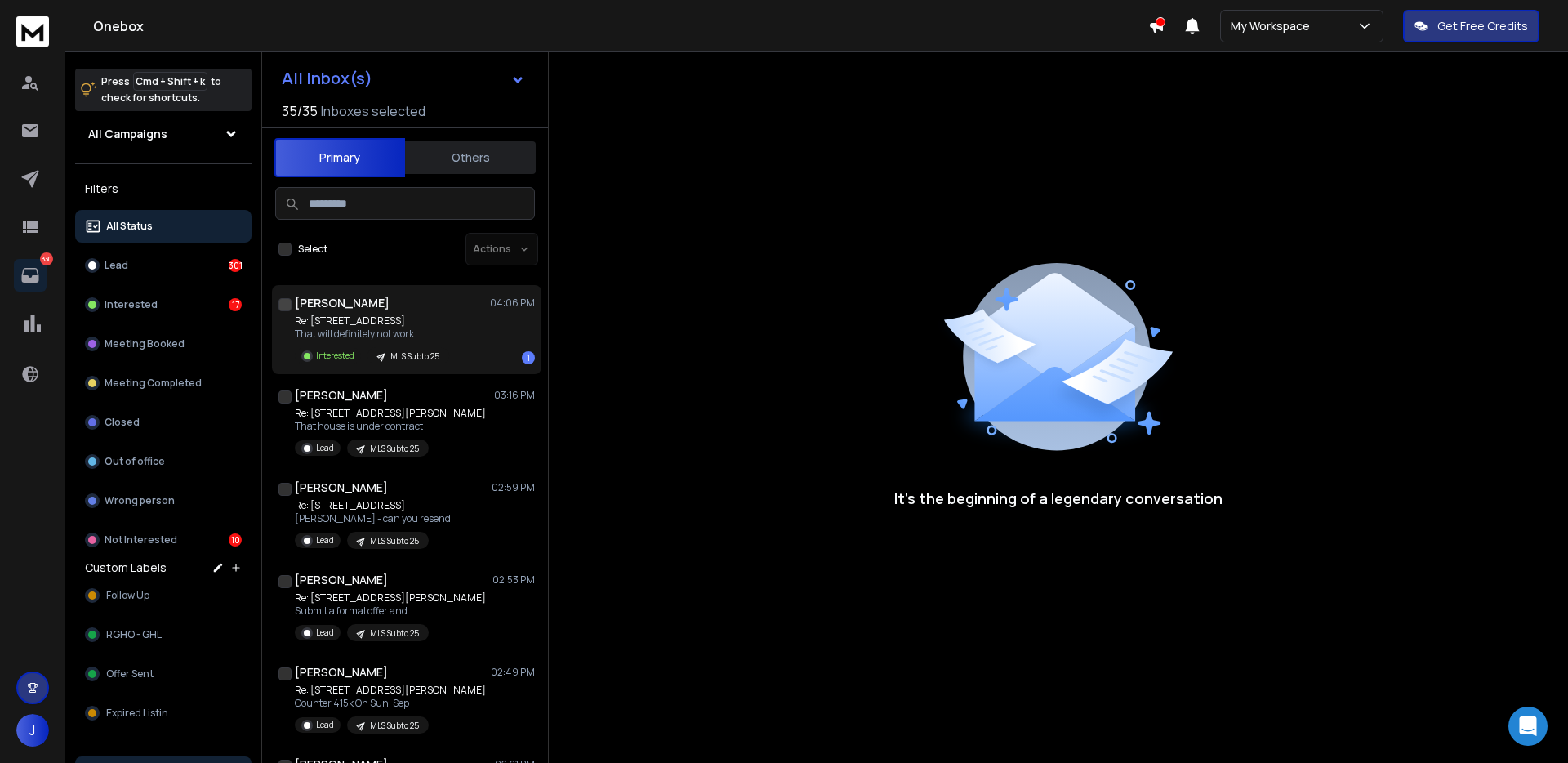
click at [445, 325] on p "Re: [STREET_ADDRESS]" at bounding box center [372, 321] width 154 height 13
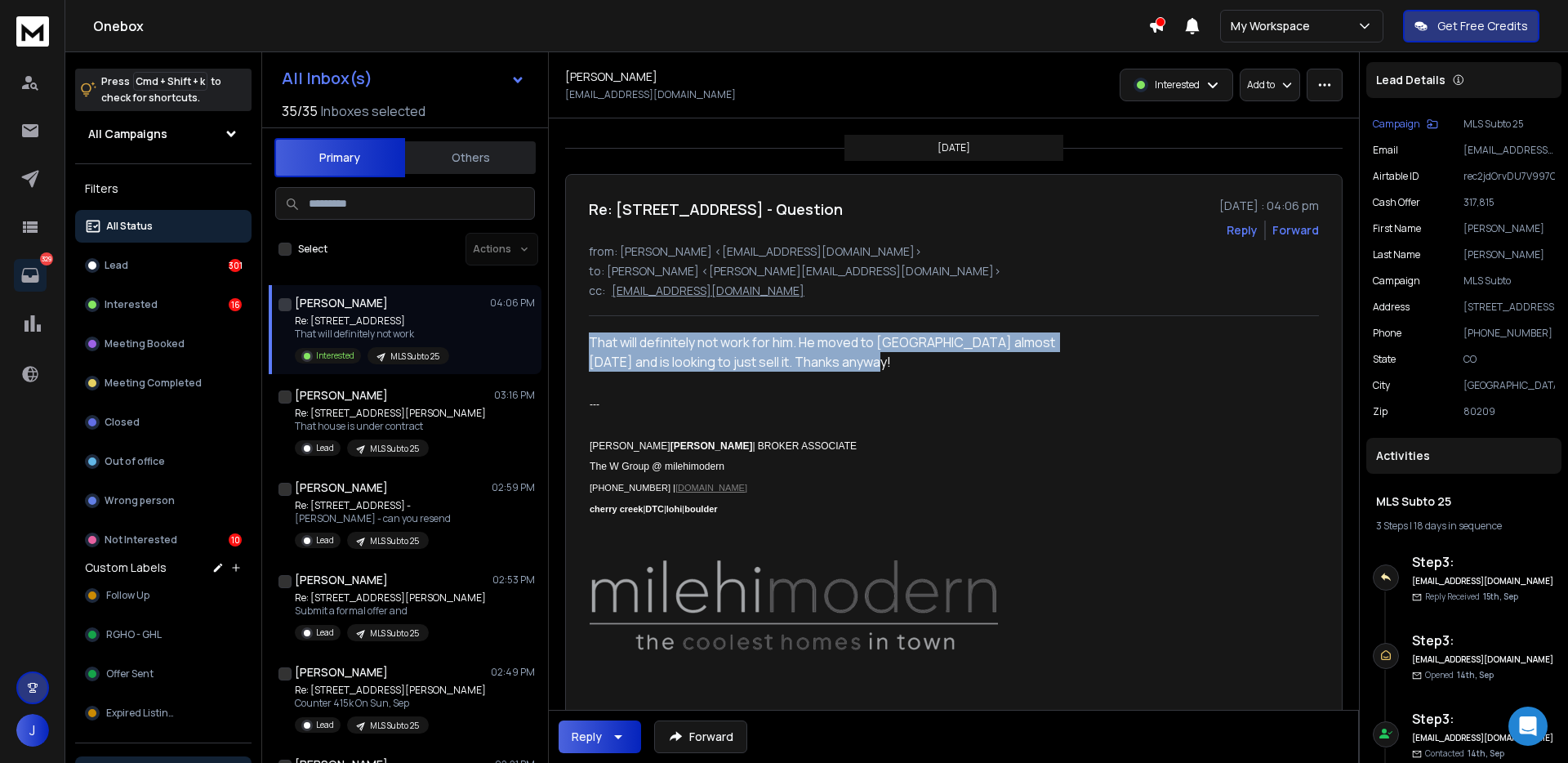
drag, startPoint x: 858, startPoint y: 358, endPoint x: 586, endPoint y: 346, distance: 272.3
click at [707, 488] on link "[DOMAIN_NAME]" at bounding box center [711, 487] width 72 height 10
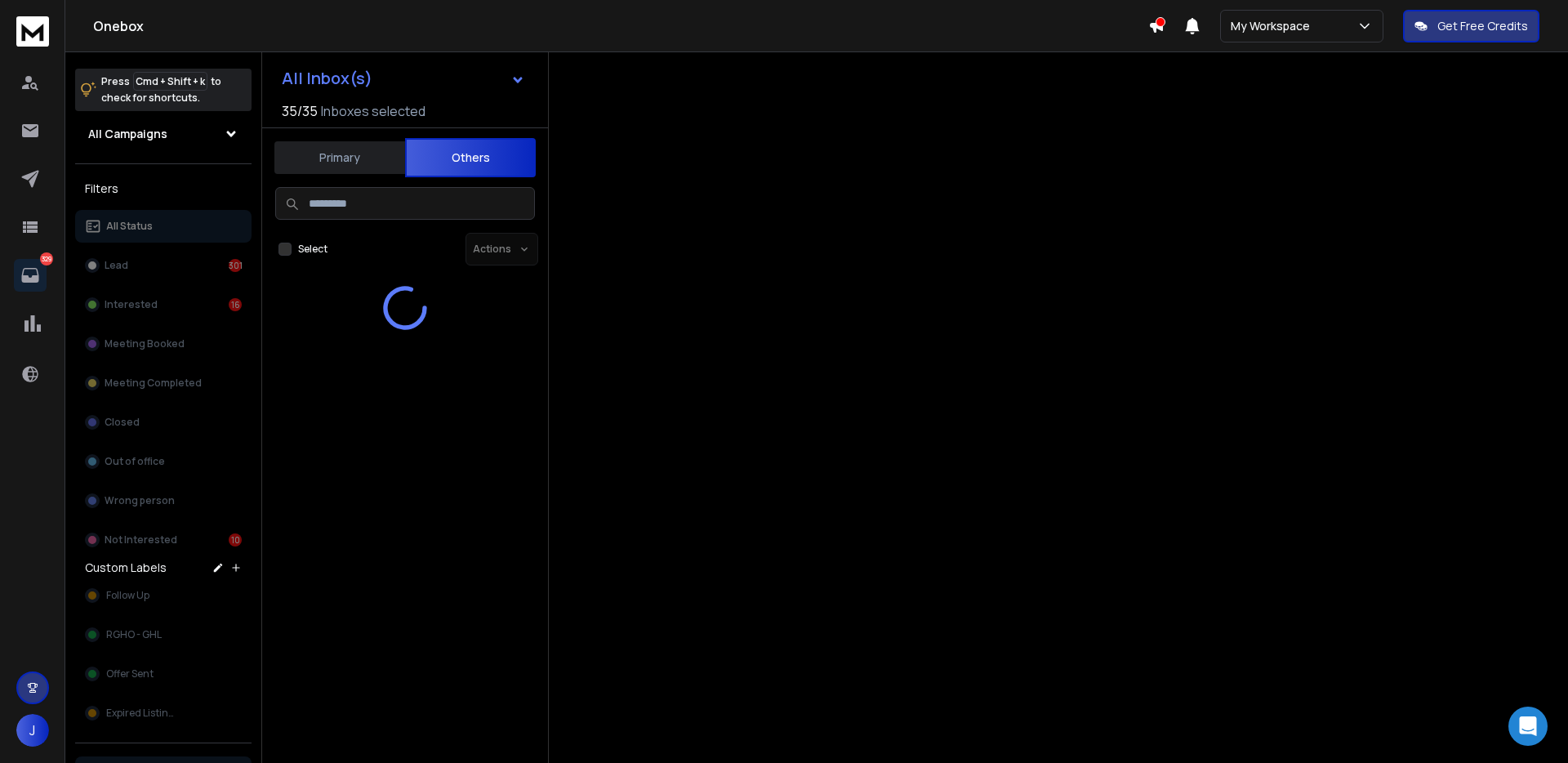
click at [486, 165] on button "Others" at bounding box center [470, 158] width 131 height 39
